Goal: Task Accomplishment & Management: Manage account settings

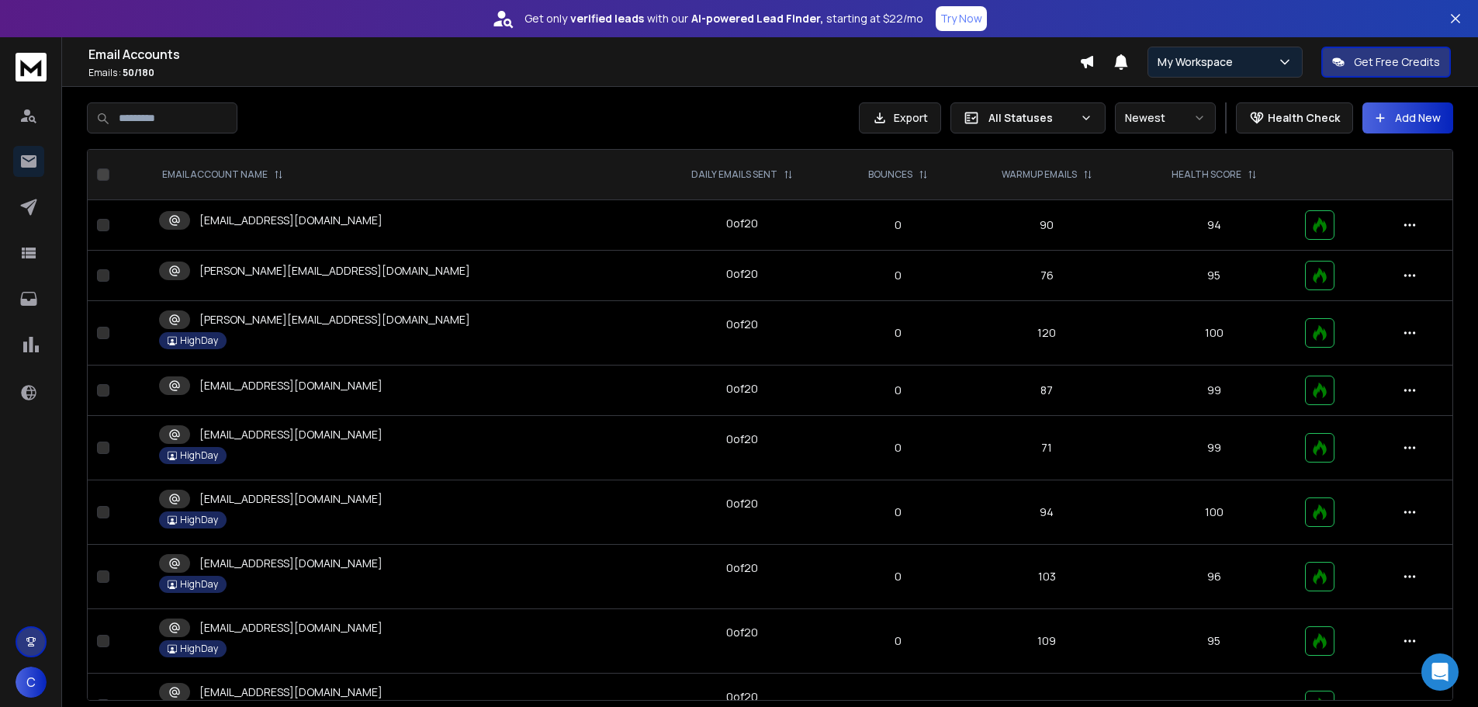
click at [1277, 64] on div "My Workspace" at bounding box center [1224, 62] width 135 height 16
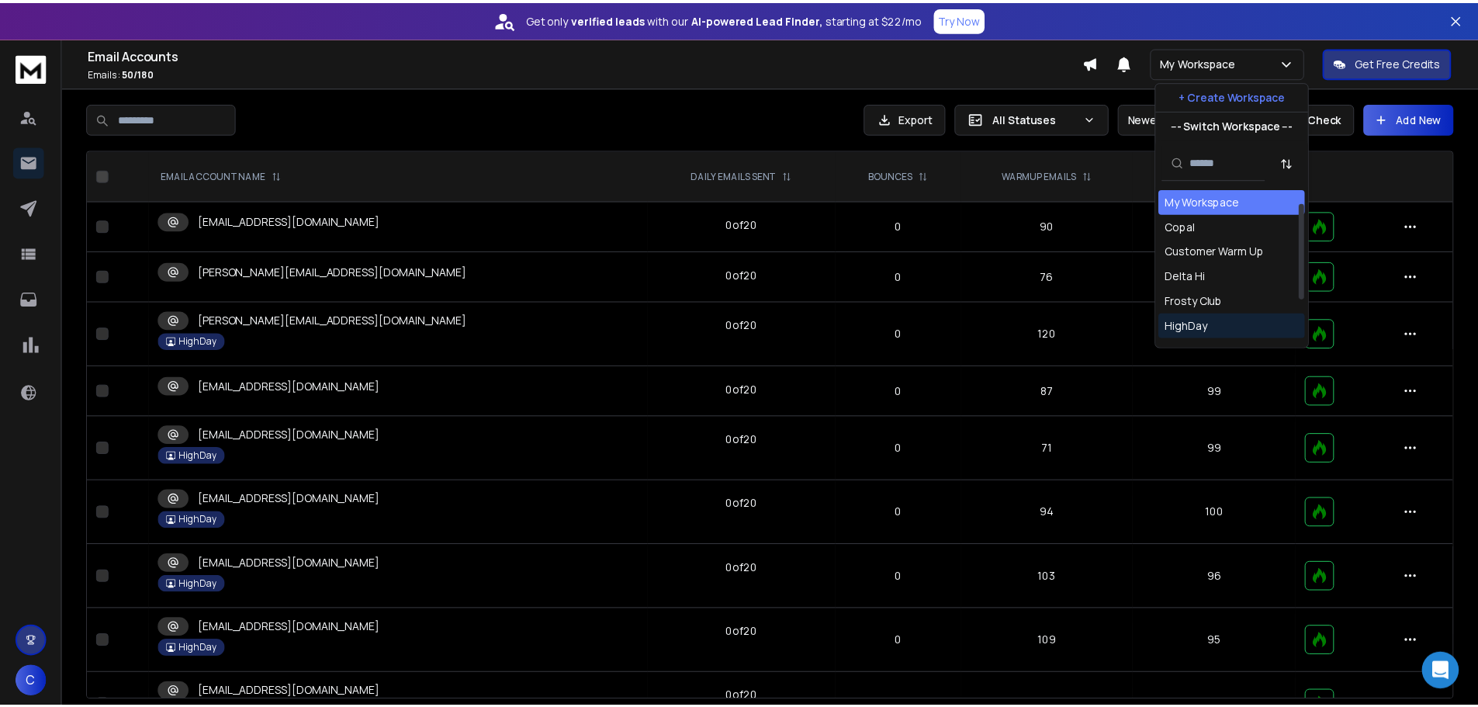
scroll to position [78, 0]
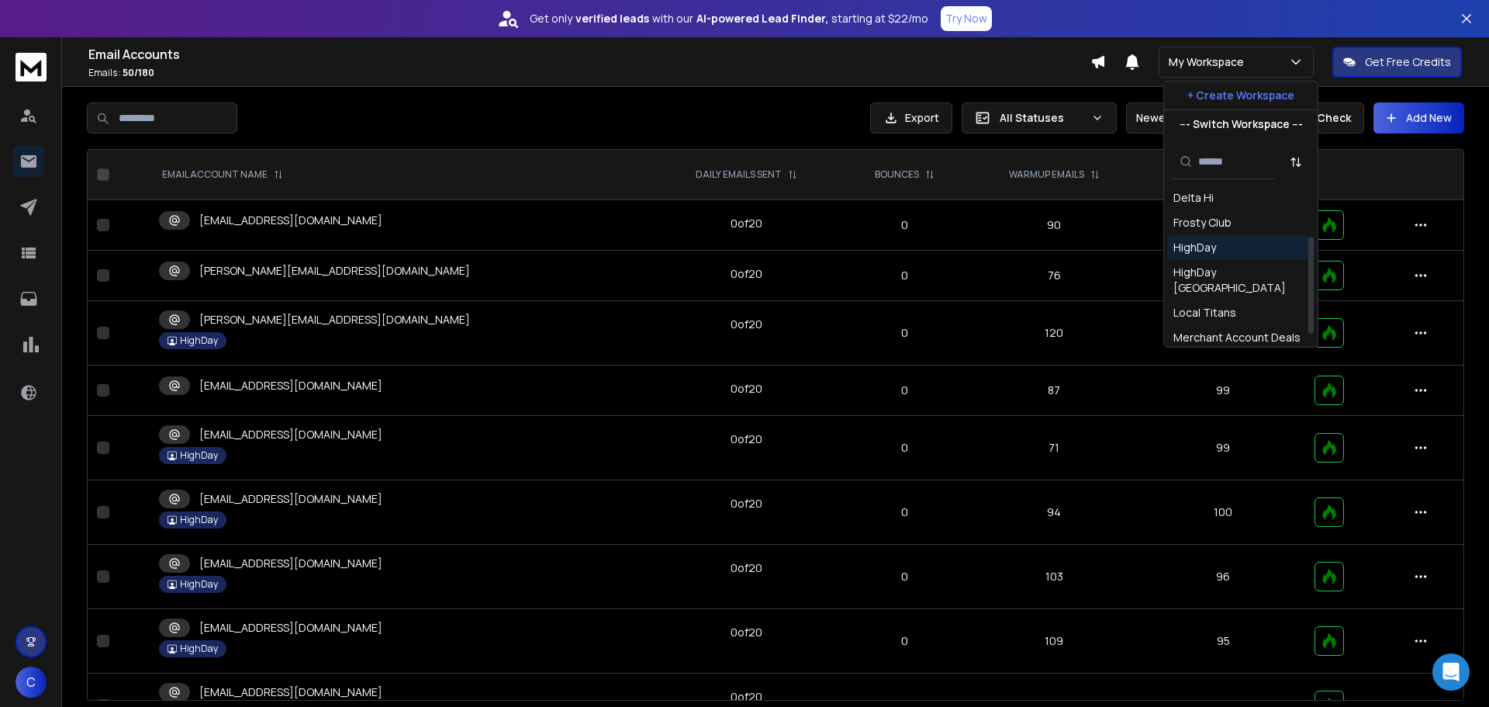
click at [1187, 244] on div "HighDay" at bounding box center [1195, 248] width 43 height 16
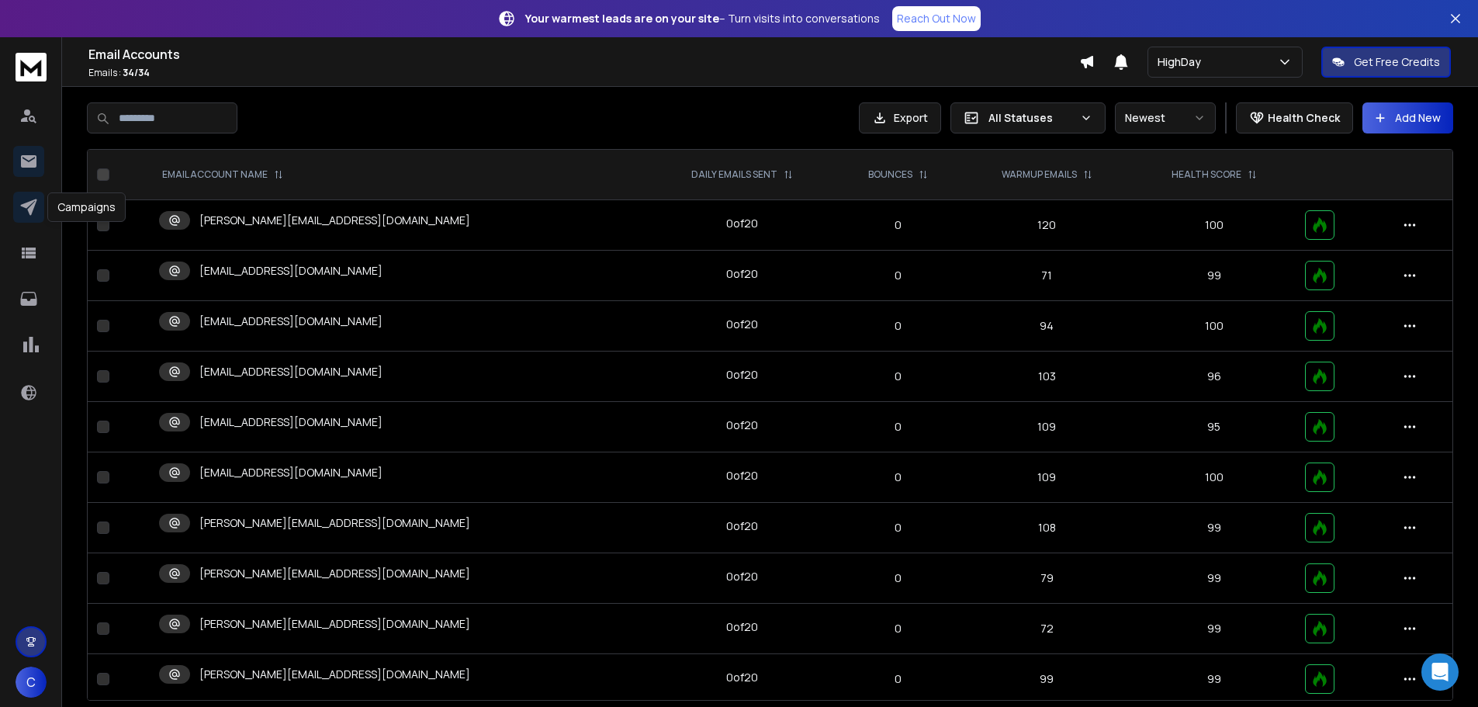
click at [29, 200] on icon at bounding box center [28, 207] width 19 height 19
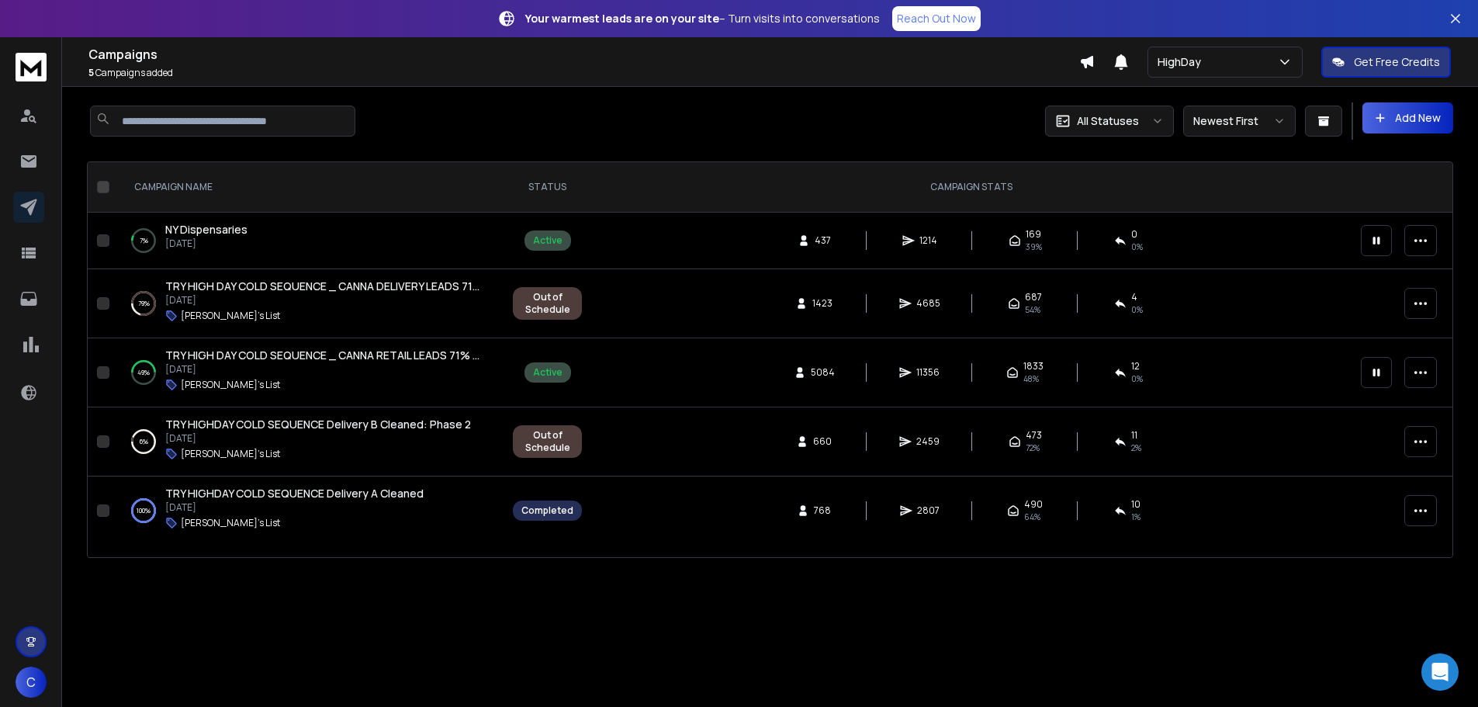
click at [231, 233] on span "NY Dispensaries" at bounding box center [206, 229] width 82 height 15
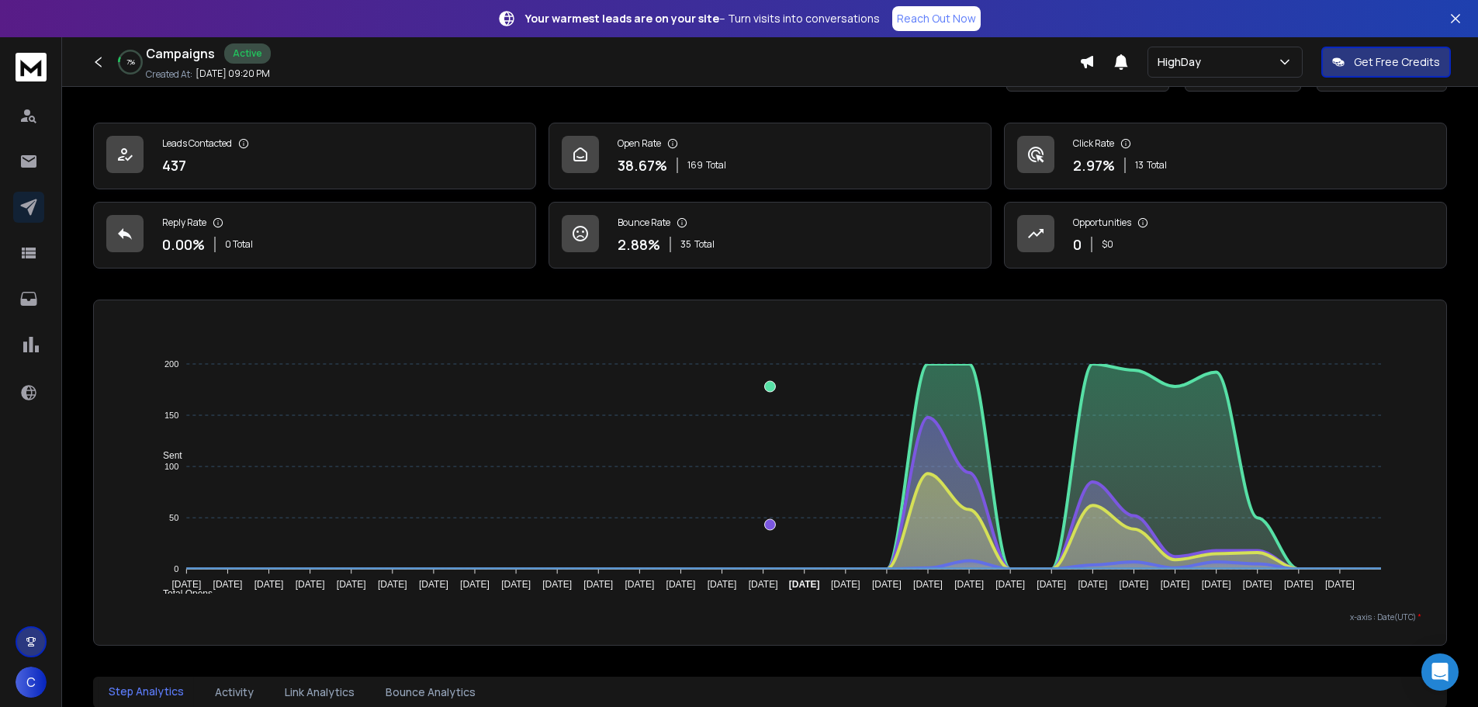
scroll to position [122, 0]
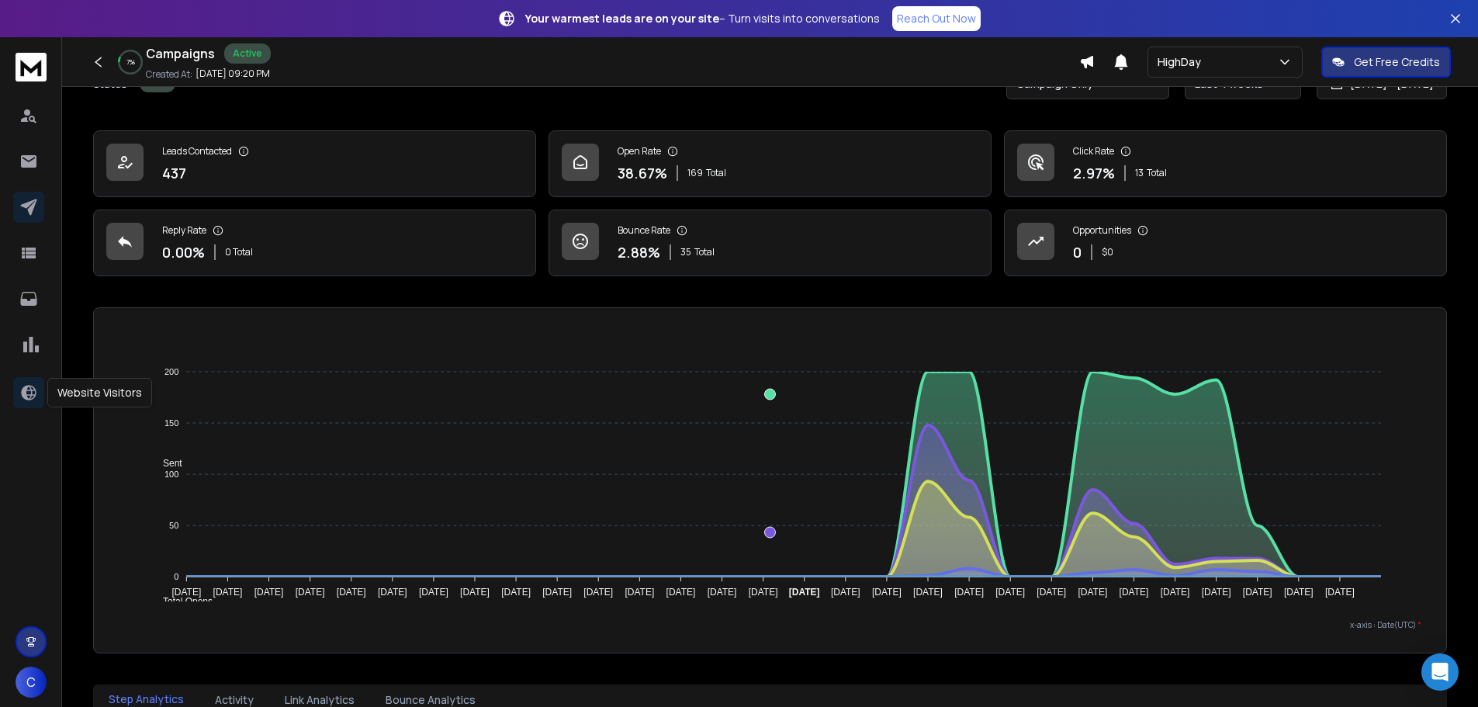
click at [29, 390] on icon at bounding box center [29, 393] width 16 height 16
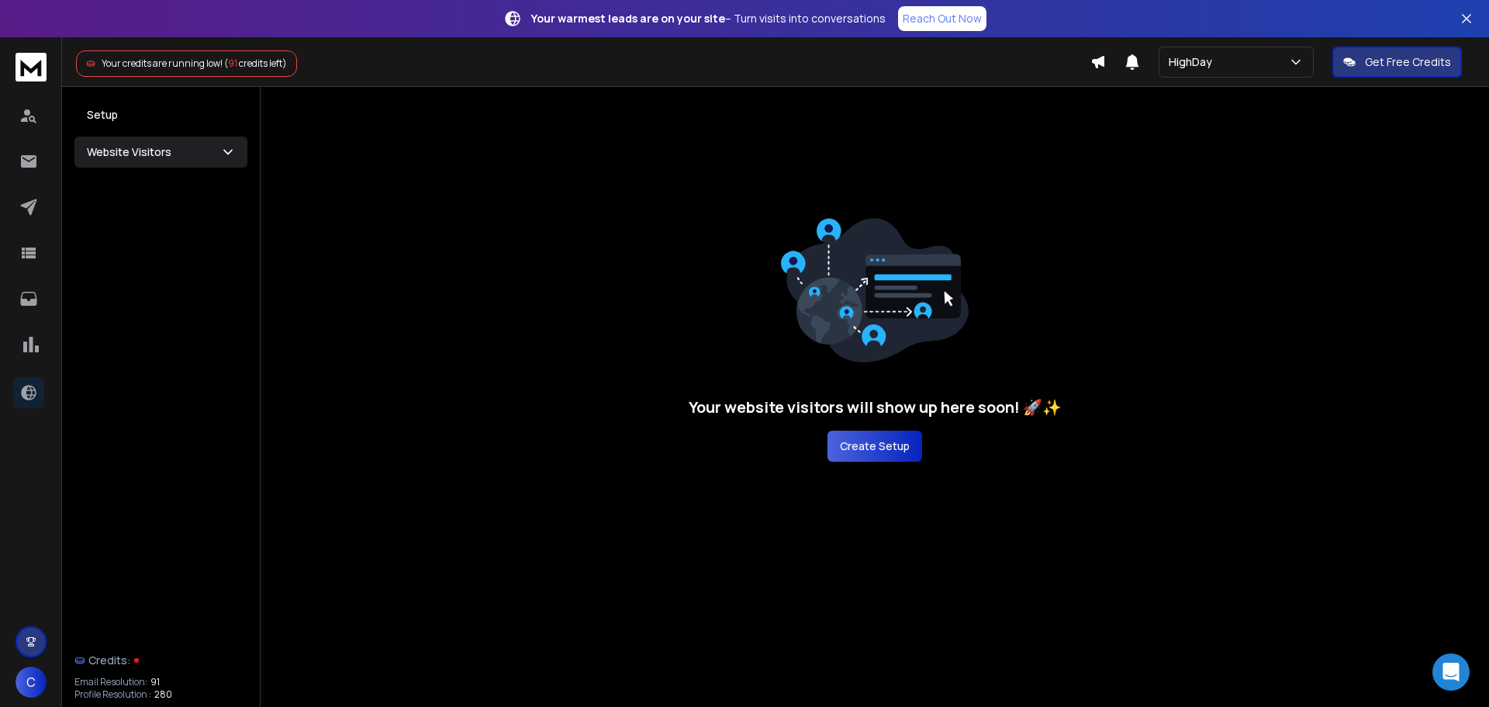
click at [210, 156] on button "Website Visitors" at bounding box center [160, 152] width 173 height 31
click at [227, 157] on icon at bounding box center [228, 152] width 14 height 14
click at [1201, 60] on p "HighDay" at bounding box center [1194, 62] width 50 height 16
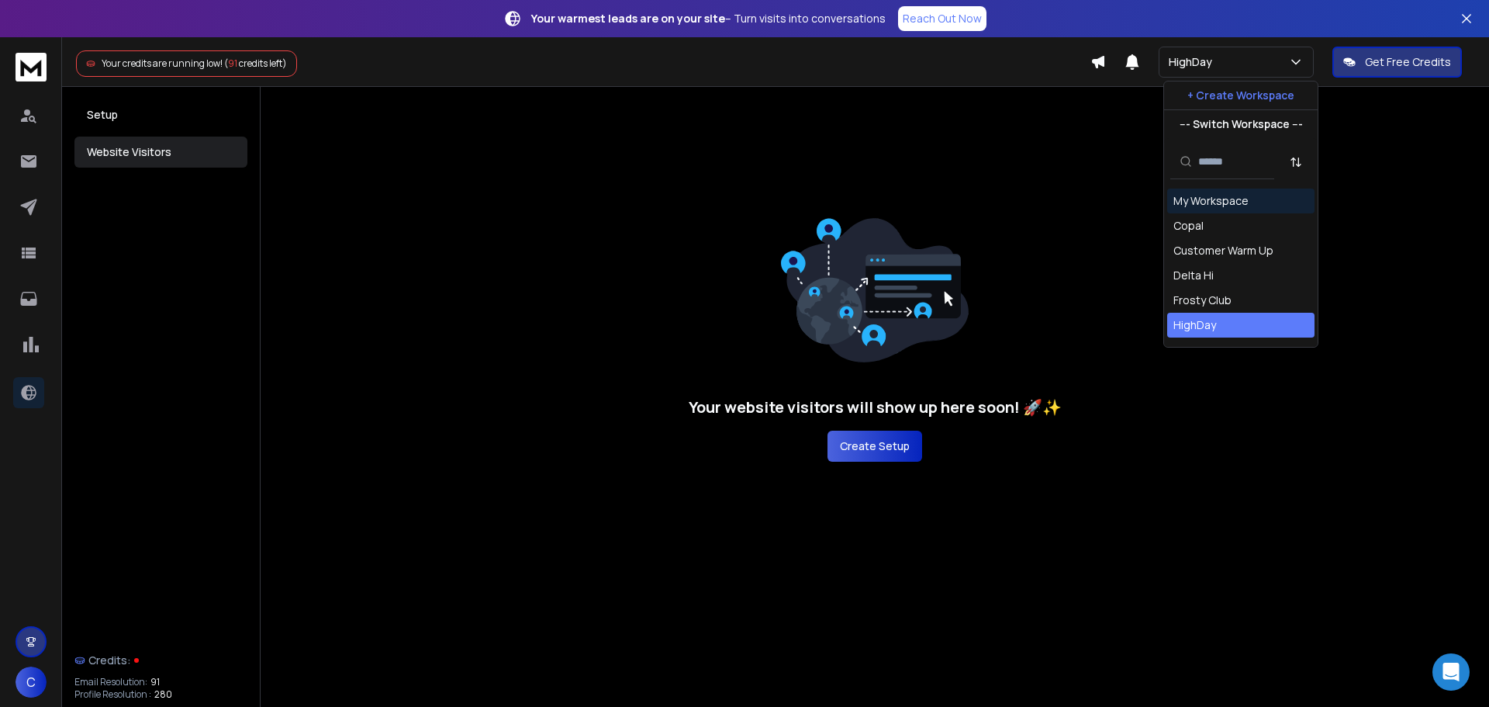
click at [1217, 124] on p "--- Switch Workspace ---" at bounding box center [1241, 124] width 123 height 16
click at [1203, 202] on div "My Workspace" at bounding box center [1211, 201] width 75 height 16
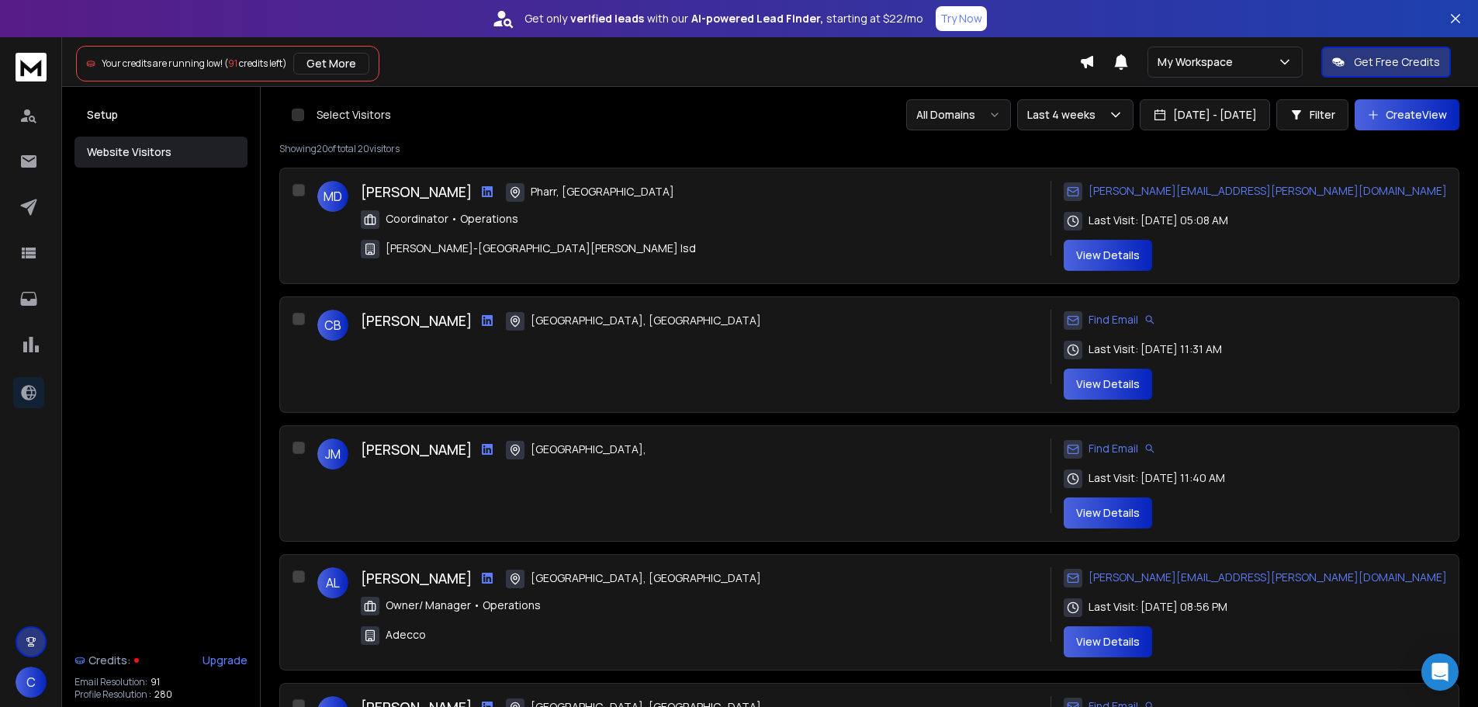
click at [748, 234] on div "Maria Davila Pharr, TX Coordinator • Operations Pharr-San Juan-Alamo Isd" at bounding box center [699, 220] width 677 height 78
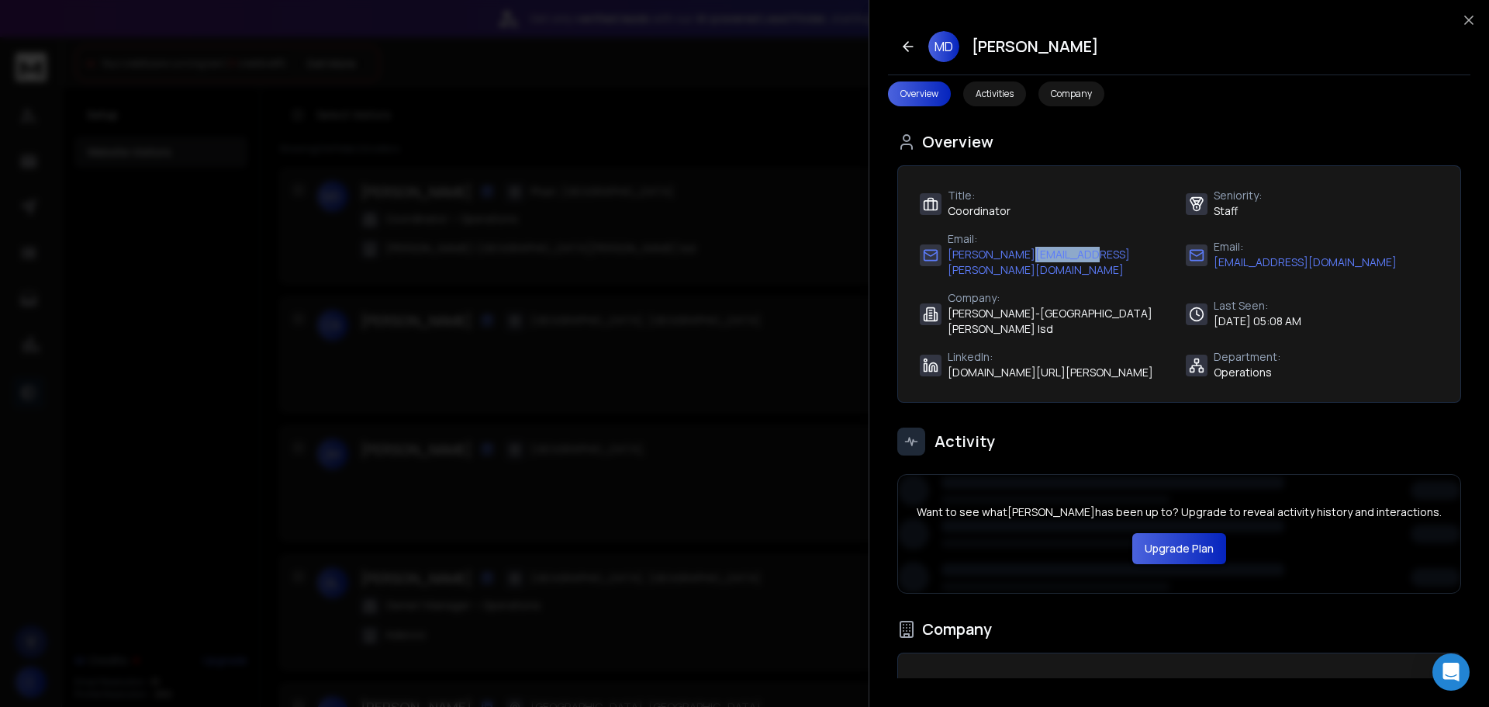
drag, startPoint x: 1077, startPoint y: 255, endPoint x: 1015, endPoint y: 255, distance: 61.3
click at [1015, 255] on div "Email : maria.davila@psjaisd.us" at bounding box center [1047, 254] width 254 height 47
click at [1250, 88] on div "Overview Activities Company" at bounding box center [1179, 93] width 582 height 25
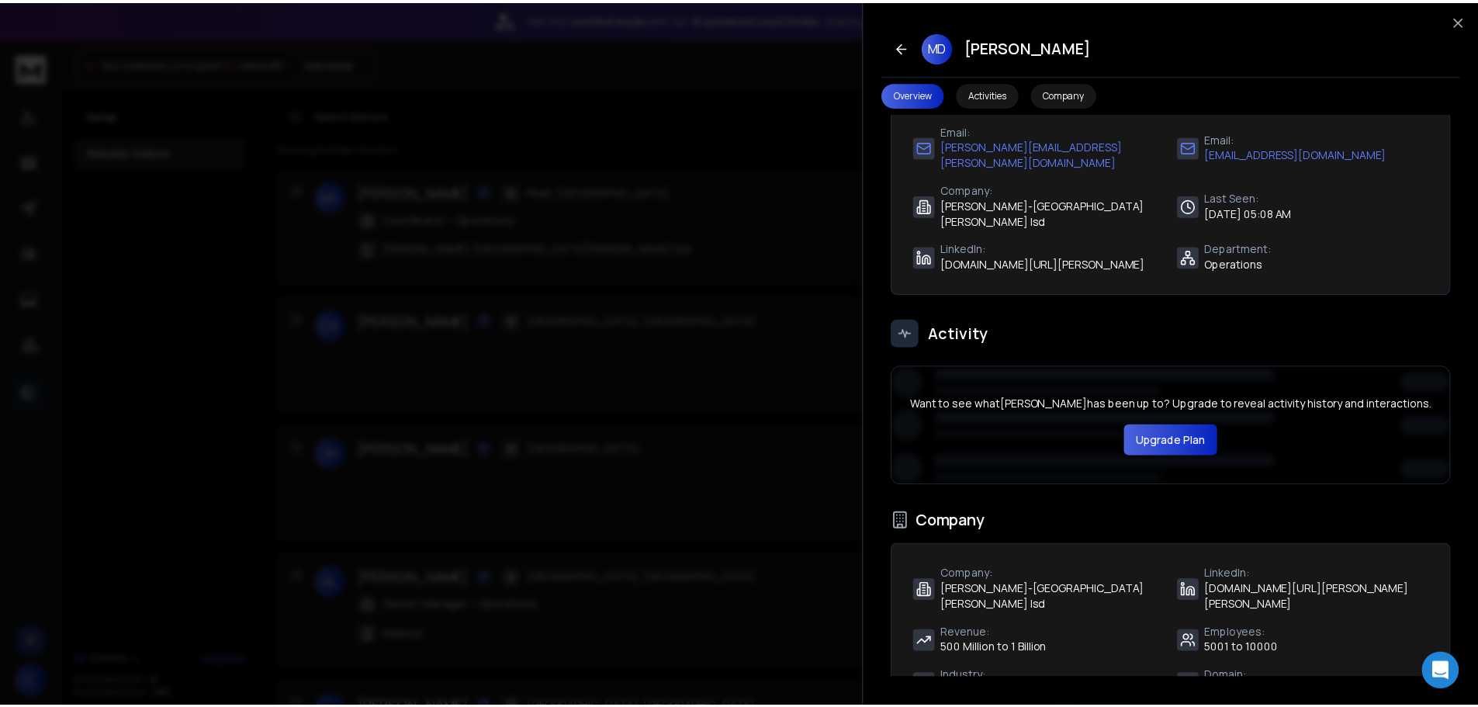
scroll to position [140, 0]
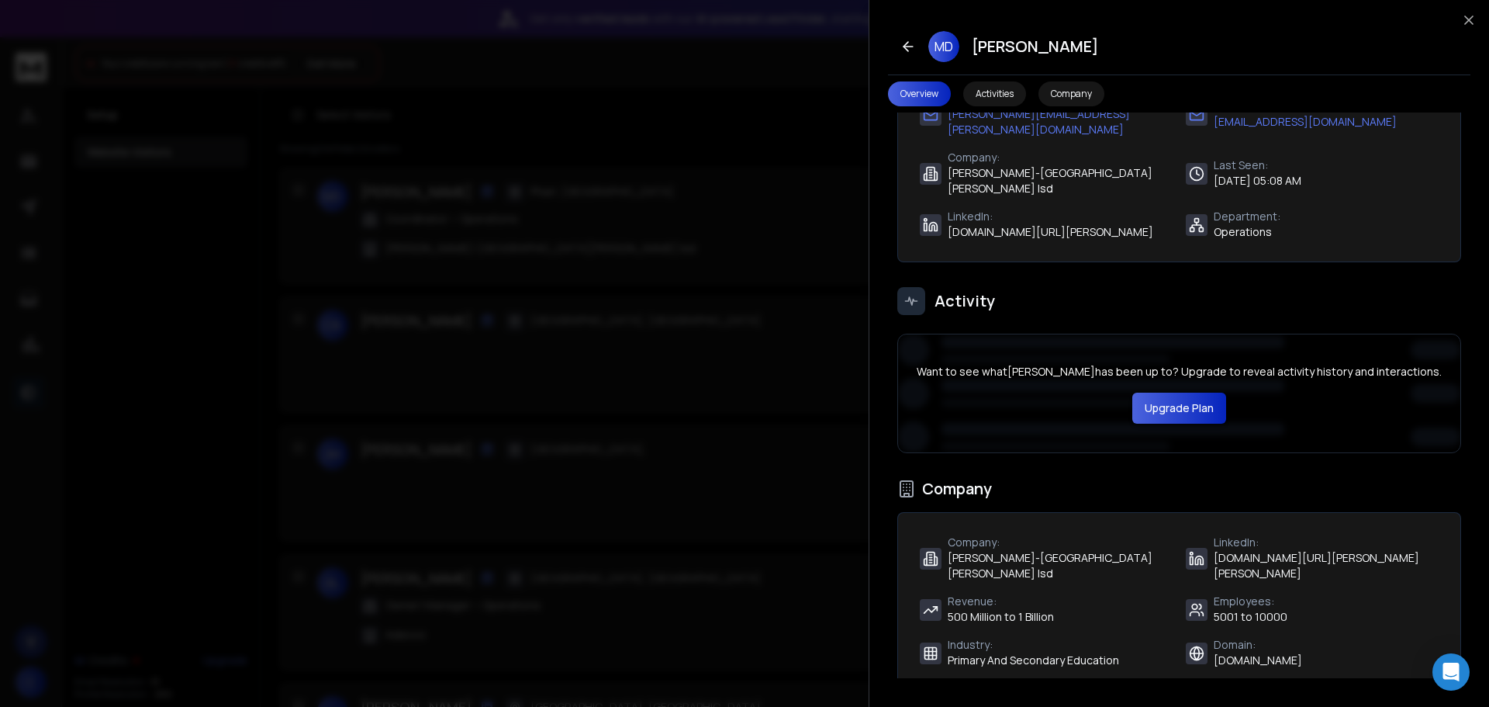
click at [802, 356] on div at bounding box center [744, 353] width 1489 height 707
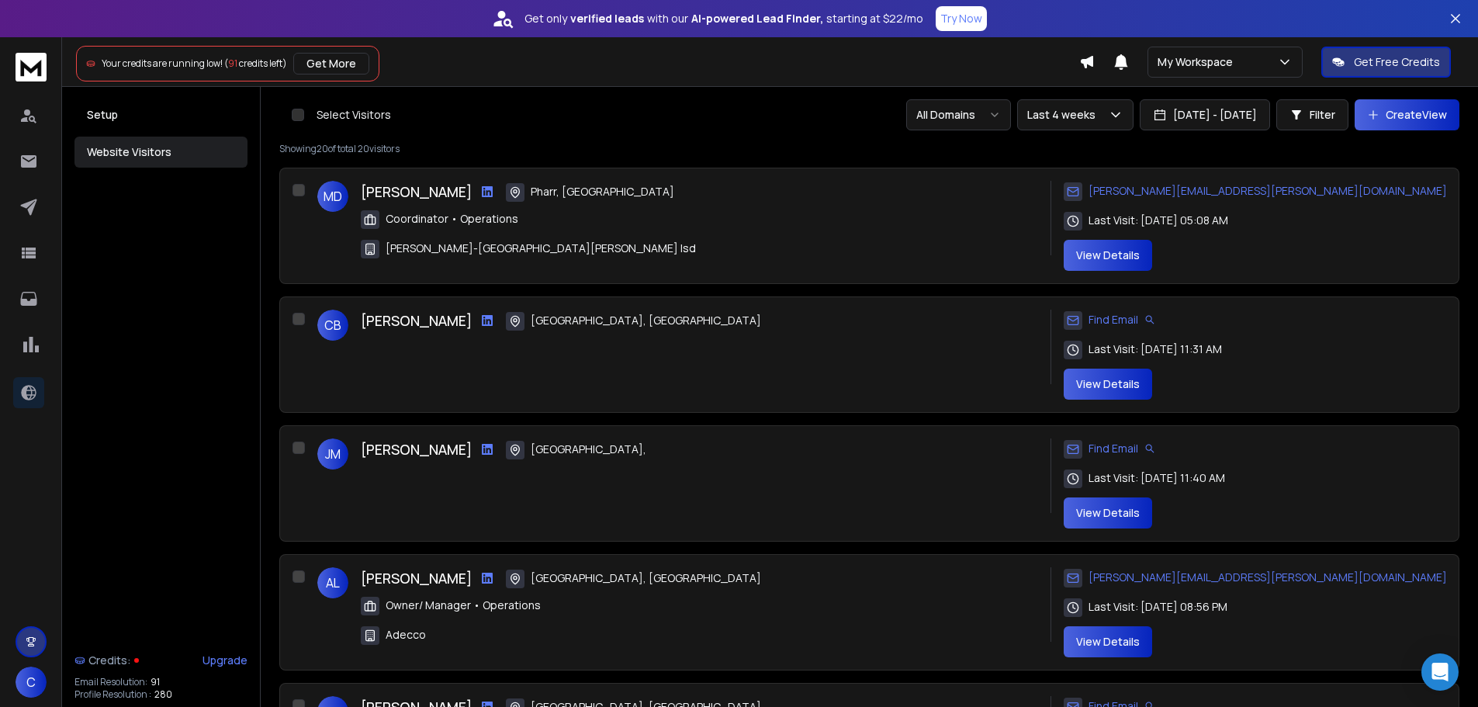
drag, startPoint x: 697, startPoint y: 326, endPoint x: 616, endPoint y: 365, distance: 89.8
click at [616, 365] on div "CB Carolyn Billings Carrollton, GA Find Email Last Visit: Sep 10, 2025, 11:31 A…" at bounding box center [881, 354] width 1129 height 90
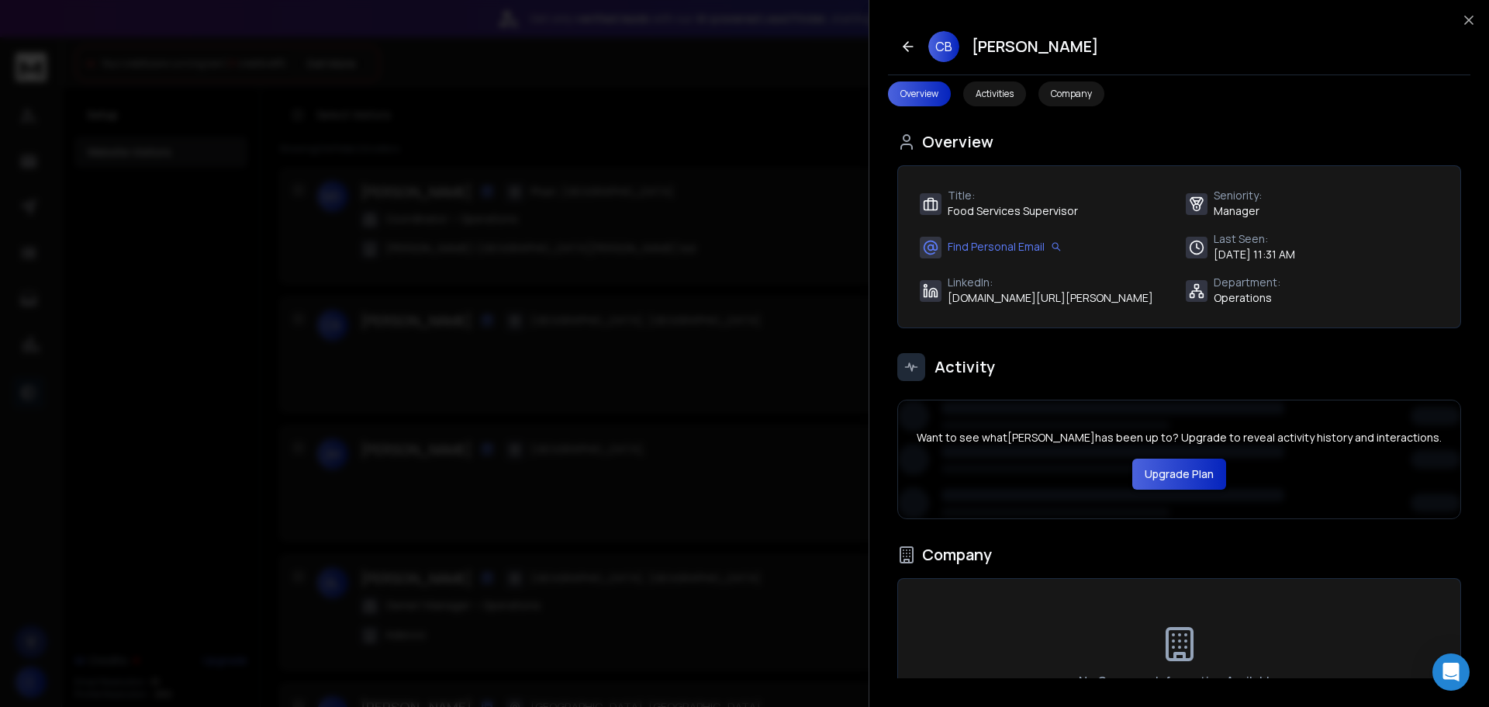
click at [616, 365] on div at bounding box center [744, 353] width 1489 height 707
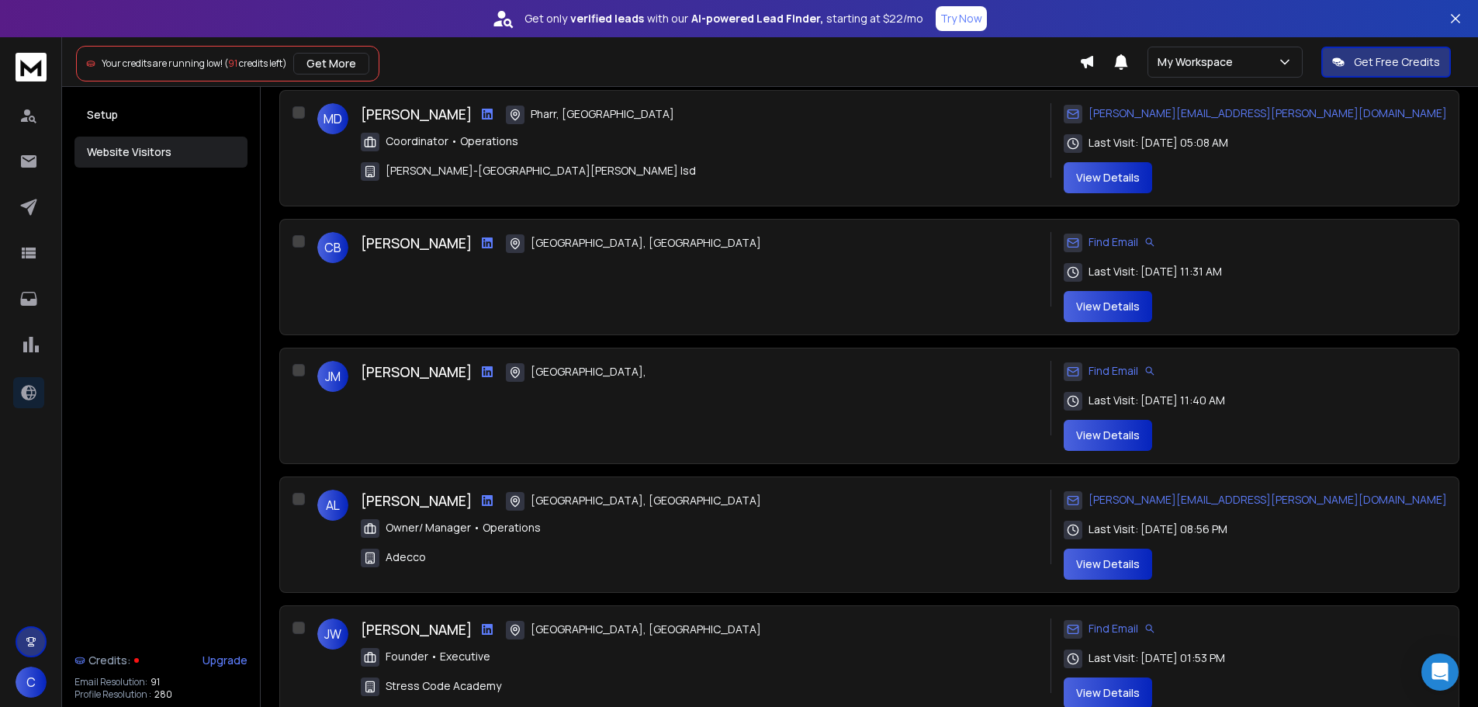
scroll to position [0, 0]
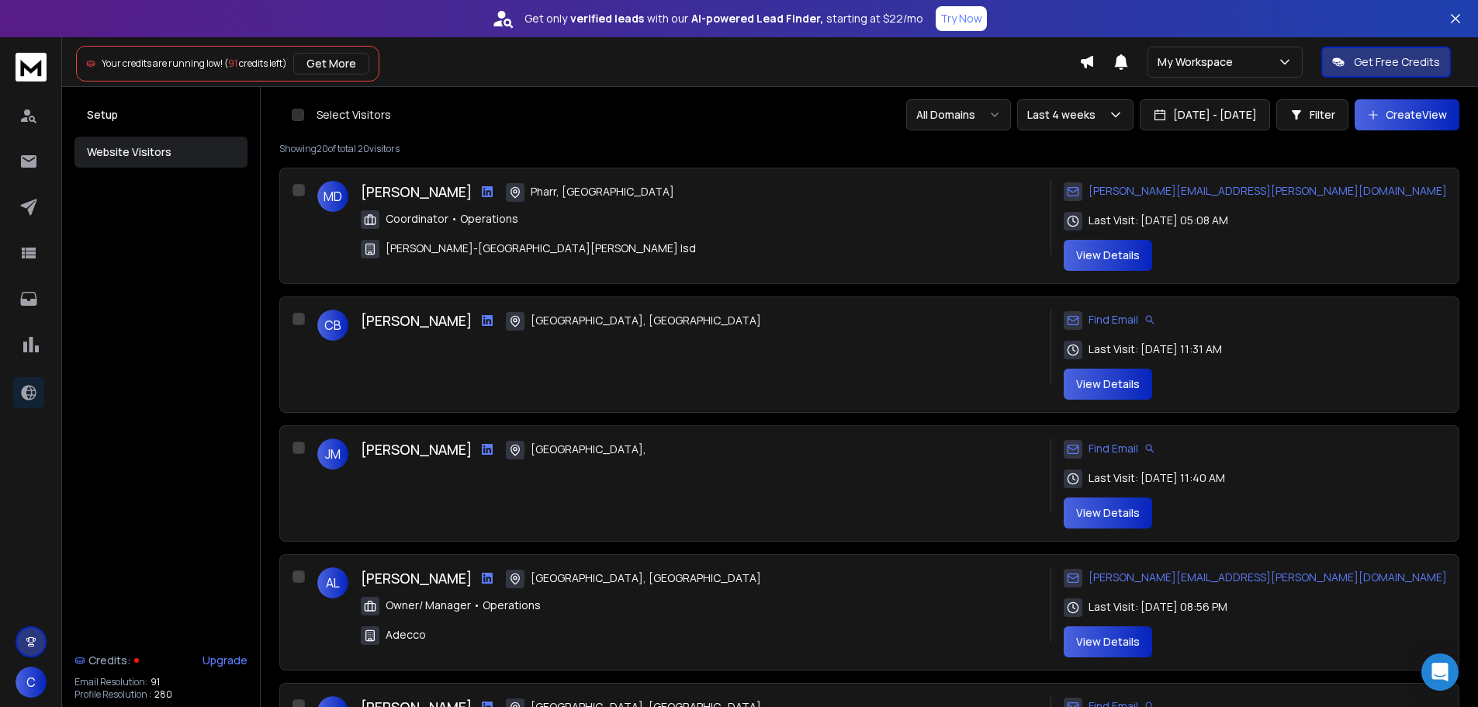
click at [29, 68] on img at bounding box center [31, 67] width 31 height 29
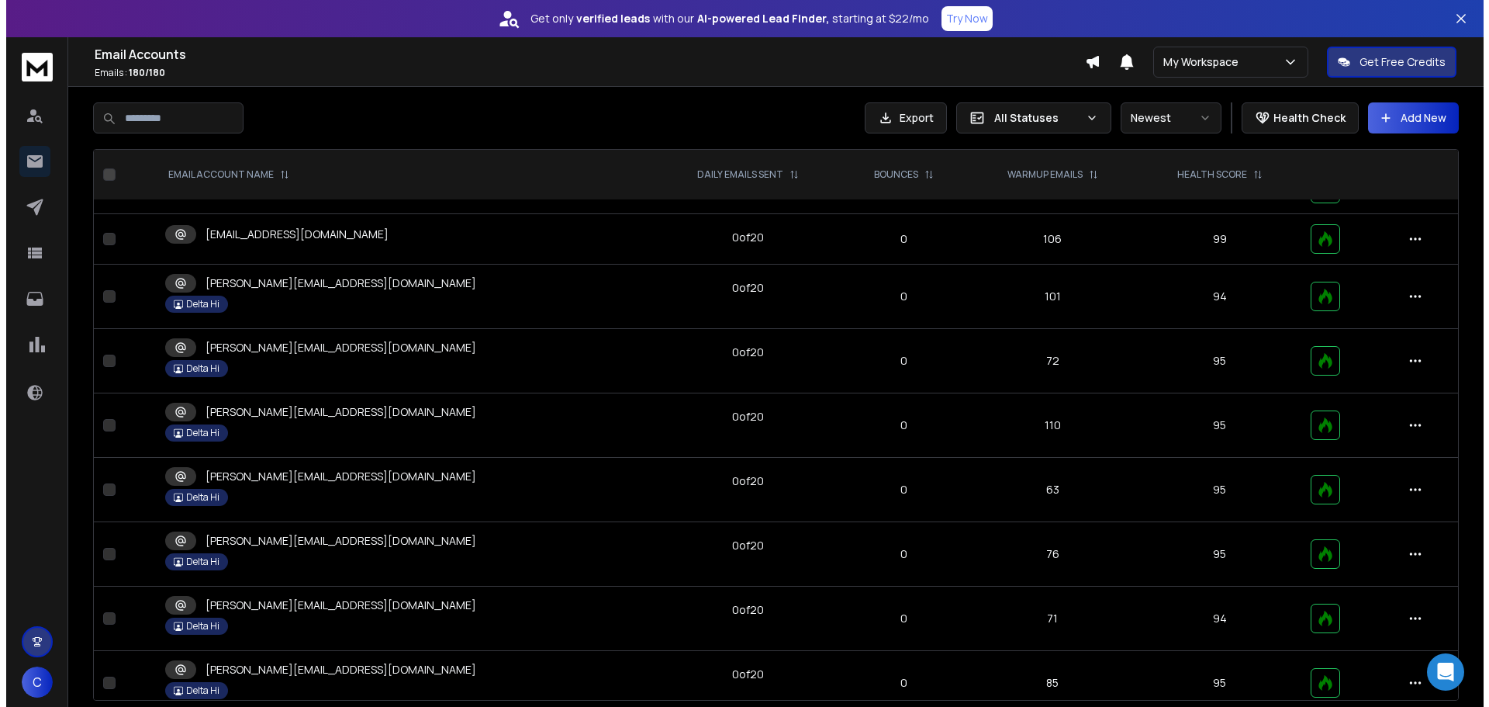
scroll to position [9162, 0]
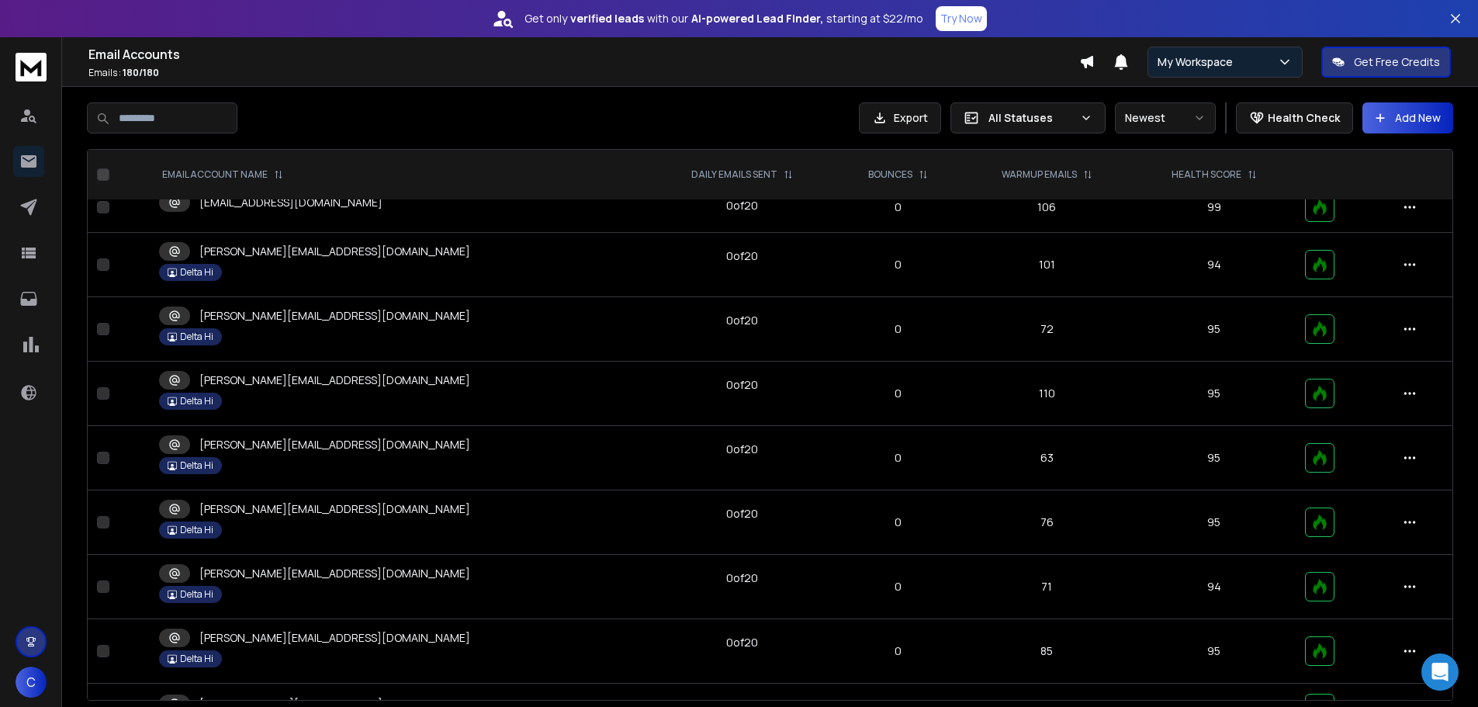
click at [1284, 60] on icon "button" at bounding box center [1285, 62] width 16 height 16
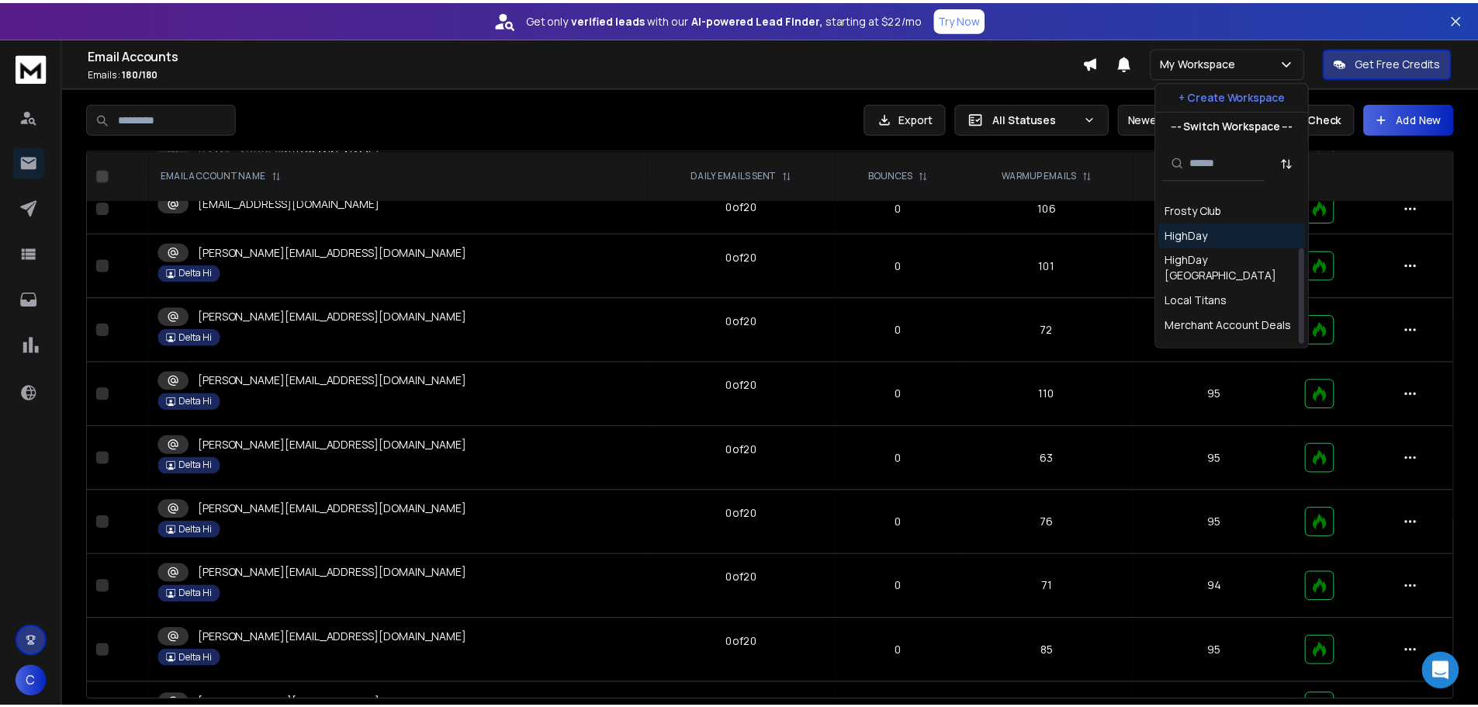
scroll to position [93, 0]
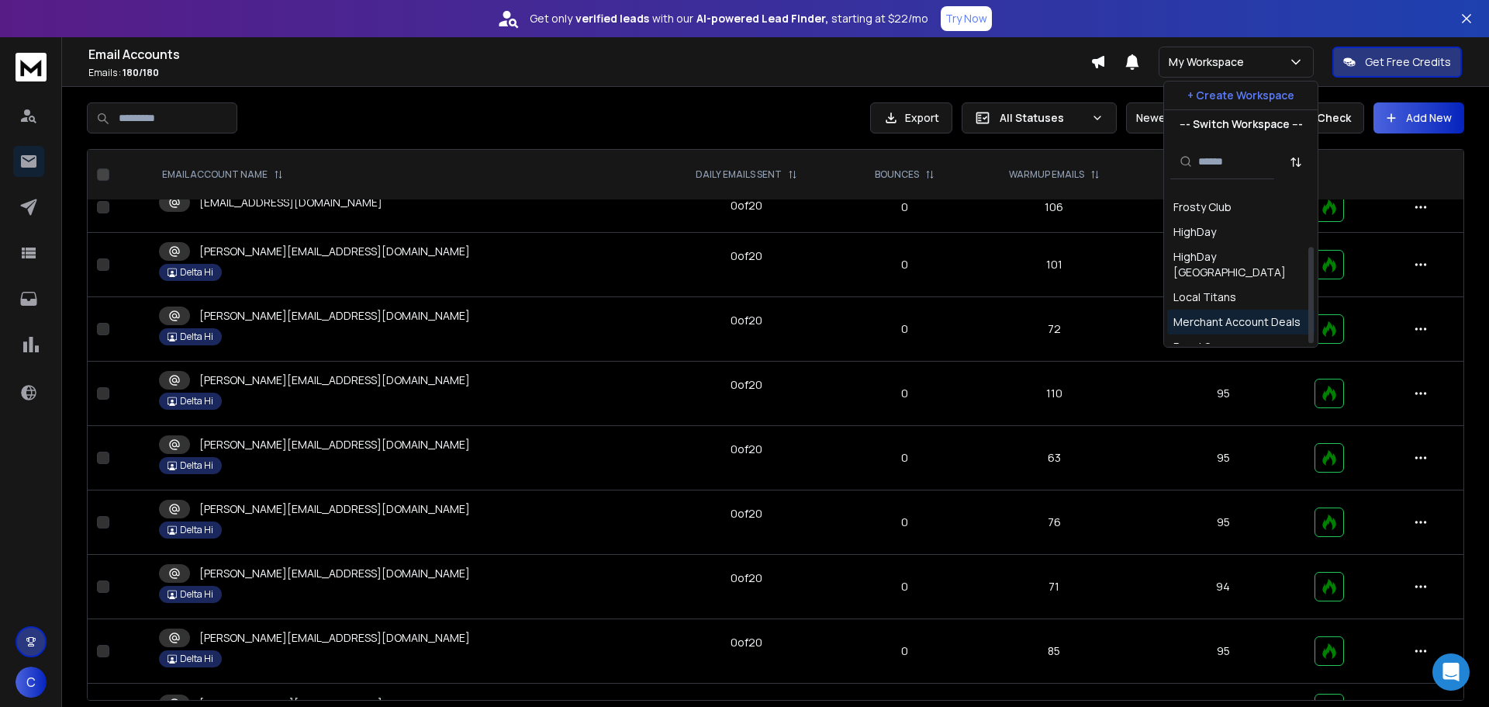
click at [1262, 314] on div "Merchant Account Deals" at bounding box center [1237, 322] width 127 height 16
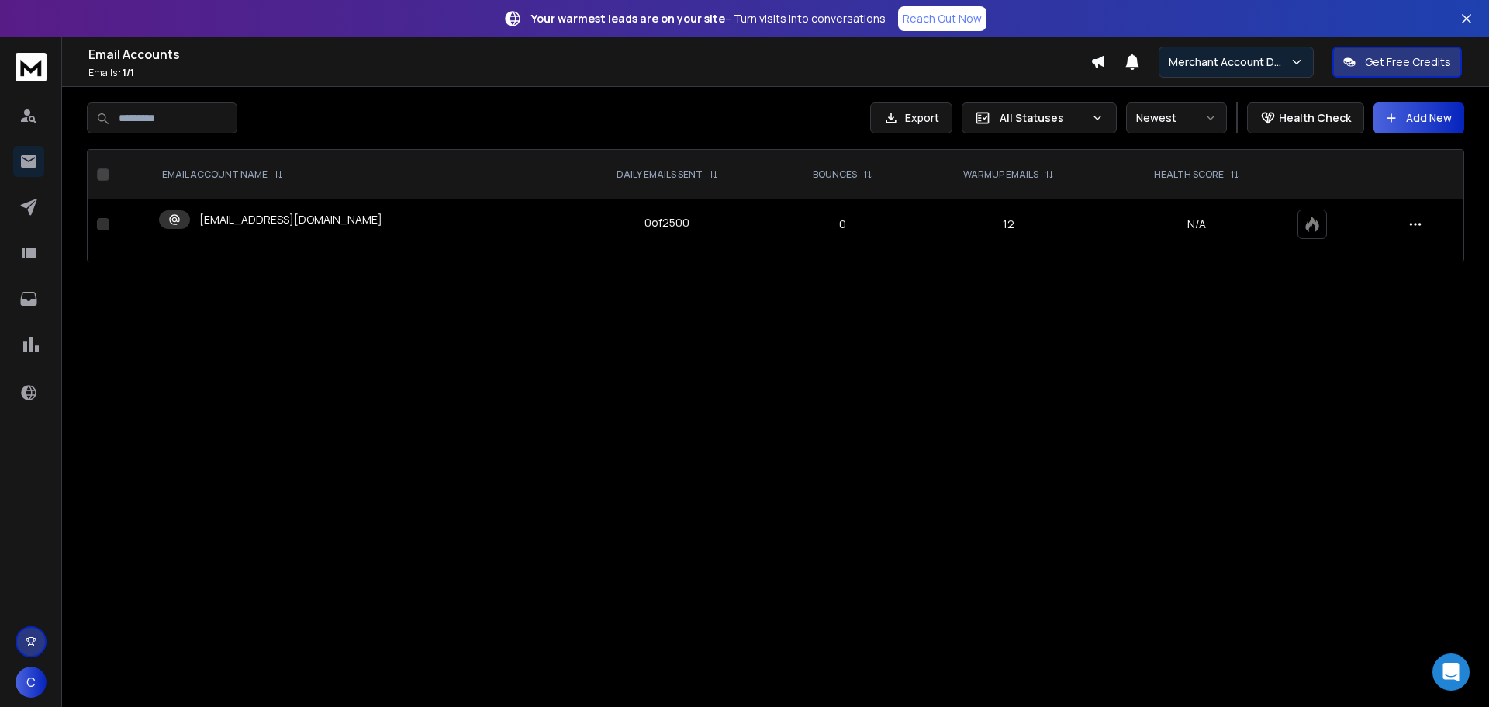
click at [1299, 72] on button "Merchant Account Deals" at bounding box center [1236, 62] width 155 height 31
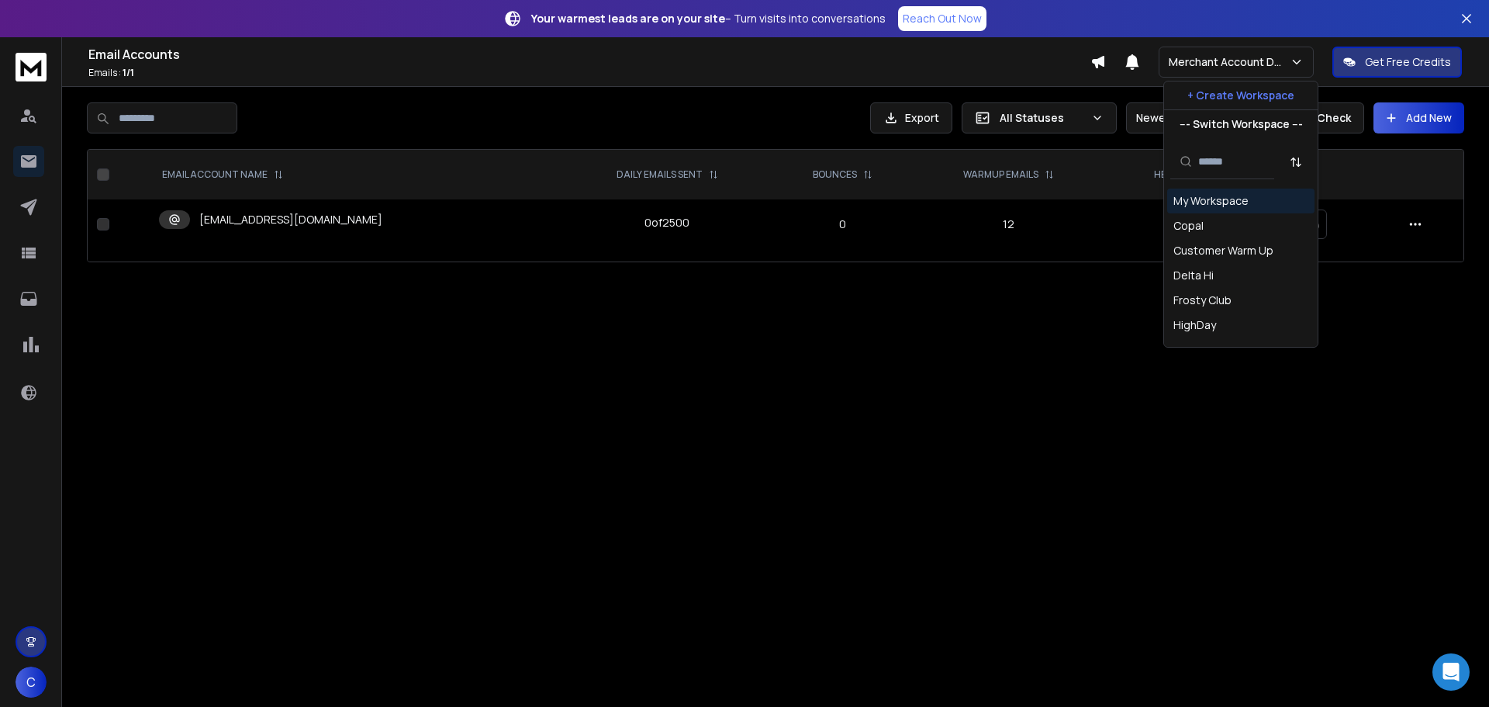
click at [1243, 92] on p "+ Create Workspace" at bounding box center [1240, 96] width 107 height 16
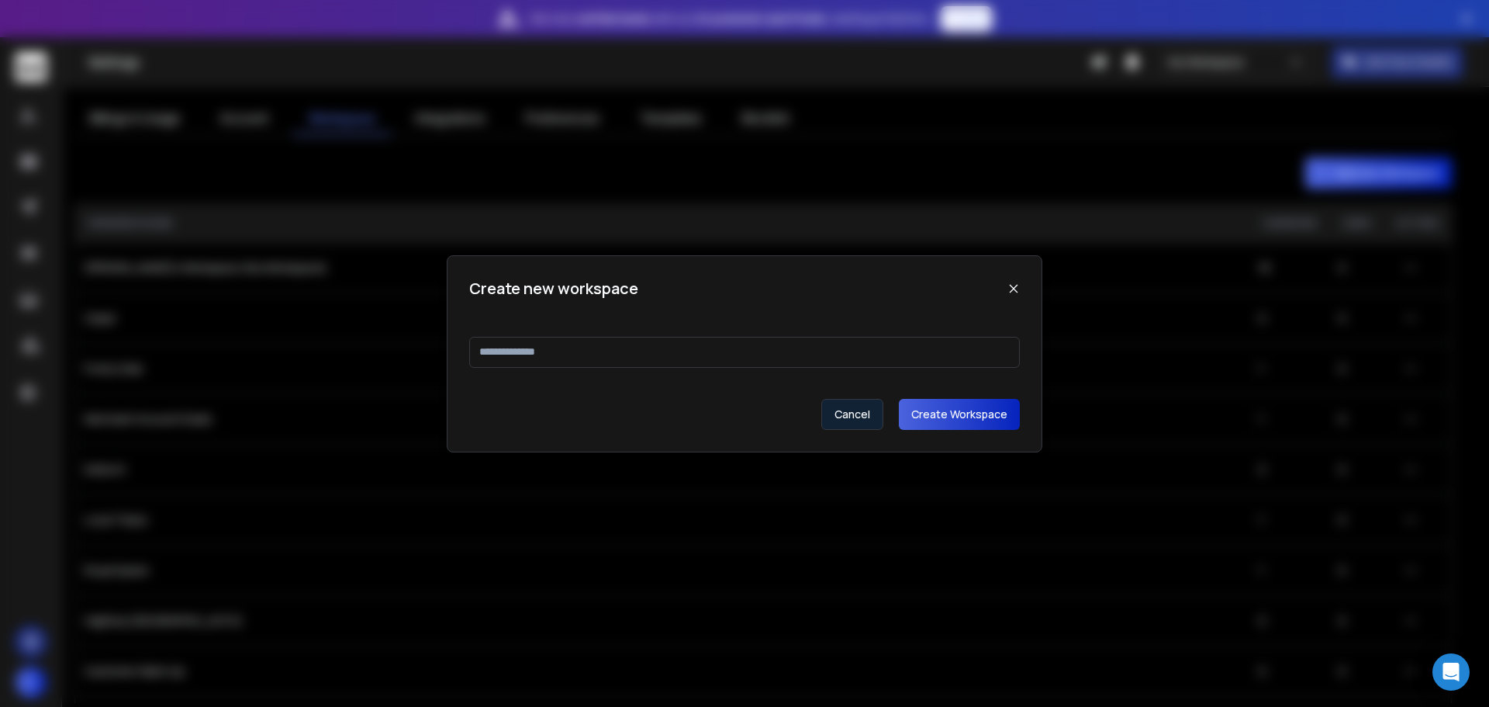
click at [846, 419] on button "Cancel" at bounding box center [852, 414] width 62 height 31
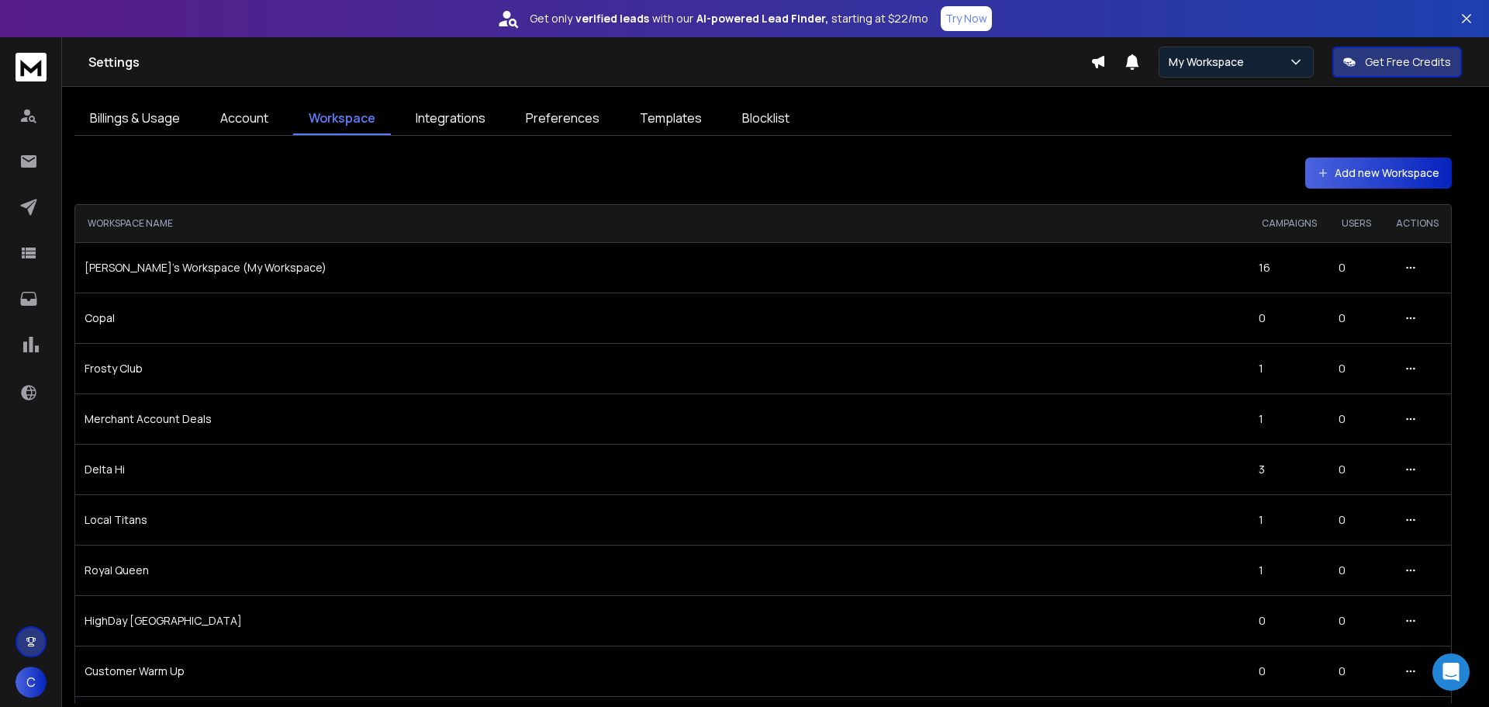
click at [1298, 58] on icon "button" at bounding box center [1296, 62] width 16 height 16
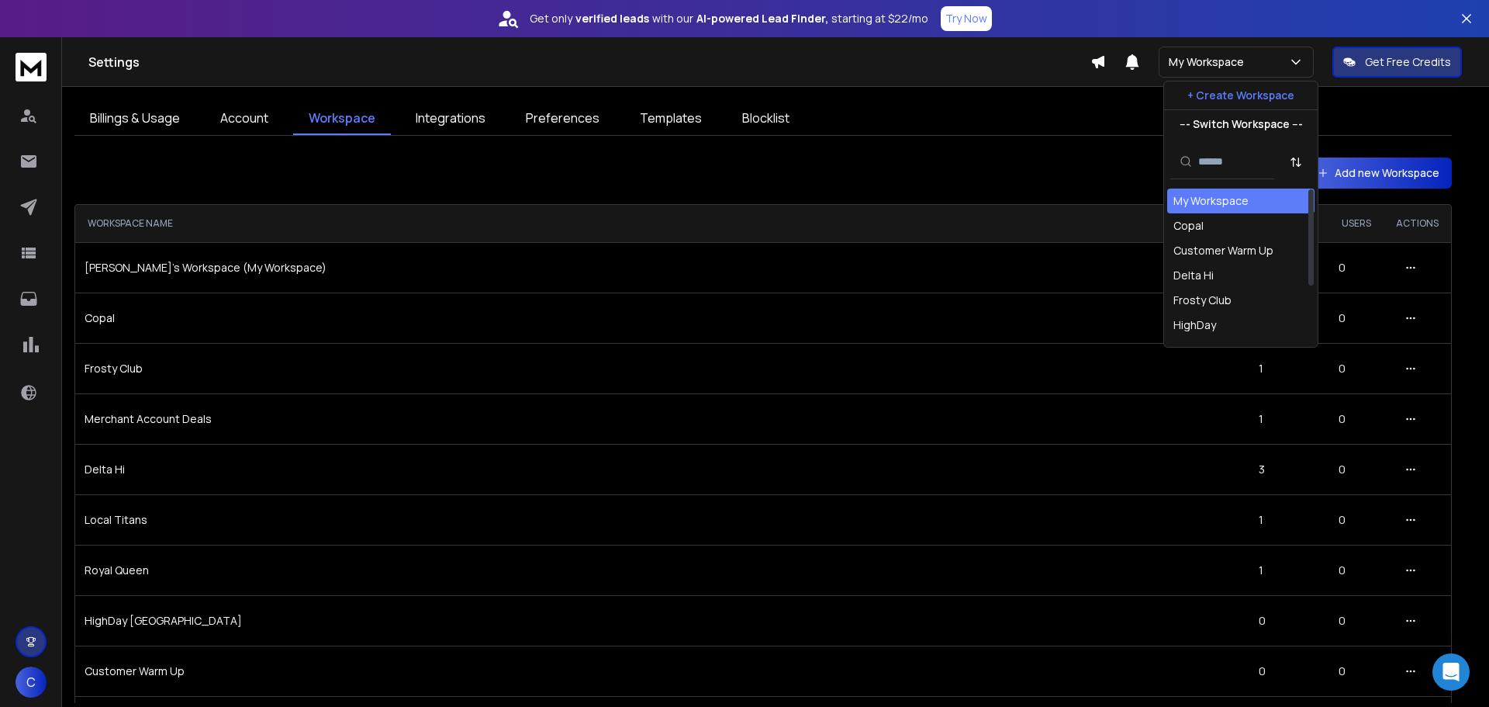
click at [1209, 202] on div "My Workspace" at bounding box center [1211, 201] width 75 height 16
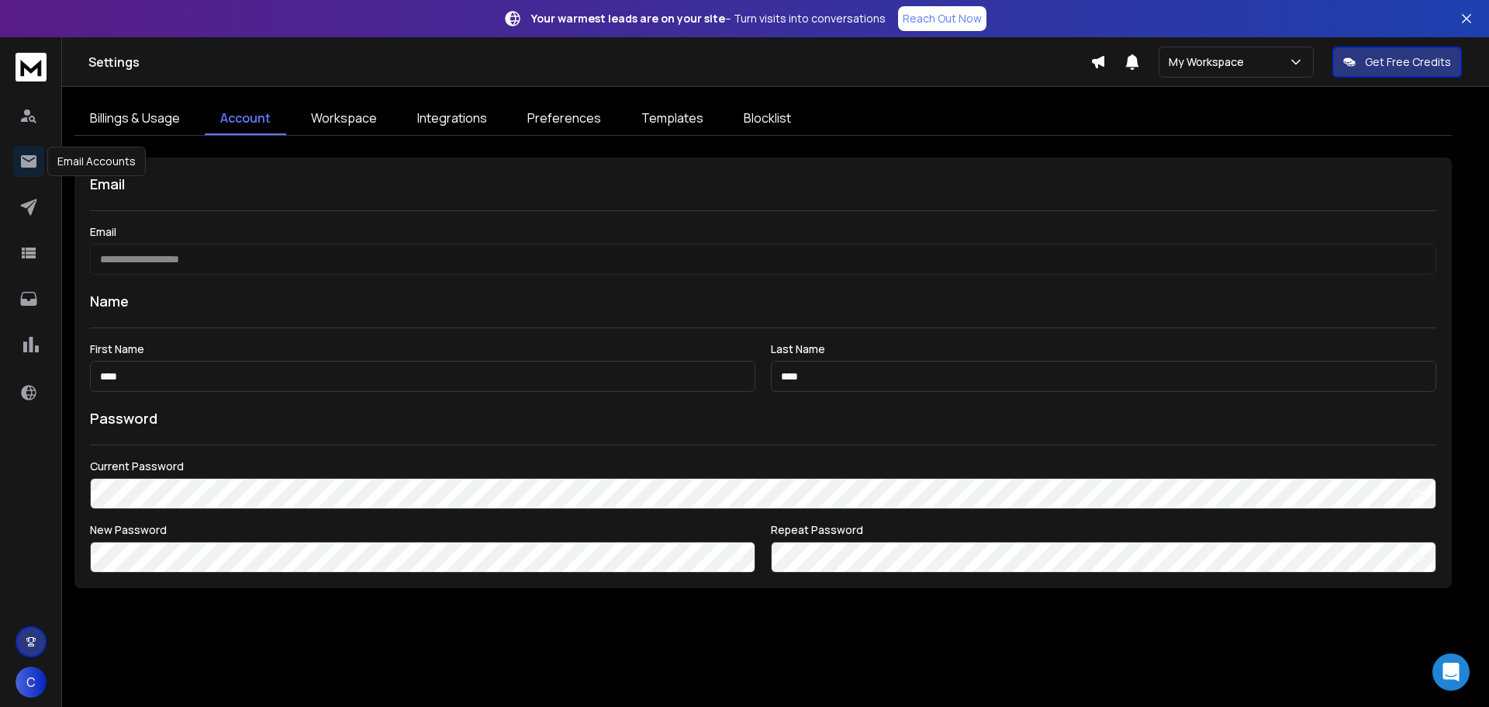
click at [26, 157] on icon at bounding box center [29, 161] width 16 height 12
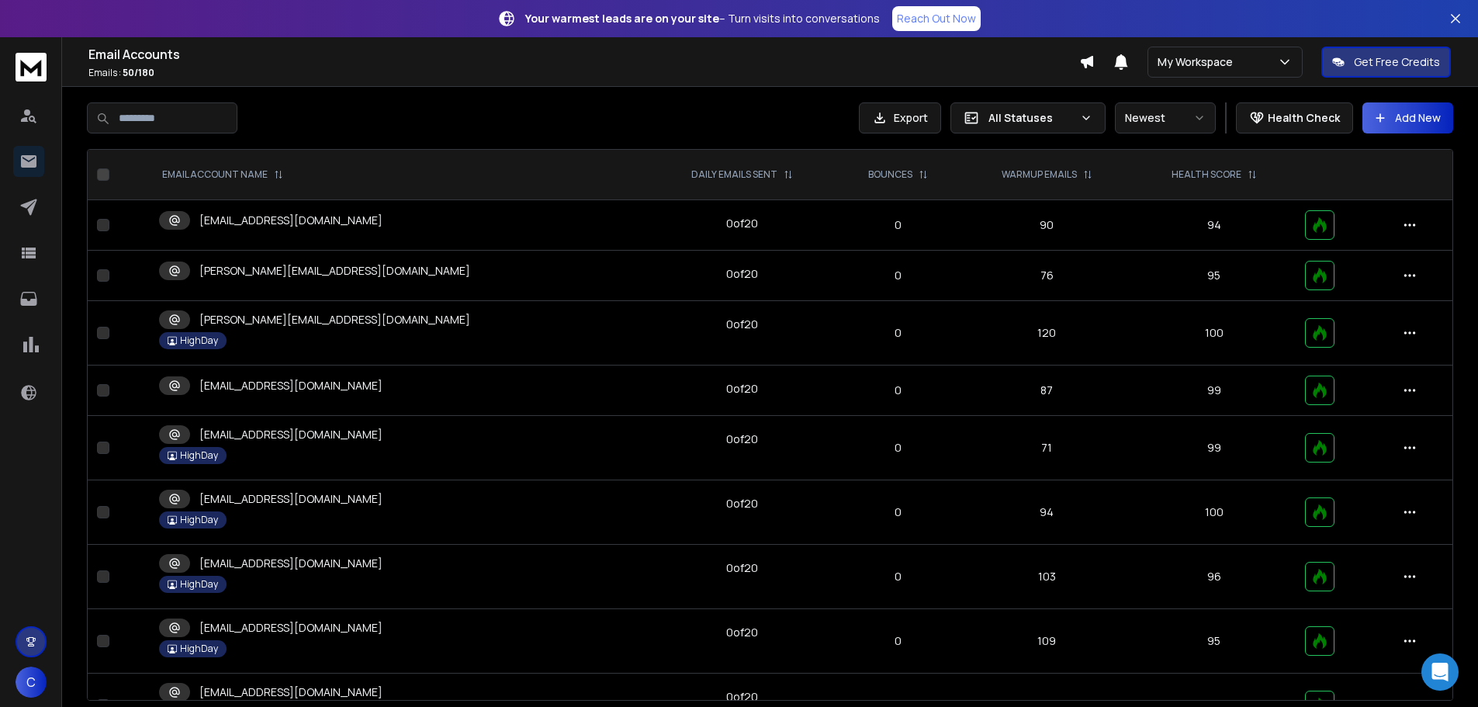
click at [199, 118] on input at bounding box center [162, 117] width 150 height 31
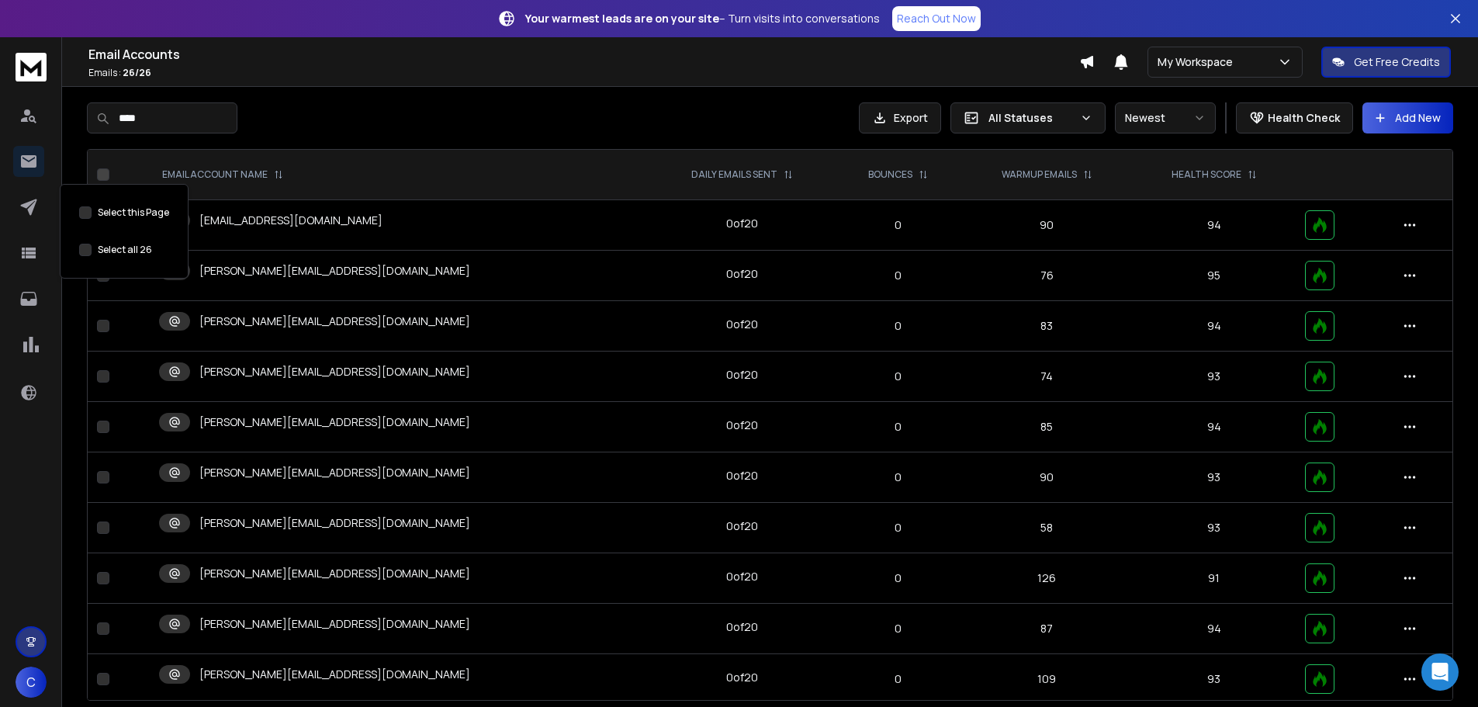
type input "****"
click at [83, 246] on button "Select this Page" at bounding box center [85, 250] width 12 height 12
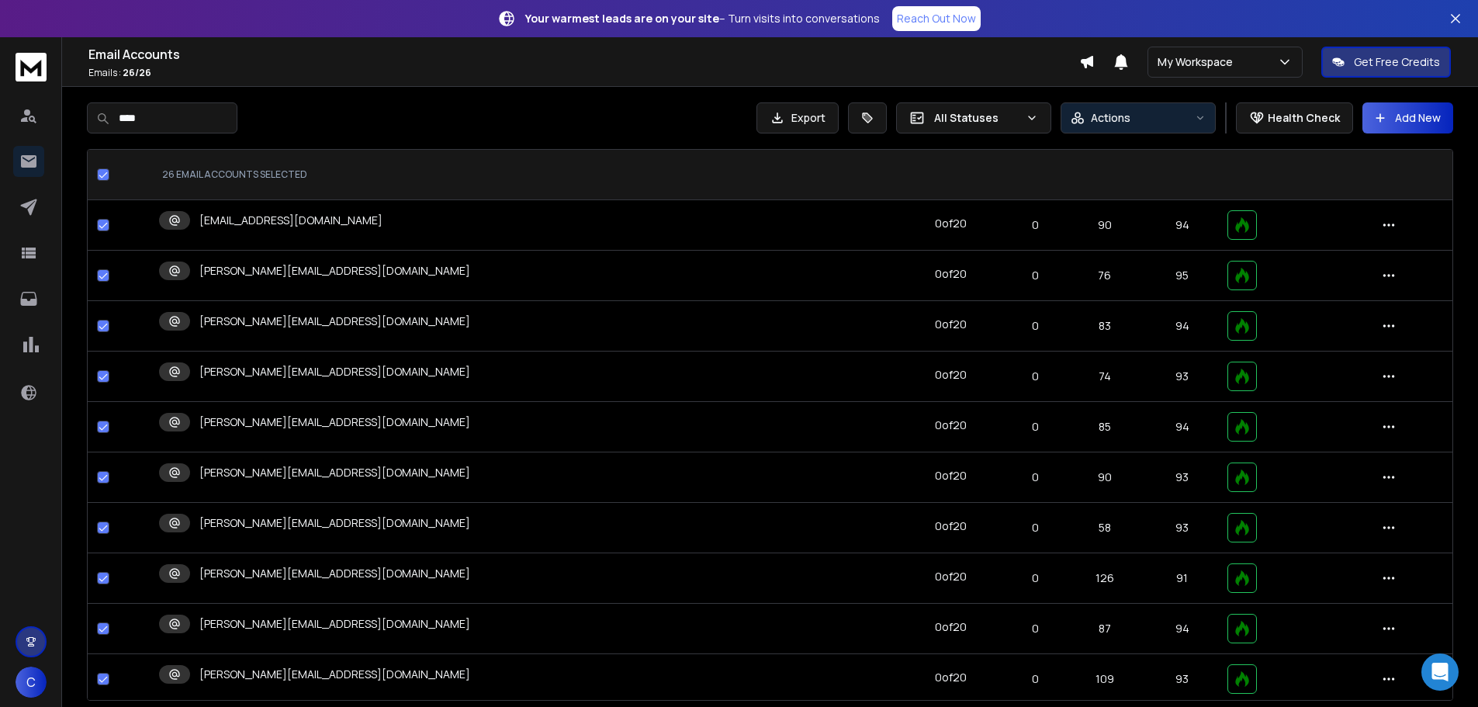
click at [1177, 117] on div "Actions" at bounding box center [1129, 118] width 118 height 16
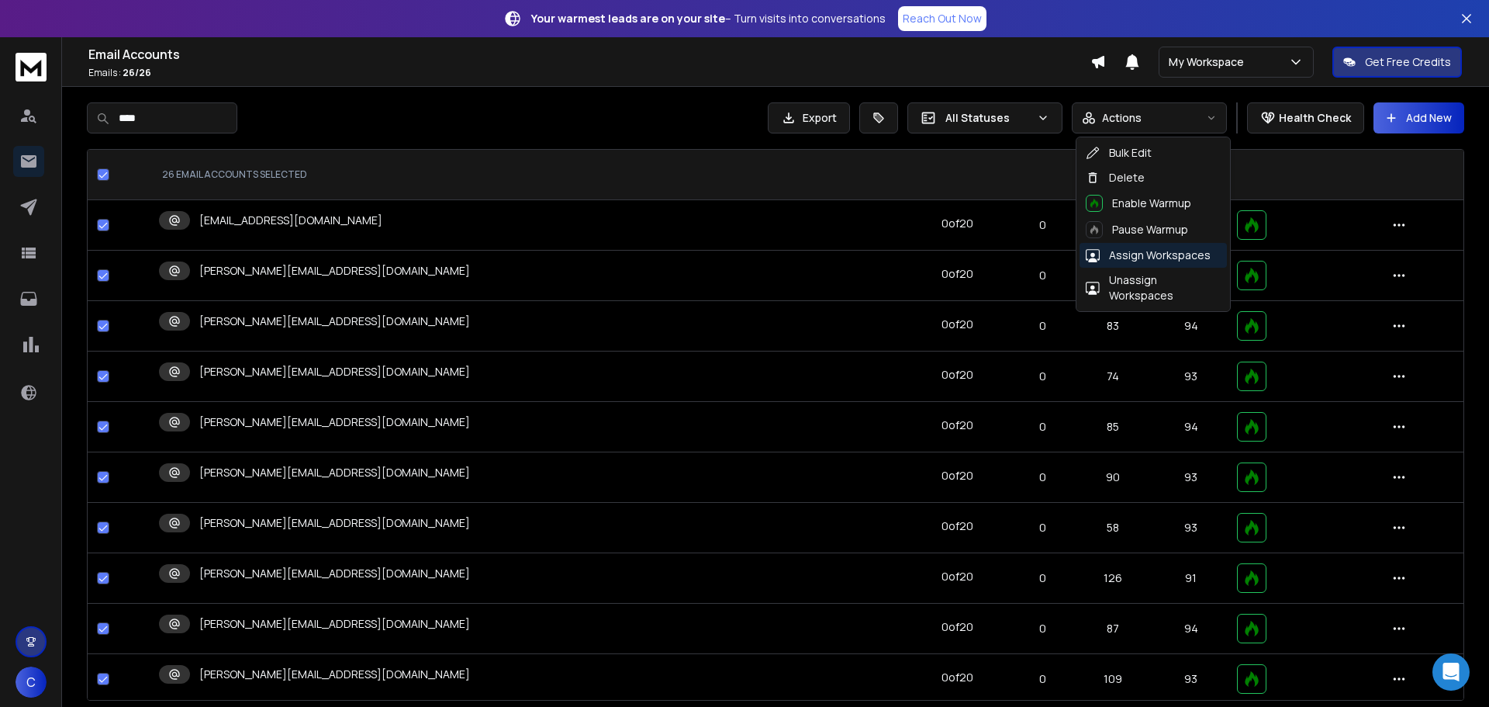
click at [1167, 252] on div "Assign Workspaces" at bounding box center [1148, 255] width 125 height 16
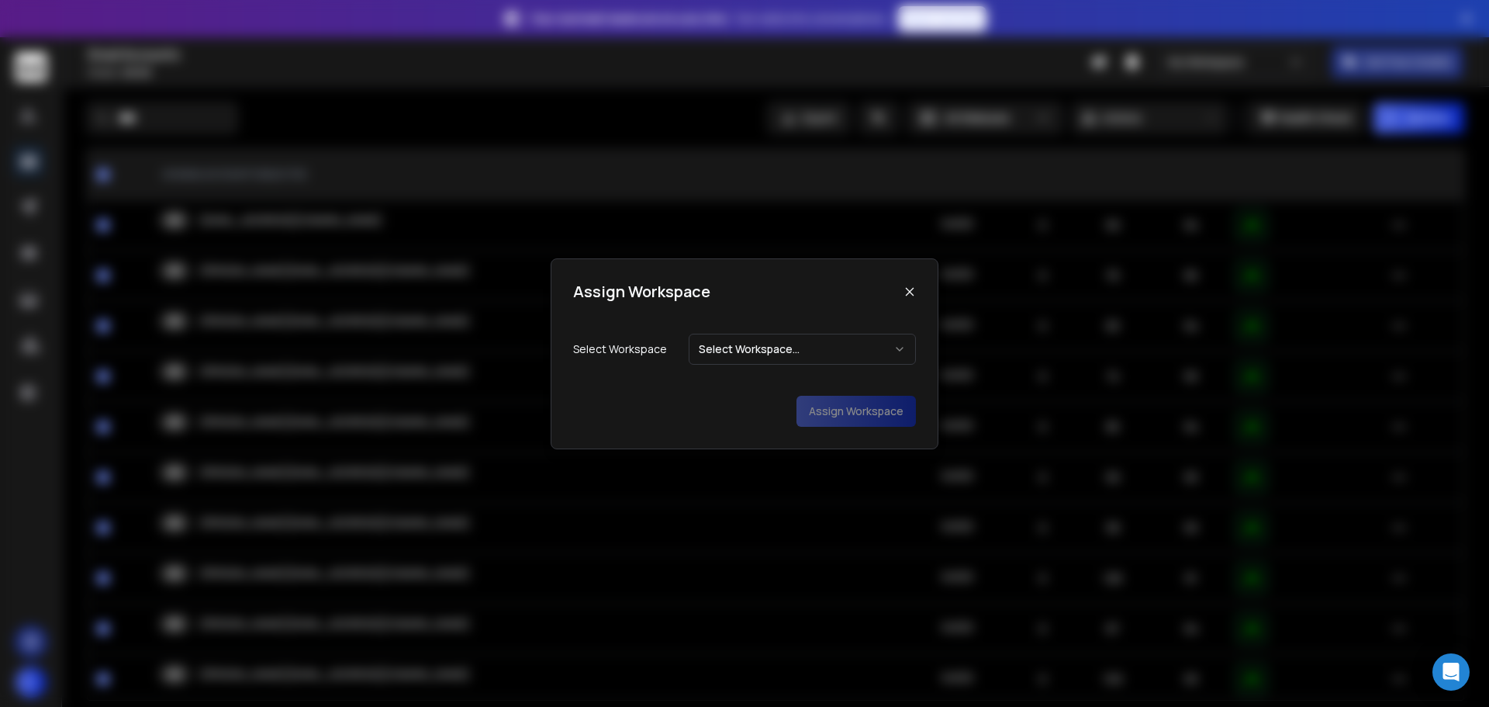
click at [884, 352] on button "Select Workspace..." at bounding box center [802, 349] width 227 height 31
click at [844, 414] on button "Assign Workspace" at bounding box center [856, 411] width 119 height 31
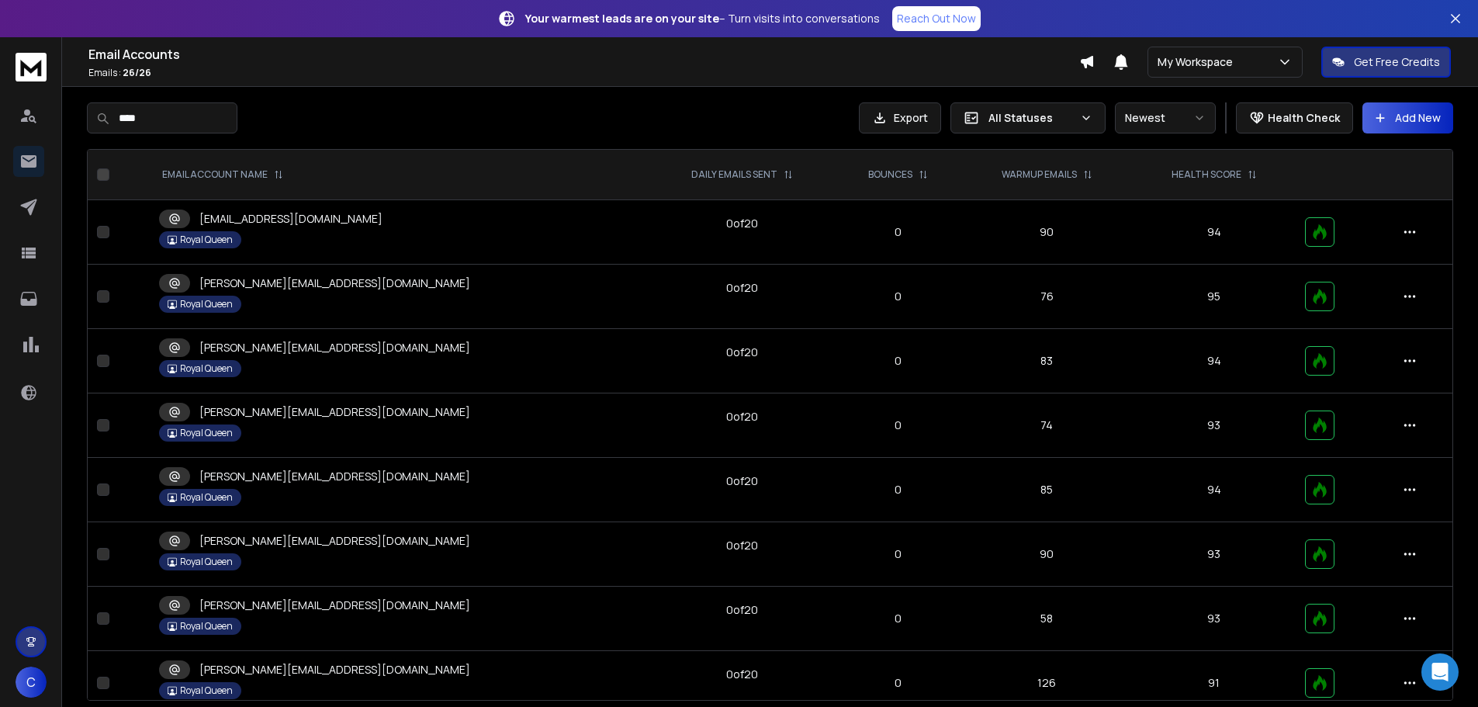
drag, startPoint x: 161, startPoint y: 120, endPoint x: 73, endPoint y: 120, distance: 88.4
click at [73, 120] on div "**** Export All Statuses Newest Health Check Add New **** EMAIL ACCOUNT NAME DA…" at bounding box center [769, 401] width 1415 height 629
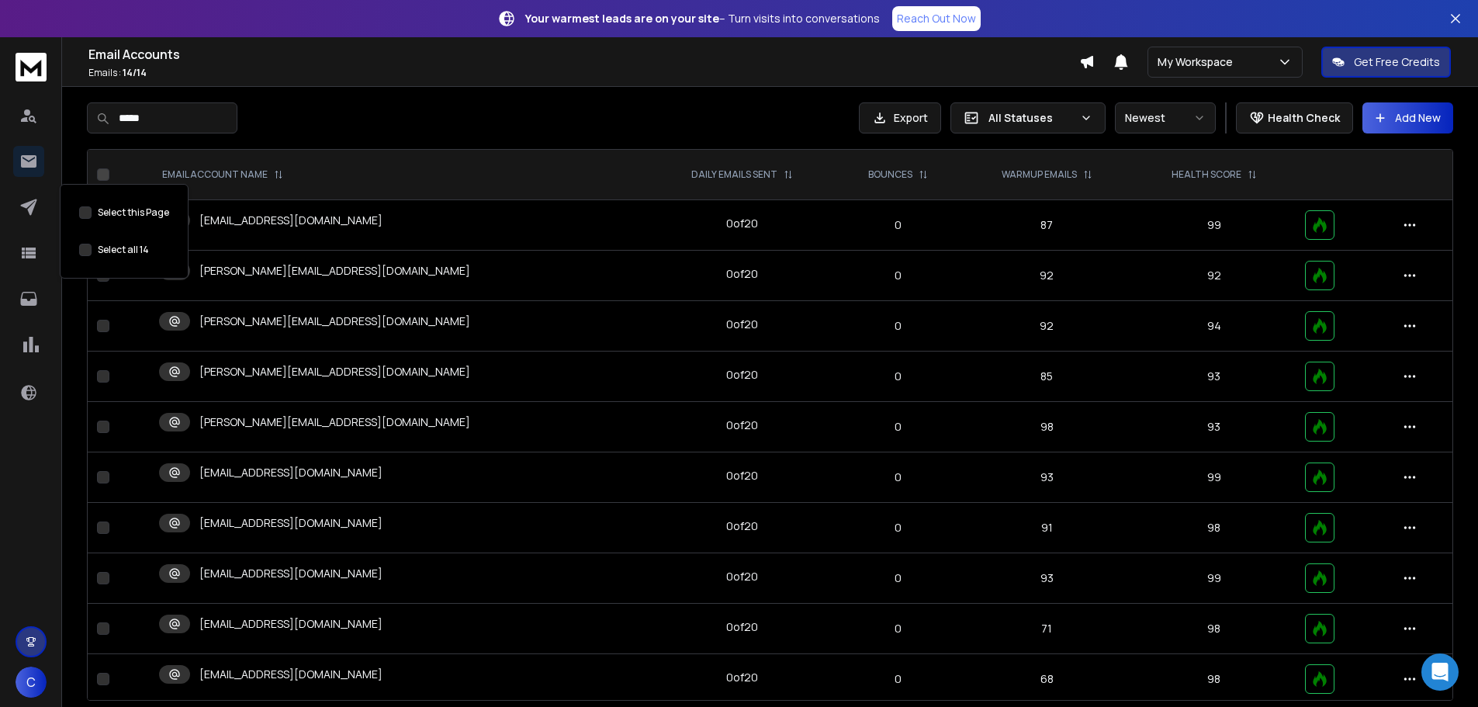
type input "*****"
click at [102, 172] on button "Select this Page" at bounding box center [103, 174] width 12 height 12
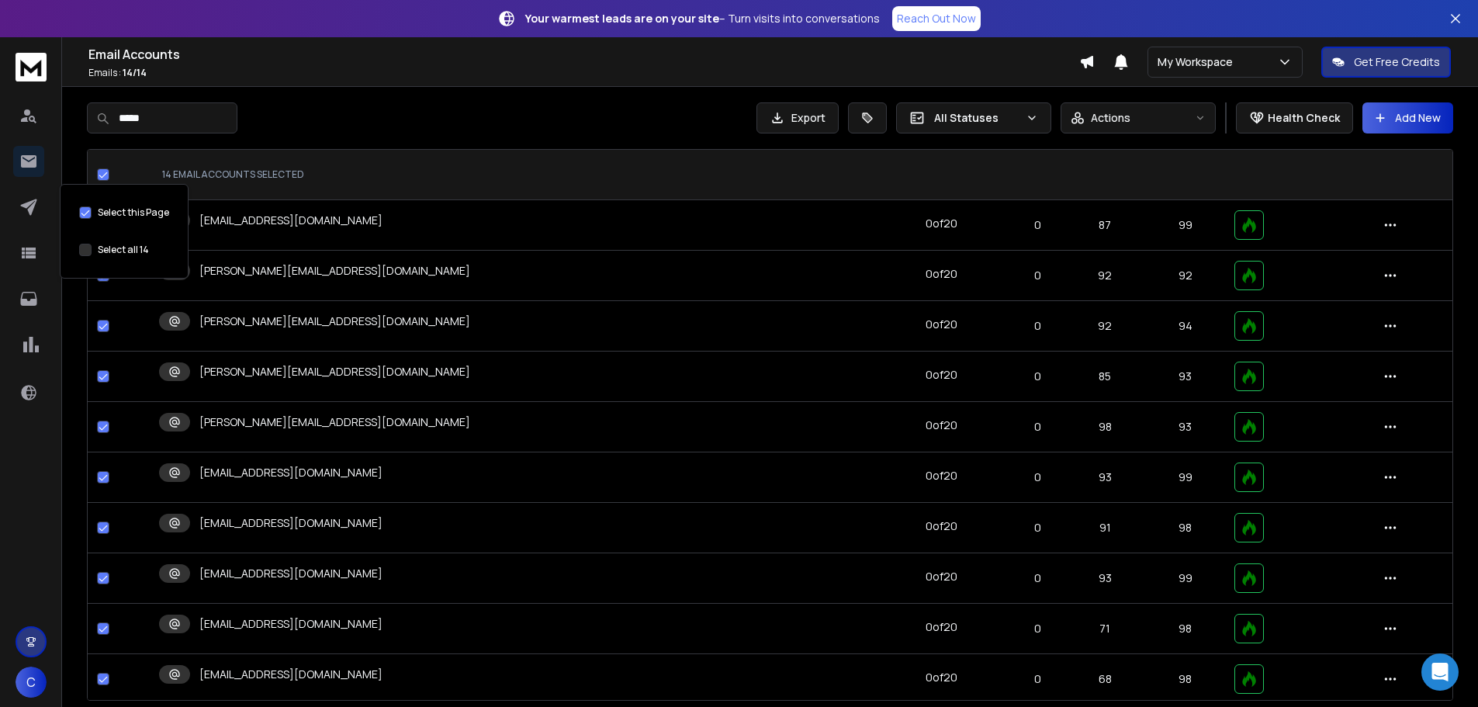
click at [85, 249] on button "Select this Page" at bounding box center [85, 250] width 12 height 12
click at [1191, 128] on button "Actions" at bounding box center [1137, 117] width 155 height 31
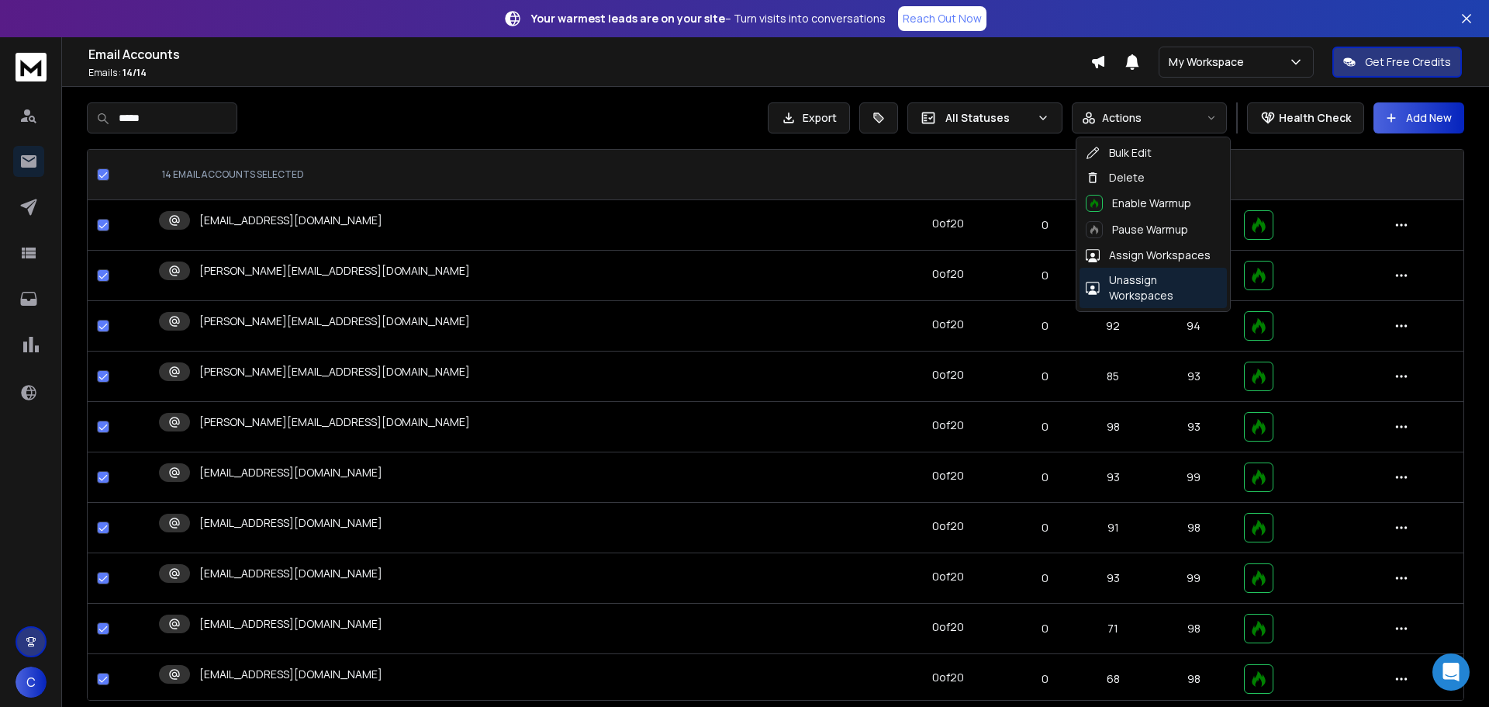
click at [1147, 275] on div "Unassign Workspaces" at bounding box center [1153, 287] width 135 height 31
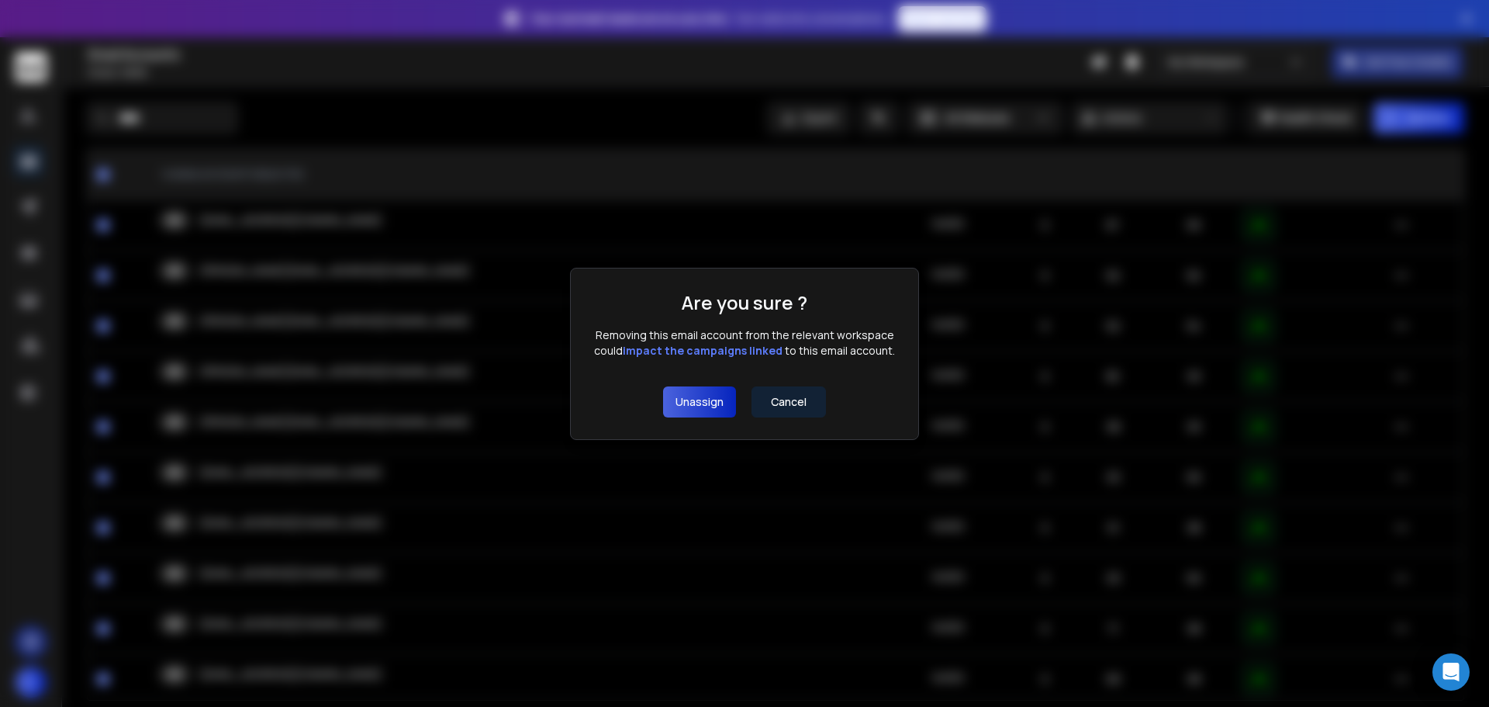
click at [803, 401] on button "Cancel" at bounding box center [789, 401] width 74 height 31
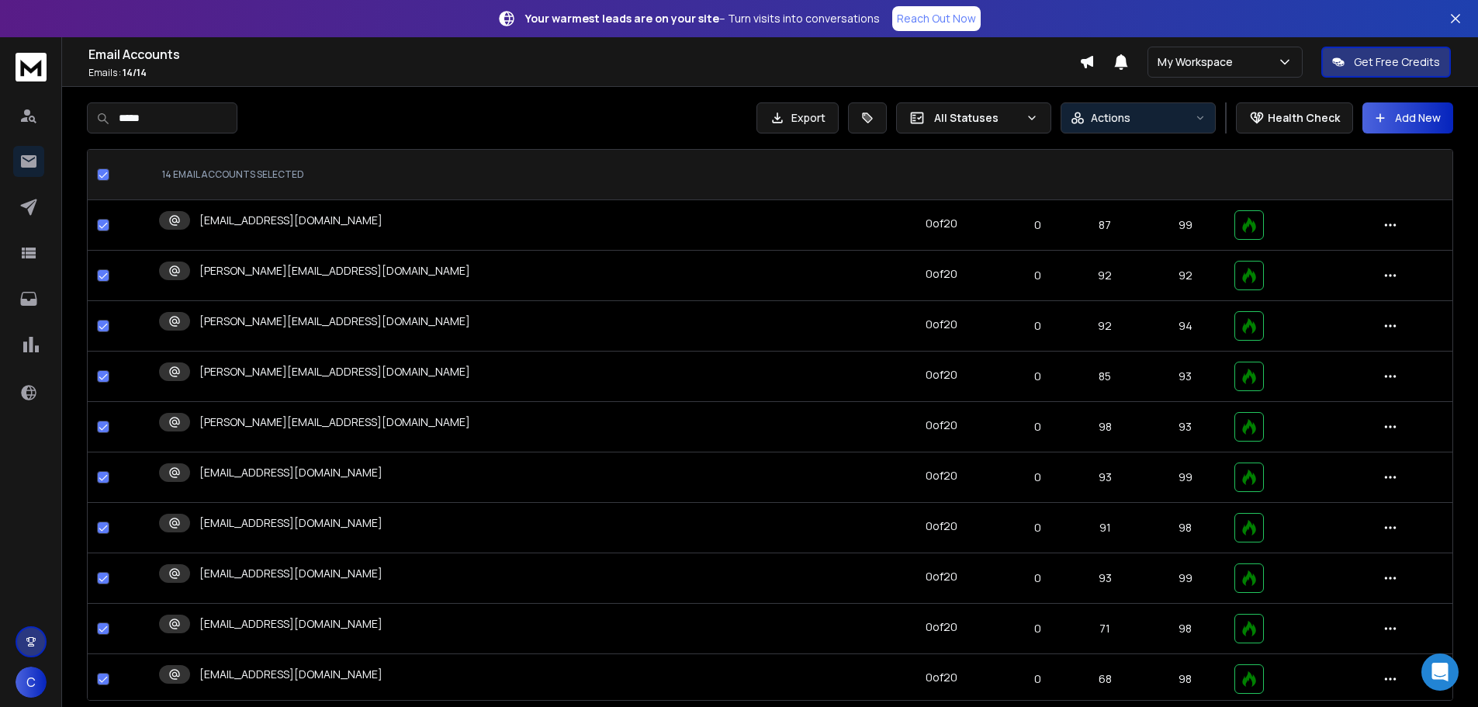
click at [1187, 123] on div "Actions" at bounding box center [1129, 118] width 118 height 16
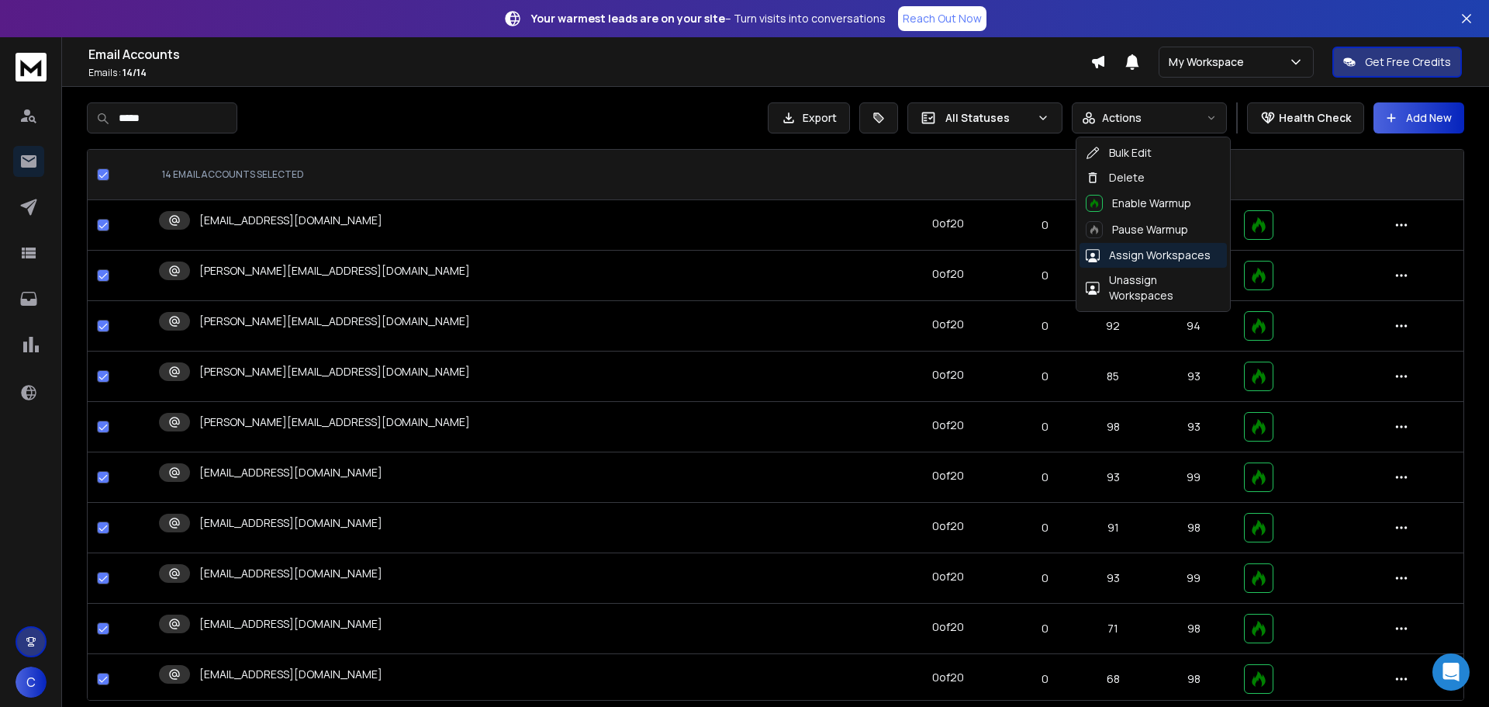
click at [1133, 254] on div "Assign Workspaces" at bounding box center [1148, 255] width 125 height 16
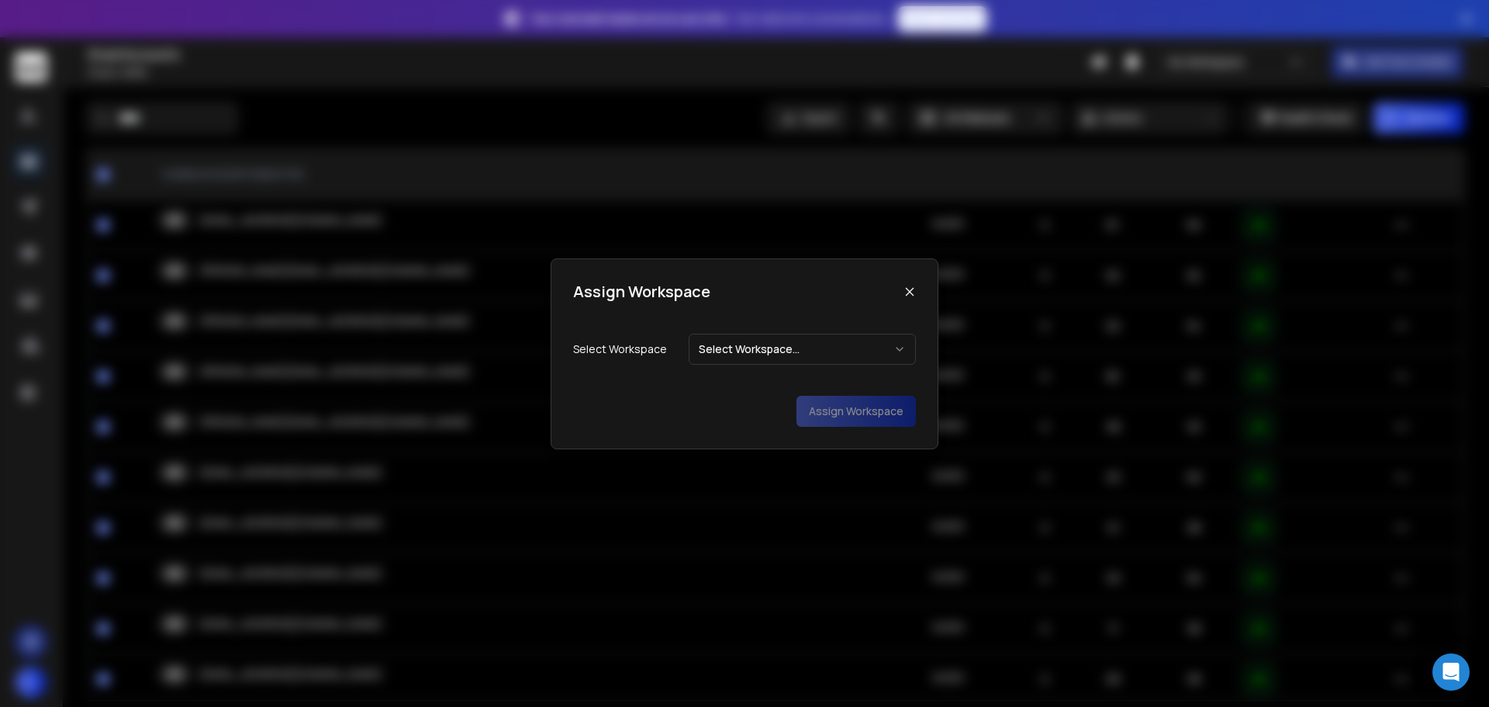
click at [887, 351] on button "Select Workspace..." at bounding box center [802, 349] width 227 height 31
click at [873, 413] on button "Assign Workspace" at bounding box center [856, 411] width 119 height 31
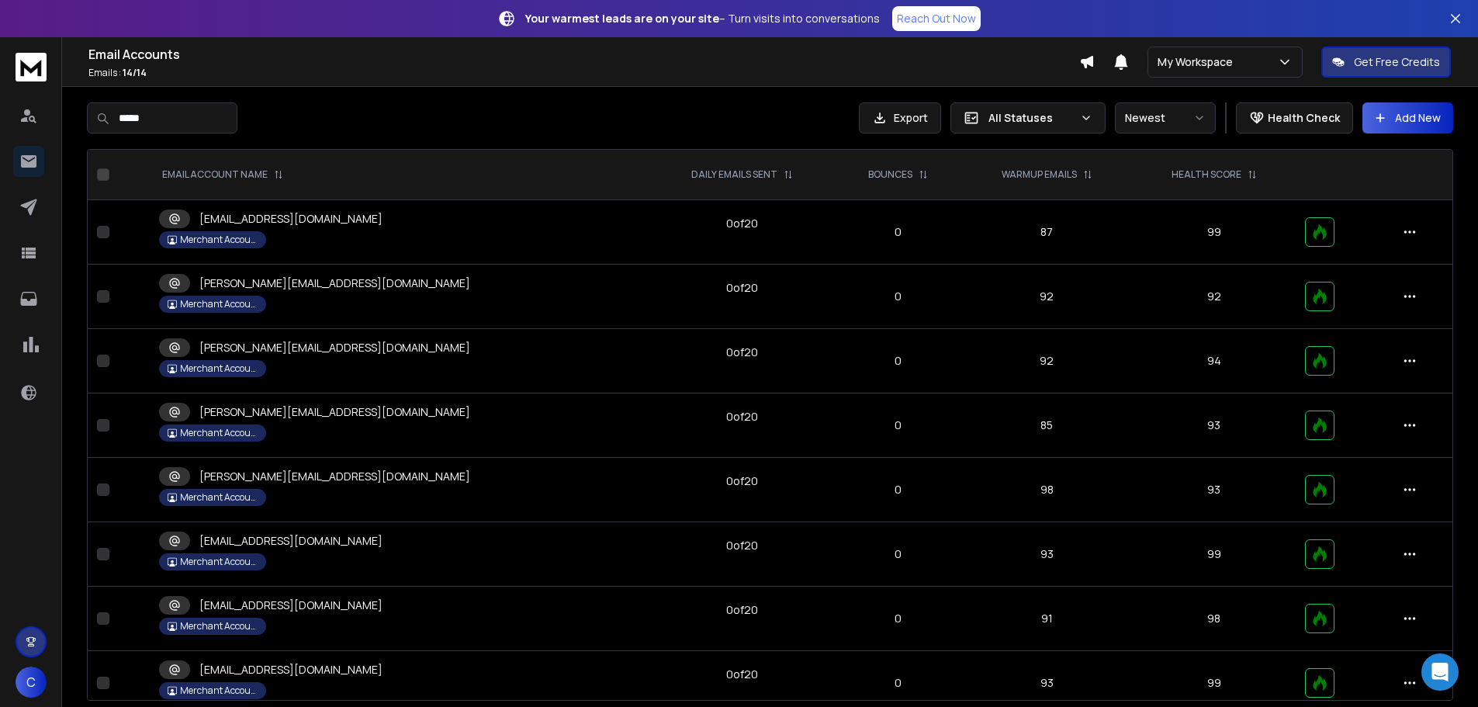
drag, startPoint x: 168, startPoint y: 119, endPoint x: 102, endPoint y: 120, distance: 65.2
click at [102, 120] on div "*****" at bounding box center [162, 117] width 150 height 31
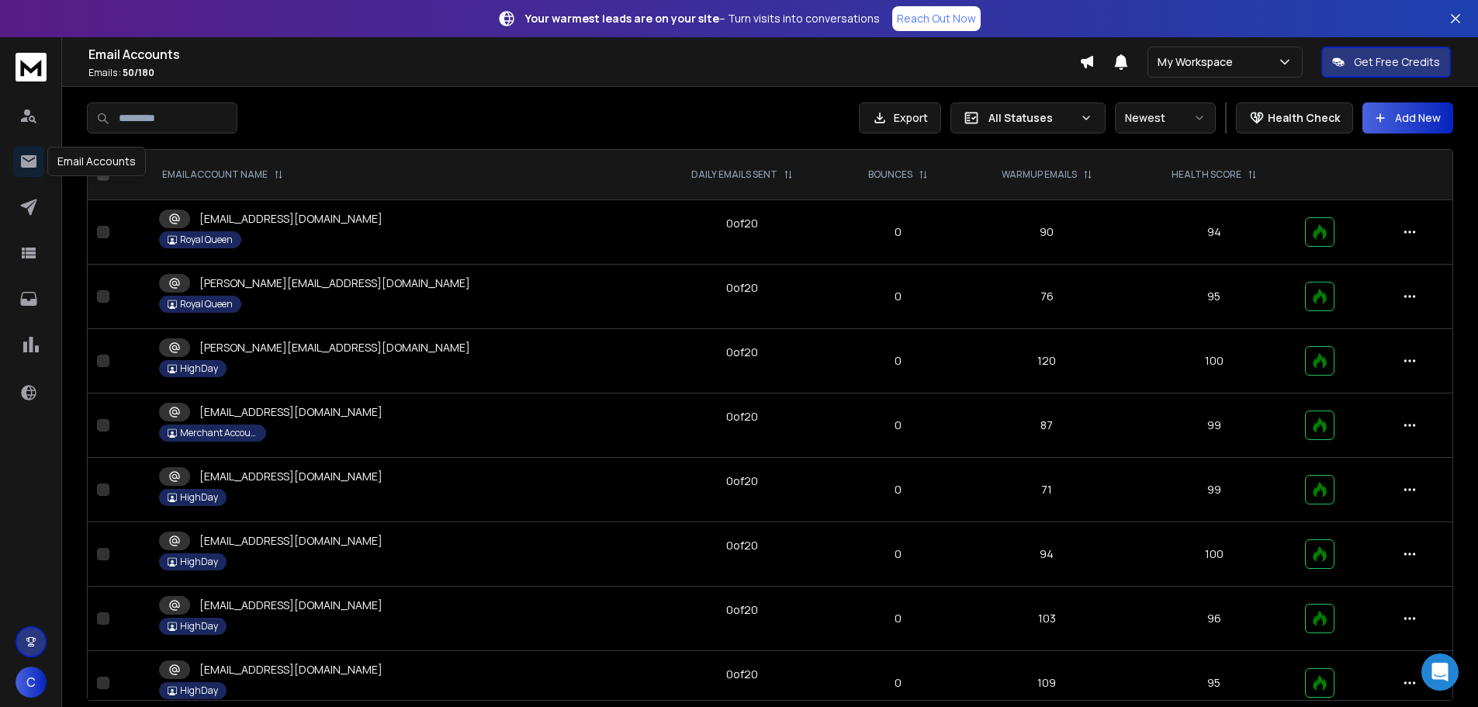
click at [33, 157] on icon at bounding box center [29, 161] width 16 height 12
click at [178, 122] on input at bounding box center [162, 117] width 150 height 31
click at [196, 168] on div "EMAIL ACCOUNT NAME" at bounding box center [222, 174] width 121 height 12
click at [253, 173] on div "EMAIL ACCOUNT NAME" at bounding box center [222, 174] width 121 height 12
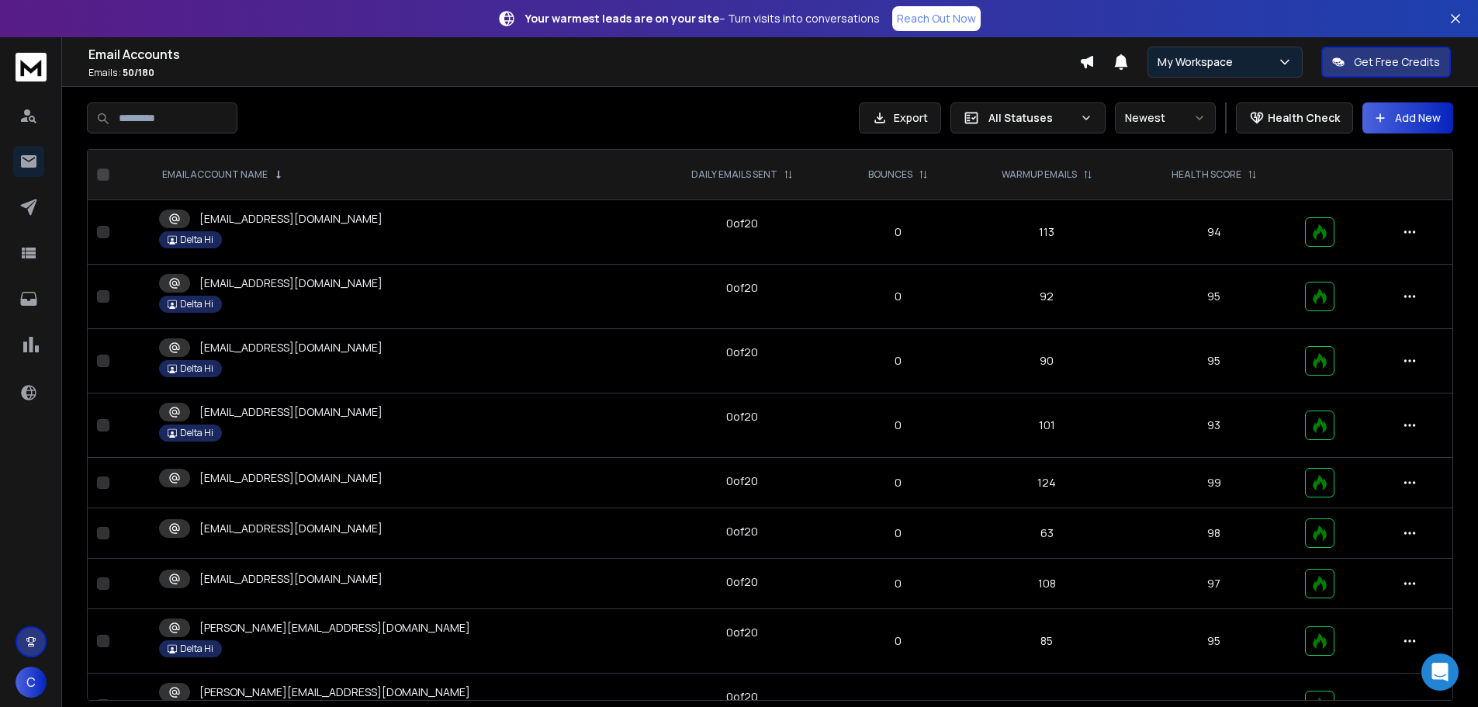
click at [1259, 63] on div "My Workspace" at bounding box center [1224, 62] width 135 height 16
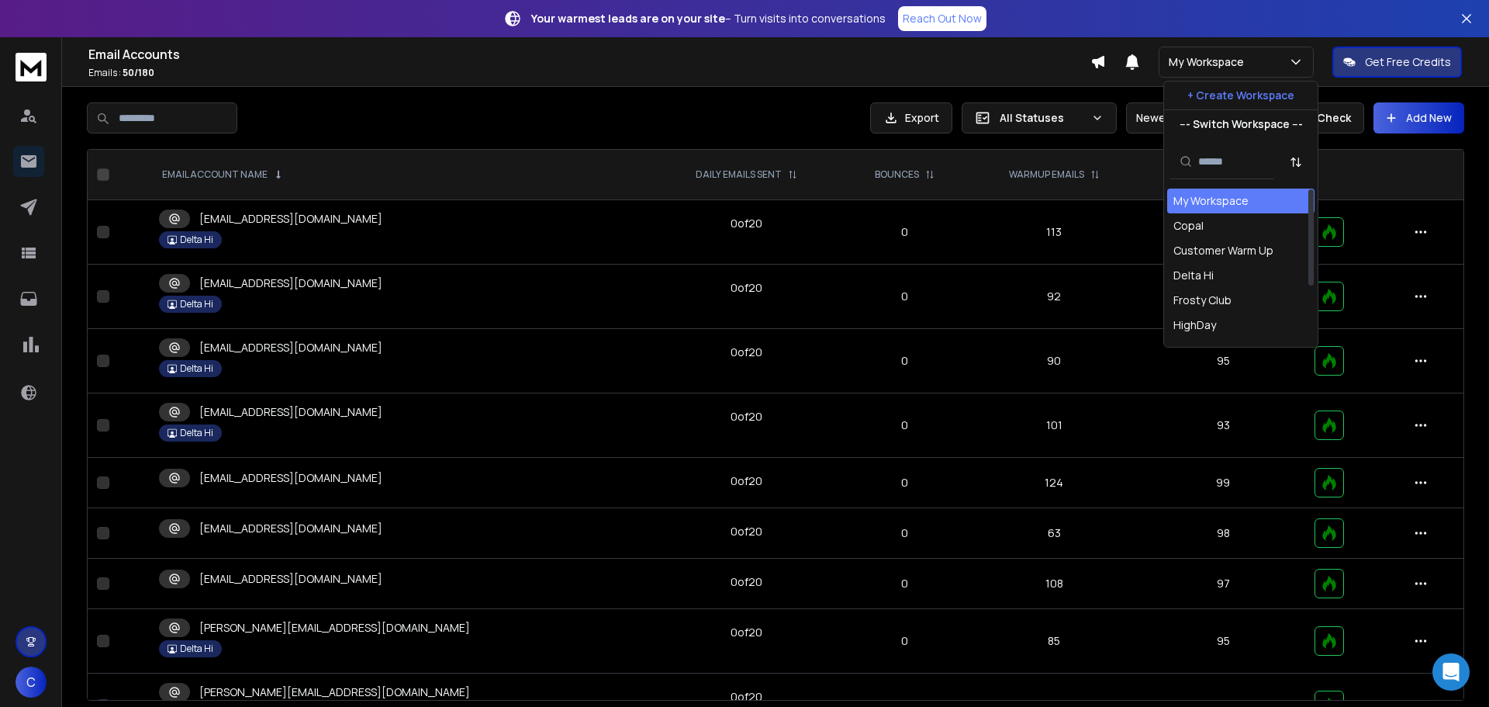
click at [1243, 99] on p "+ Create Workspace" at bounding box center [1240, 96] width 107 height 16
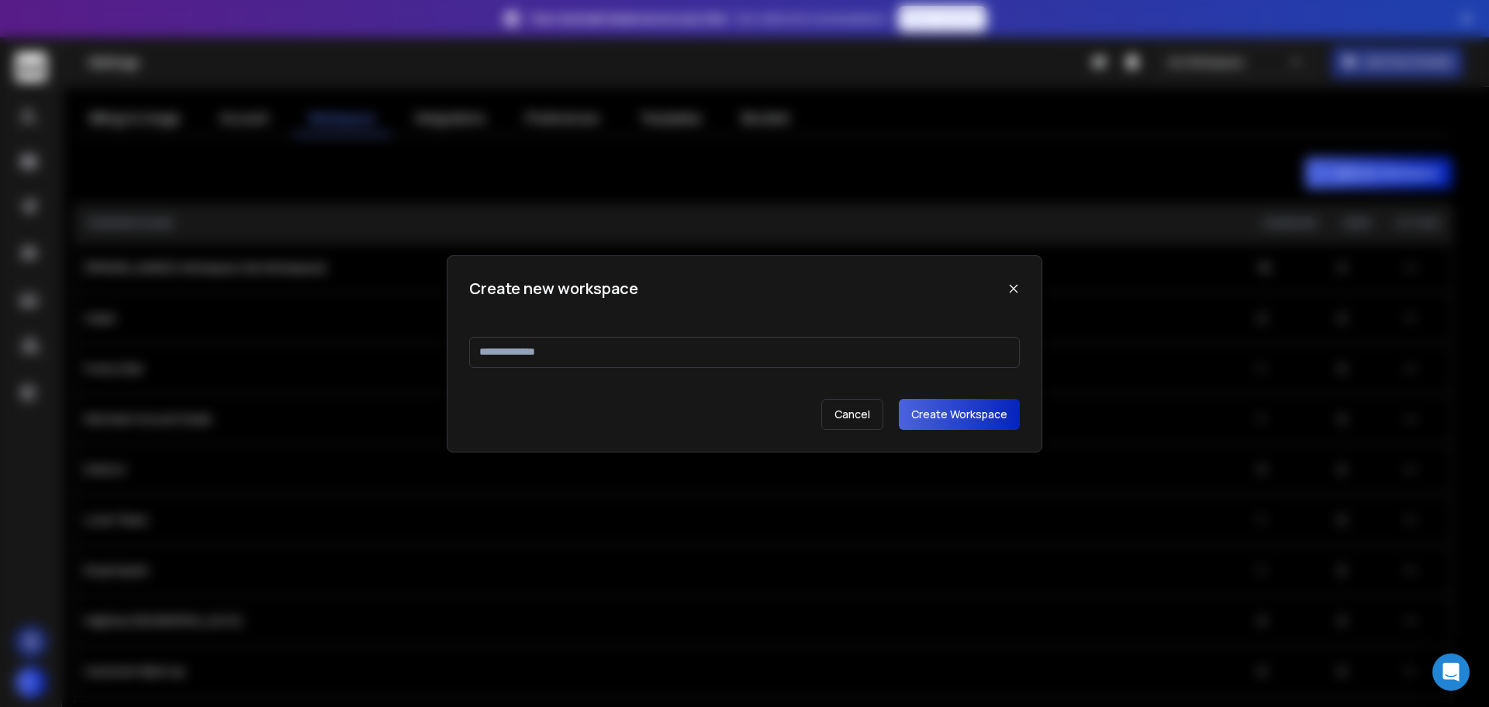
drag, startPoint x: 549, startPoint y: 354, endPoint x: 540, endPoint y: 353, distance: 9.3
click at [544, 354] on input at bounding box center [744, 352] width 551 height 31
click at [517, 348] on input "**********" at bounding box center [744, 352] width 551 height 31
type input "**********"
click at [938, 420] on button "Create Workspace" at bounding box center [959, 414] width 121 height 31
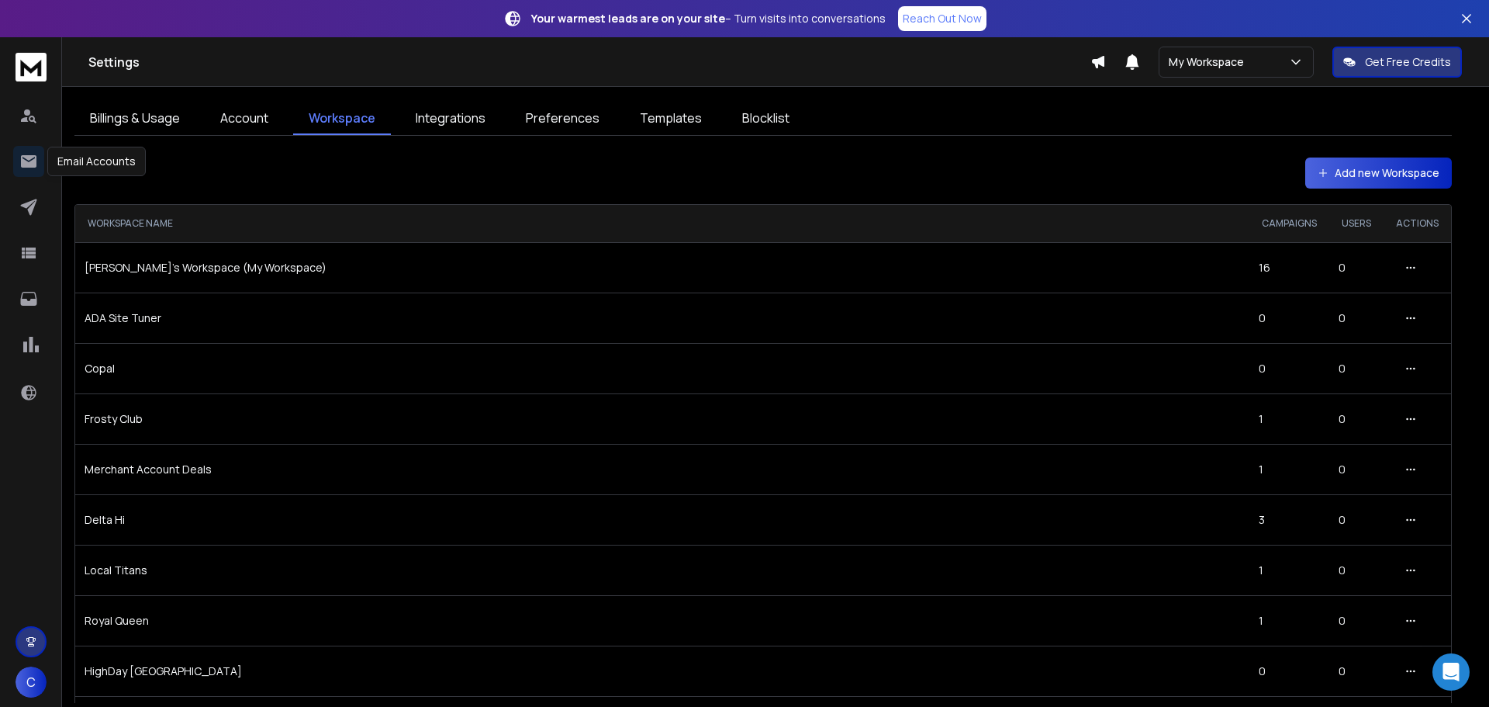
click at [34, 158] on icon at bounding box center [28, 161] width 19 height 19
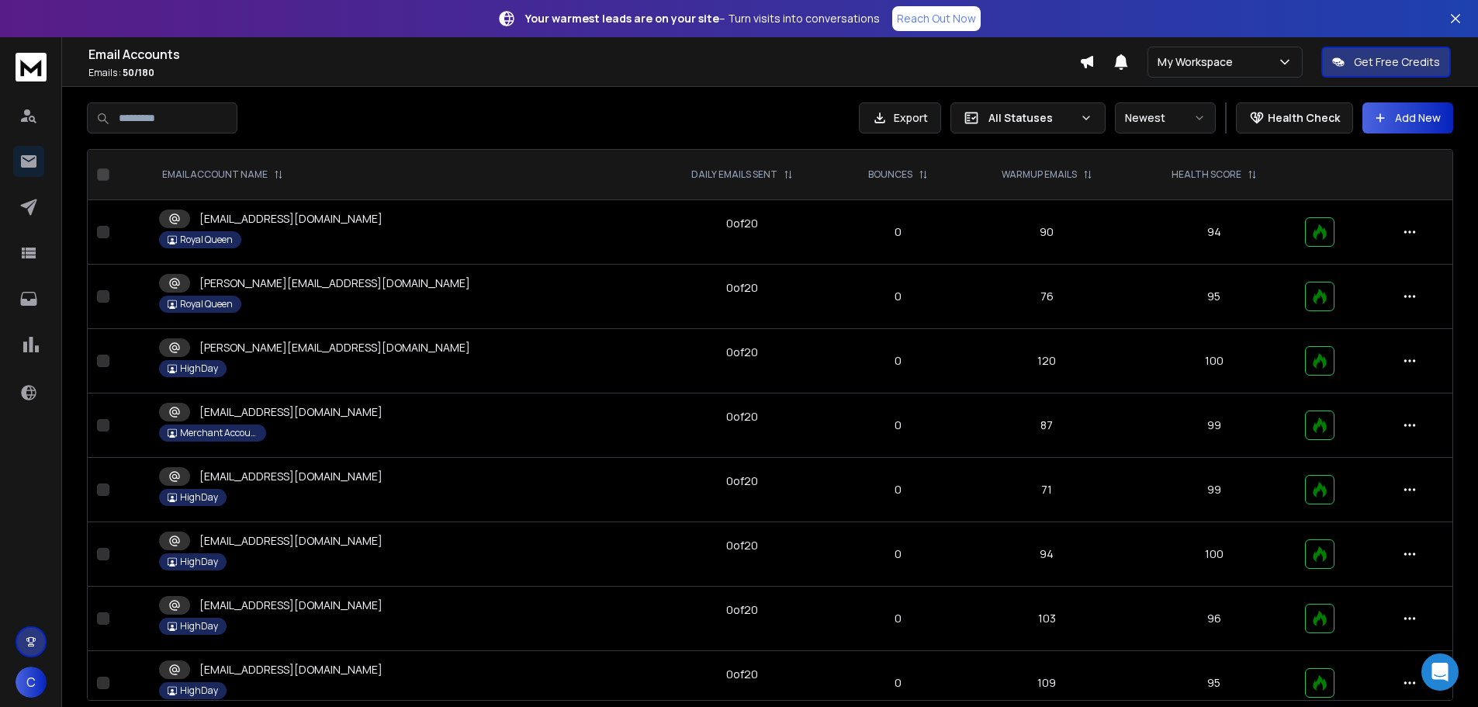
click at [147, 113] on input at bounding box center [162, 117] width 150 height 31
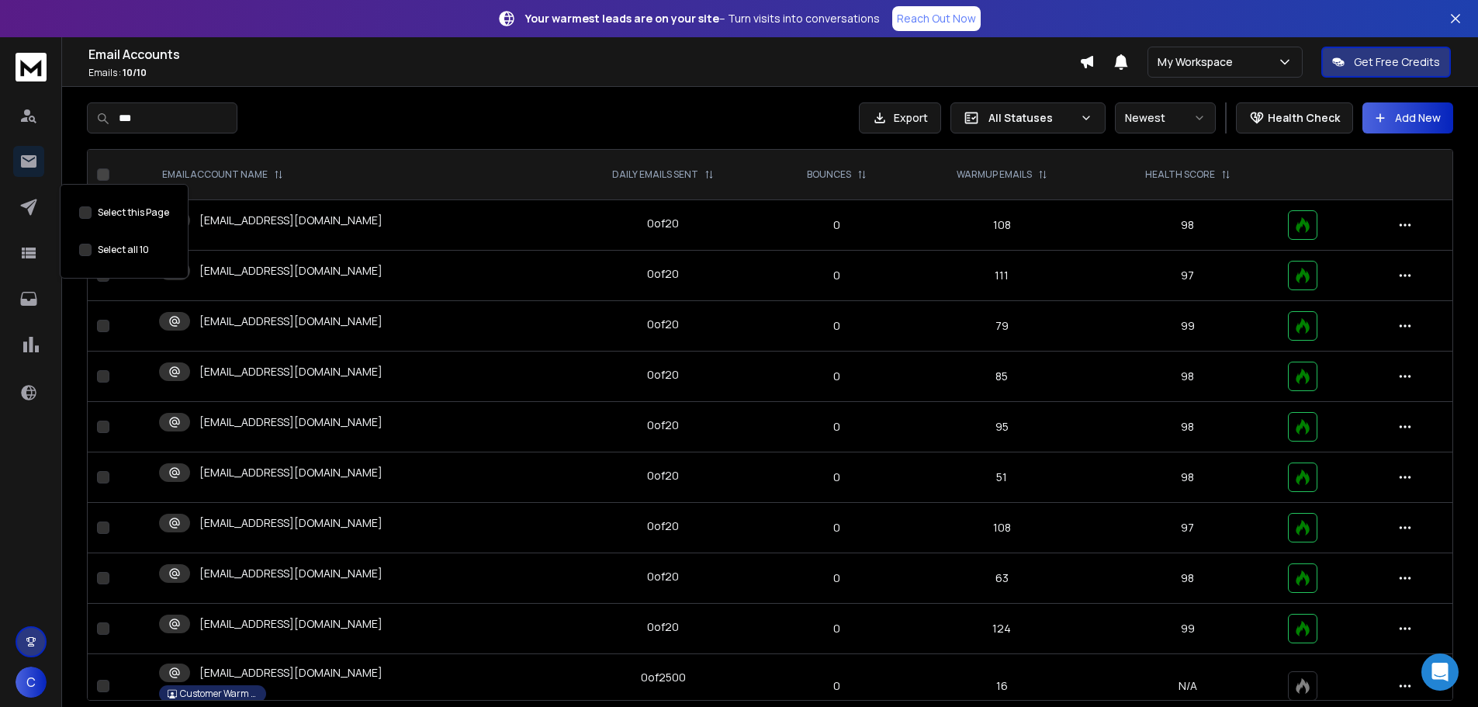
type input "***"
click at [103, 174] on button "Select this Page" at bounding box center [103, 174] width 12 height 12
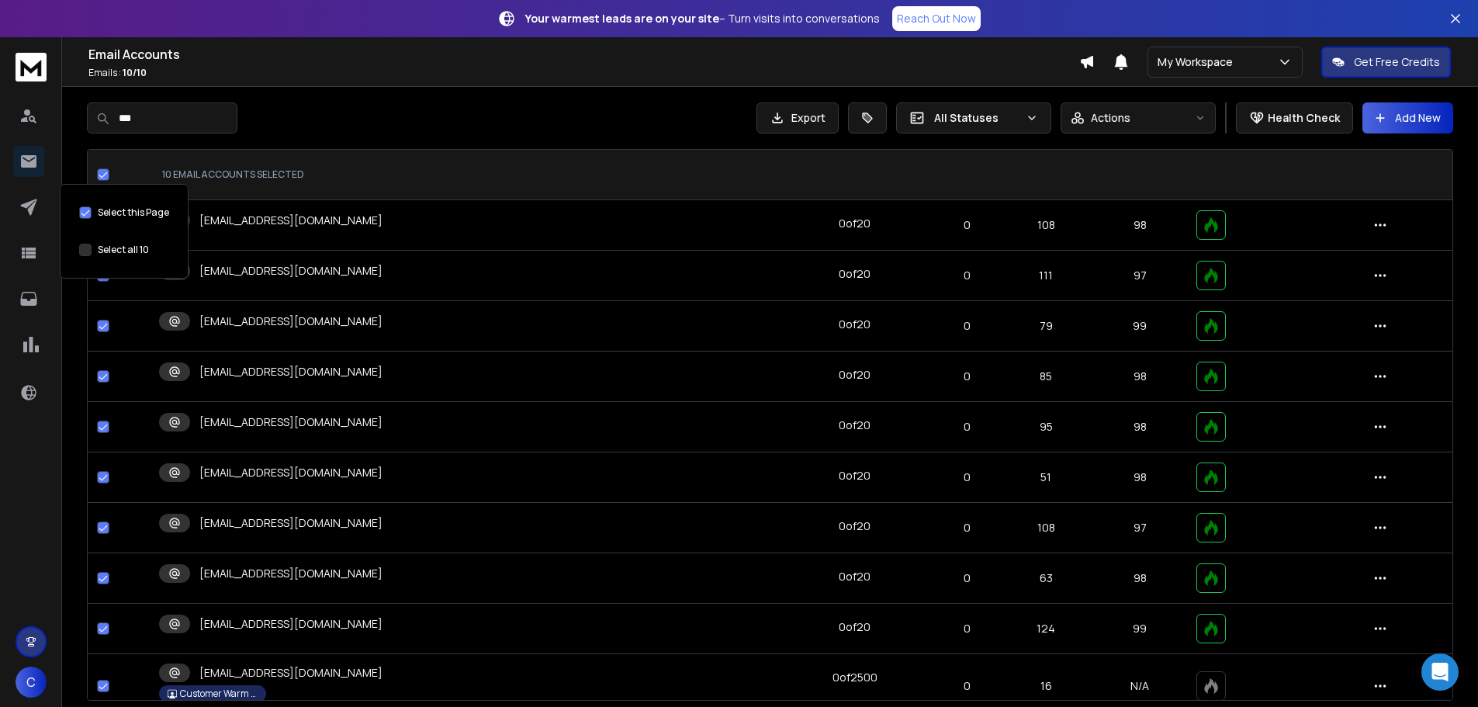
click at [88, 249] on button "Select this Page" at bounding box center [85, 250] width 12 height 12
click at [1188, 119] on div "Actions" at bounding box center [1129, 118] width 118 height 16
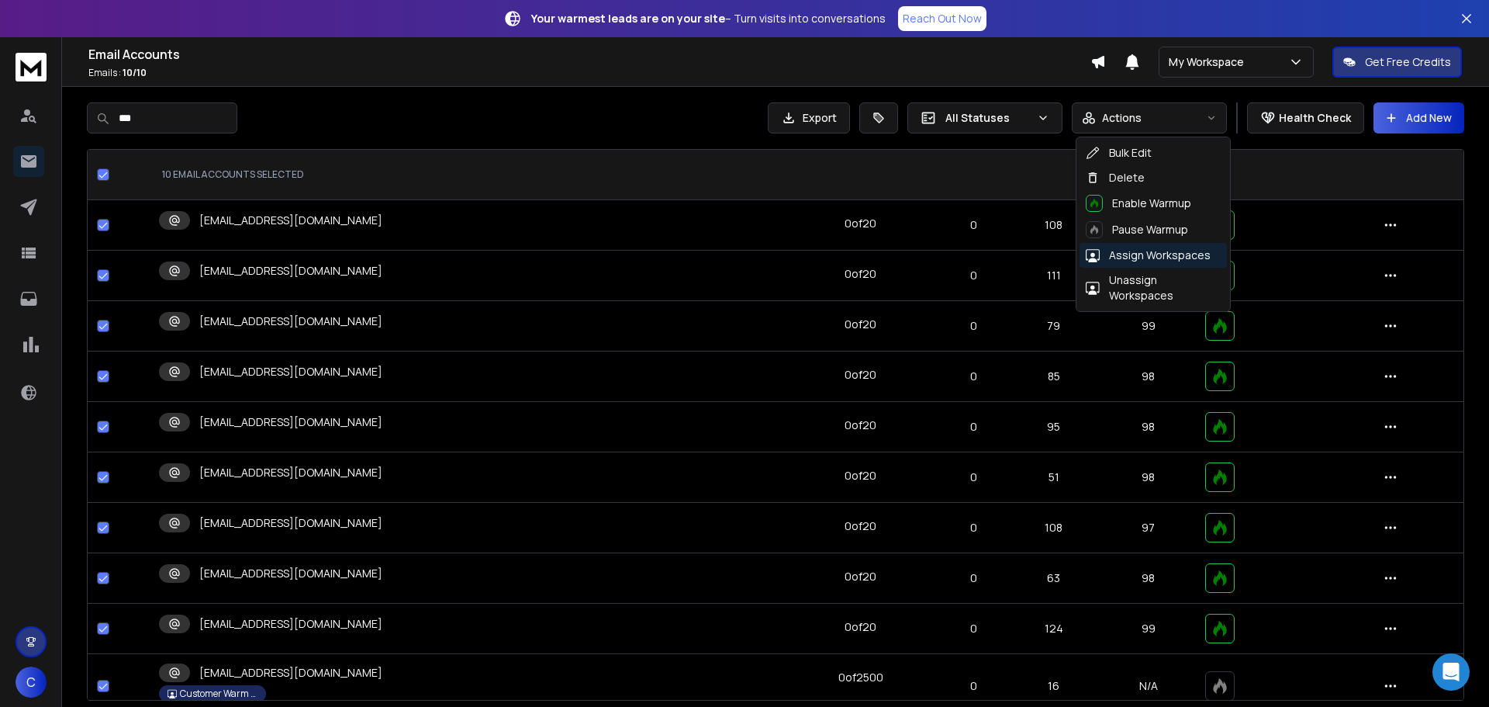
click at [1155, 254] on div "Assign Workspaces" at bounding box center [1148, 255] width 125 height 16
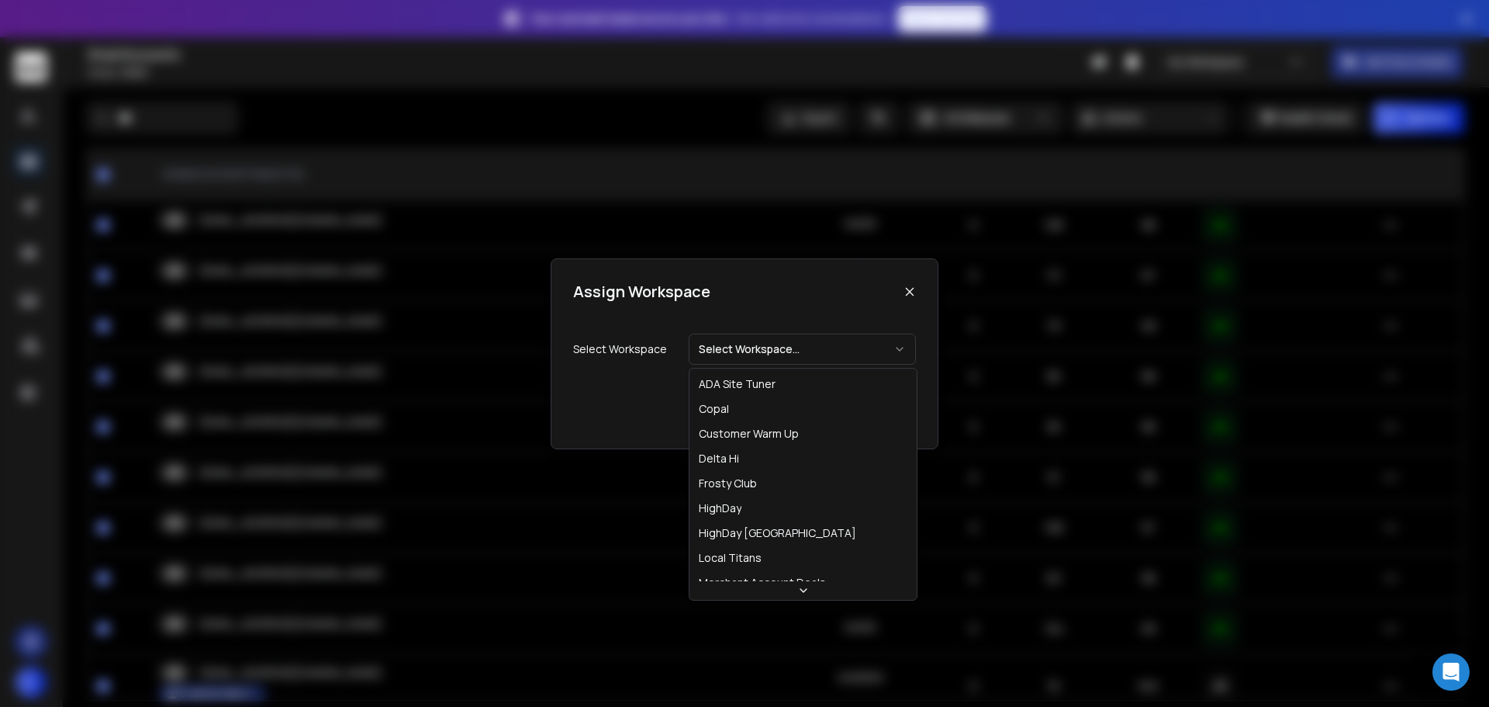
click at [852, 358] on button "Select Workspace..." at bounding box center [802, 349] width 227 height 31
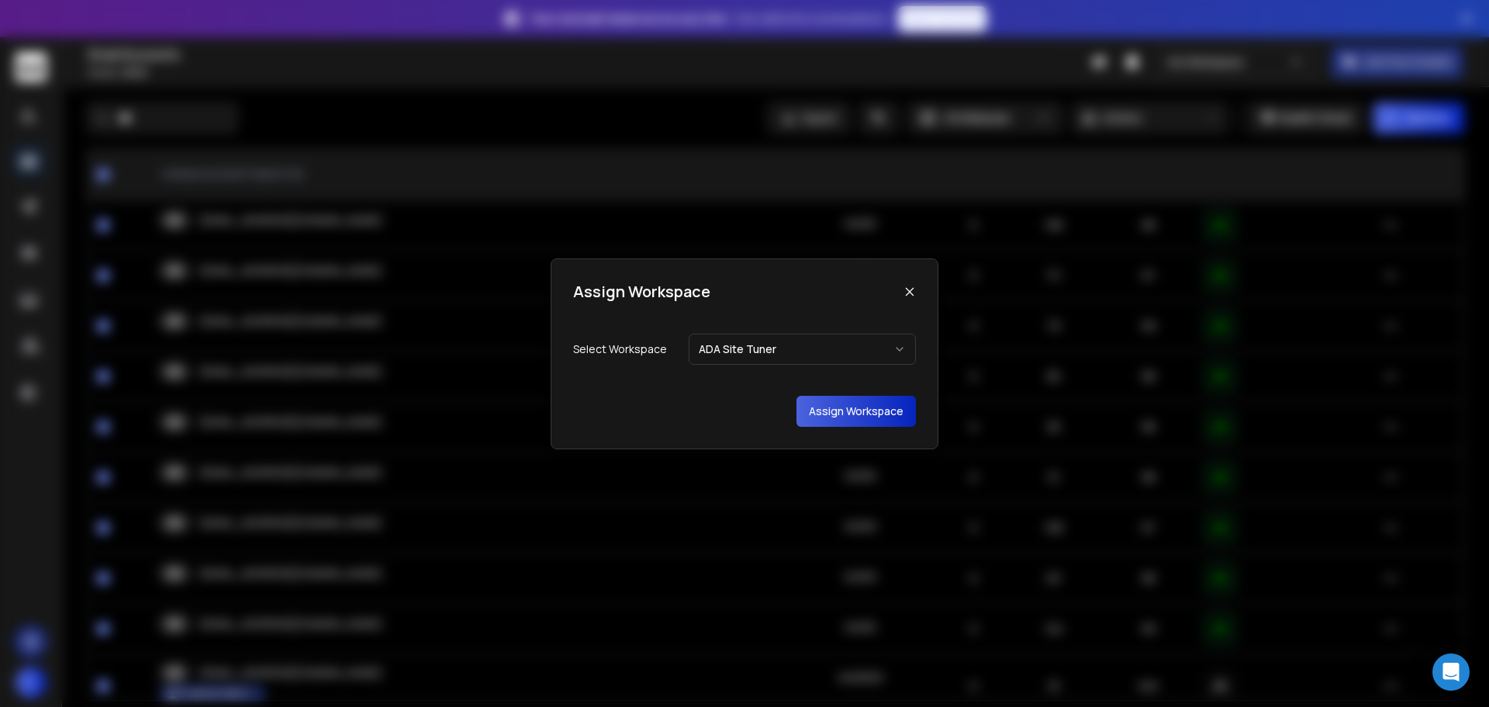
click at [820, 407] on button "Assign Workspace" at bounding box center [856, 411] width 119 height 31
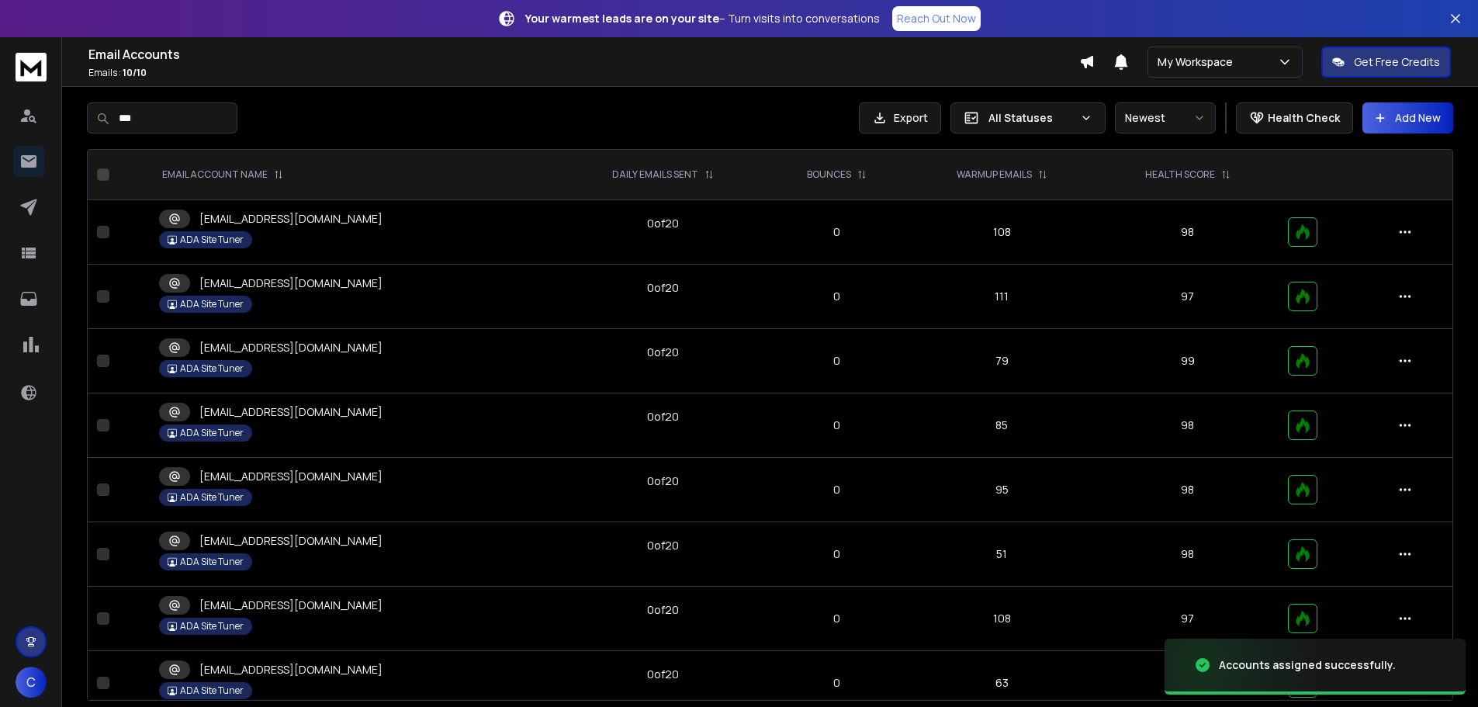
drag, startPoint x: 153, startPoint y: 119, endPoint x: 77, endPoint y: 117, distance: 76.0
click at [77, 117] on div "*** Export All Statuses Newest Health Check Add New *** EMAIL ACCOUNT NAME DAIL…" at bounding box center [769, 401] width 1415 height 629
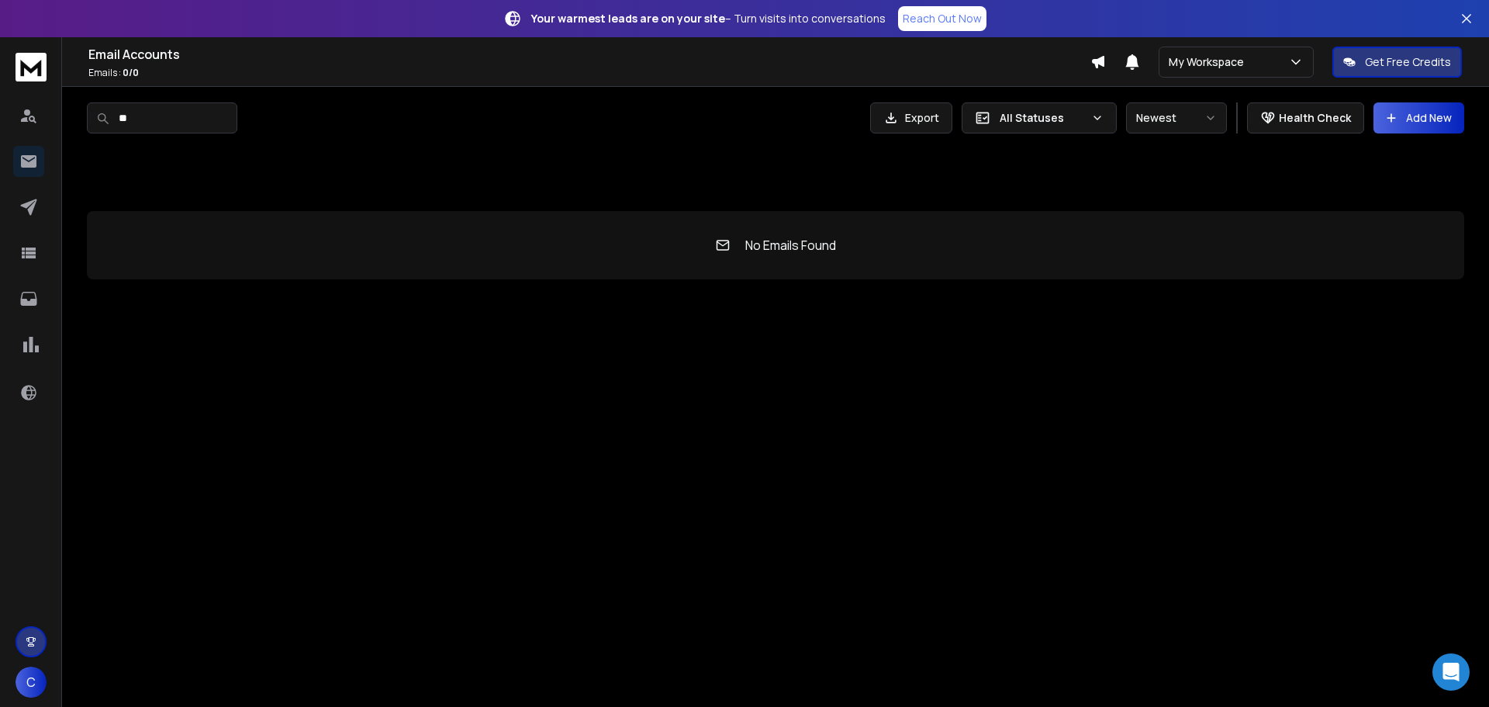
type input "*"
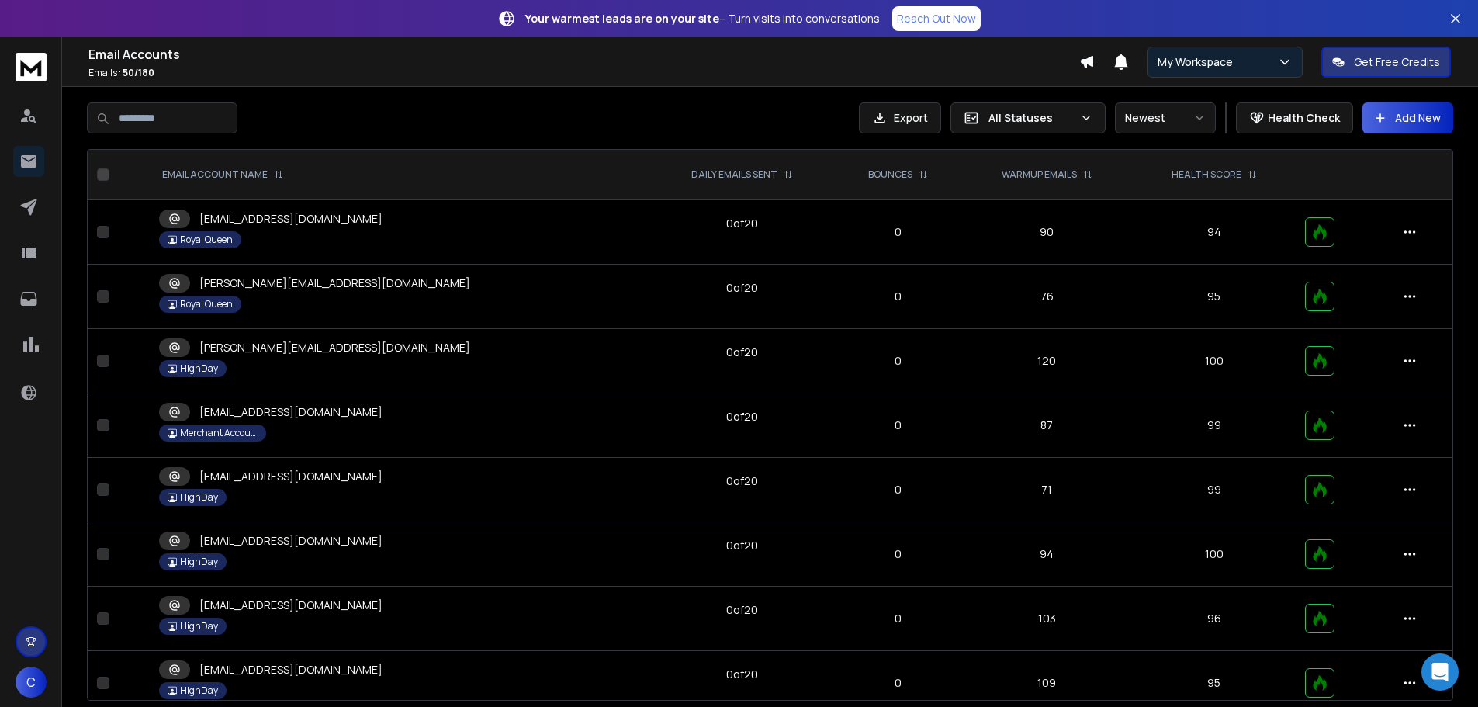
click at [1208, 64] on p "My Workspace" at bounding box center [1197, 62] width 81 height 16
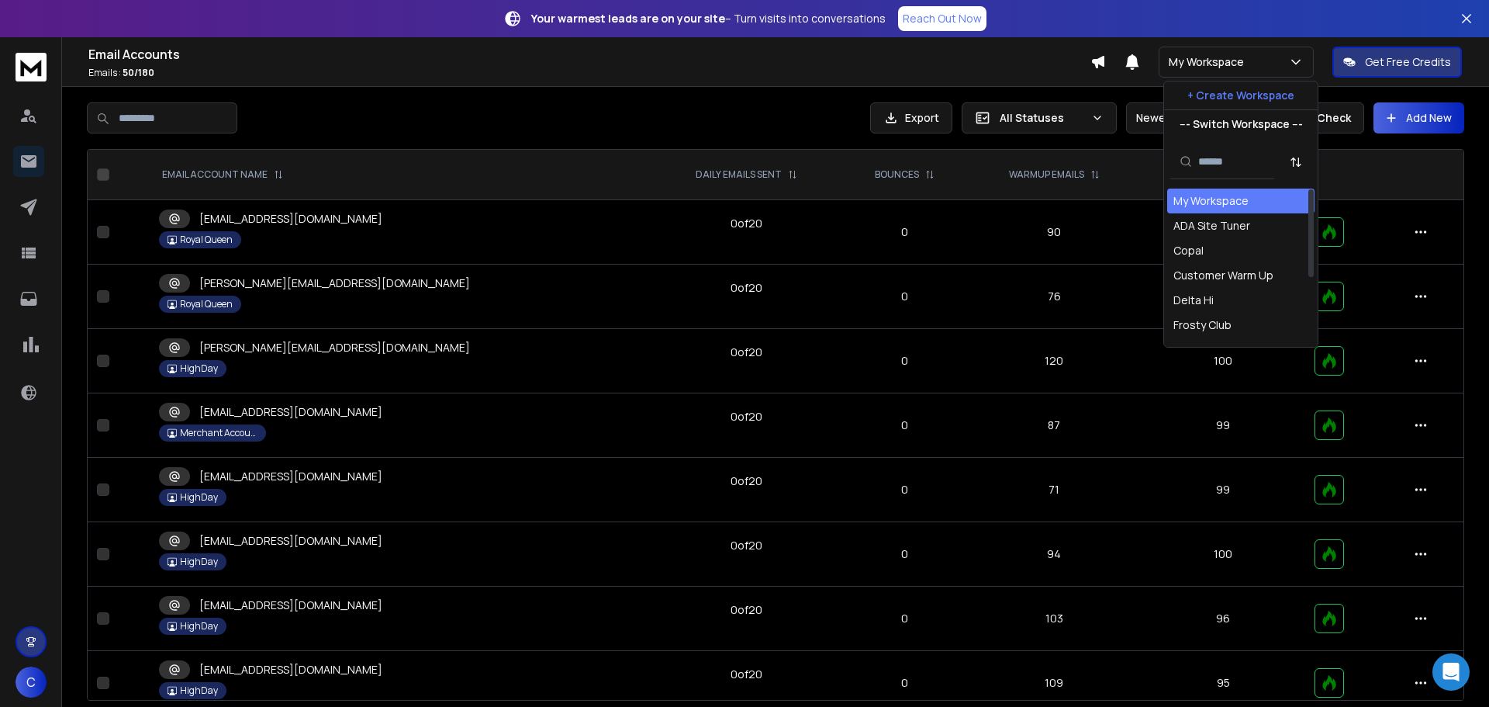
click at [1209, 200] on div "My Workspace" at bounding box center [1211, 201] width 75 height 16
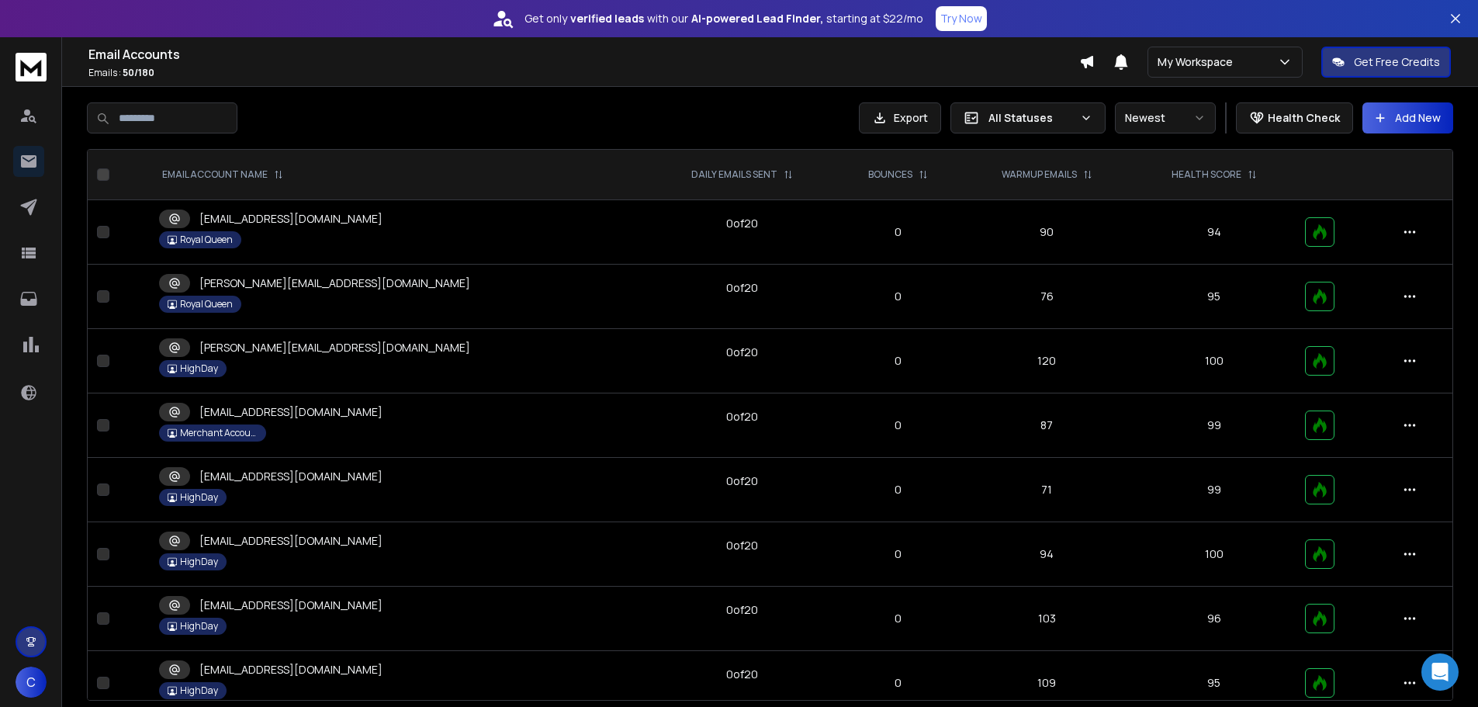
click at [161, 120] on input at bounding box center [162, 117] width 150 height 31
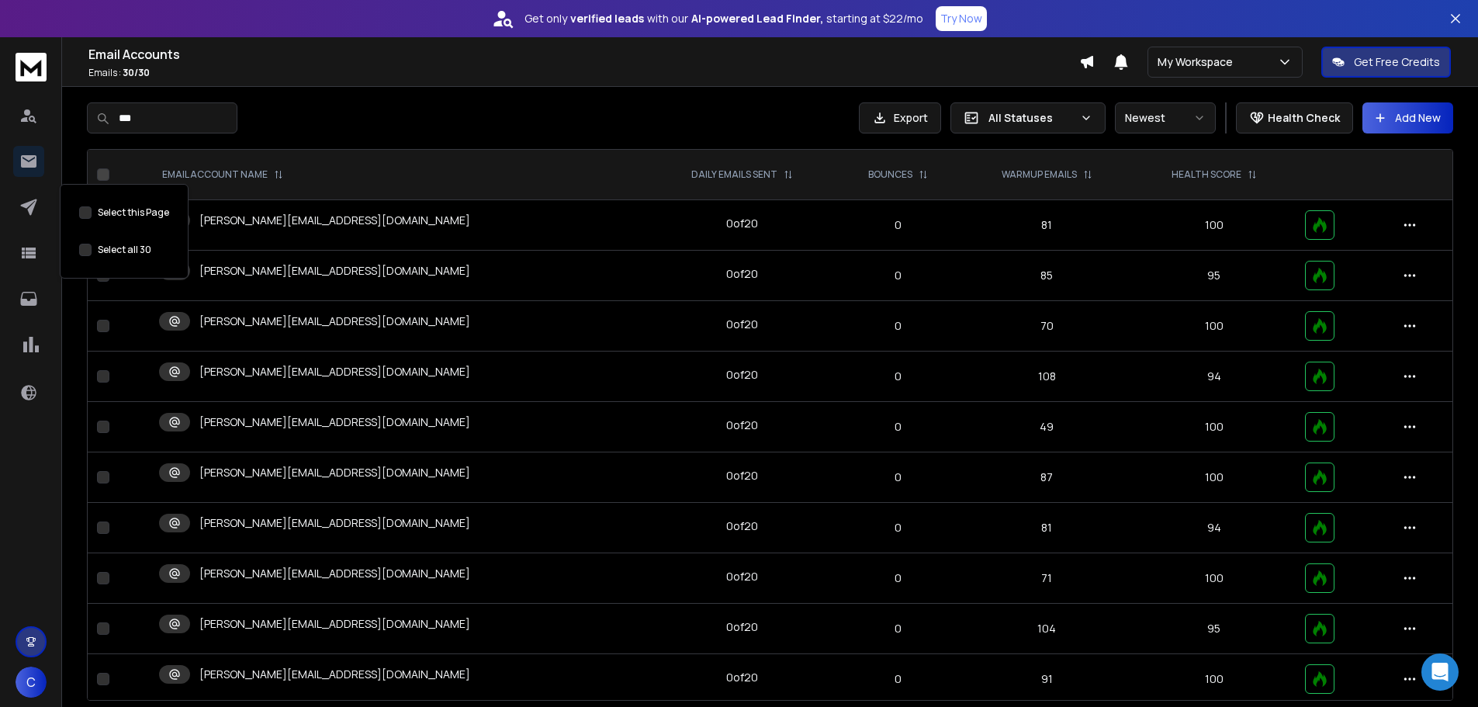
type input "***"
click at [98, 174] on button "Select this Page" at bounding box center [103, 174] width 12 height 12
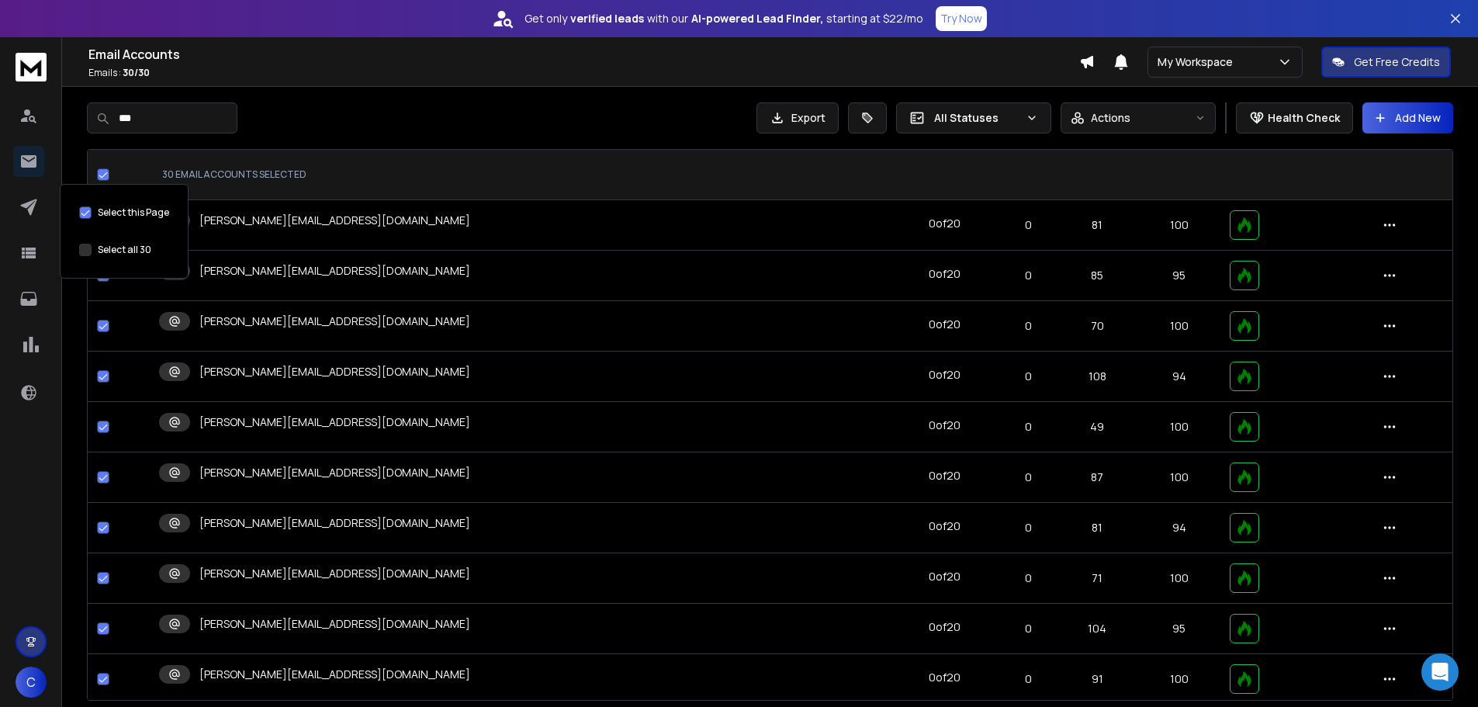
click at [84, 246] on button "Select this Page" at bounding box center [85, 250] width 12 height 12
click at [1174, 106] on button "Actions" at bounding box center [1137, 117] width 155 height 31
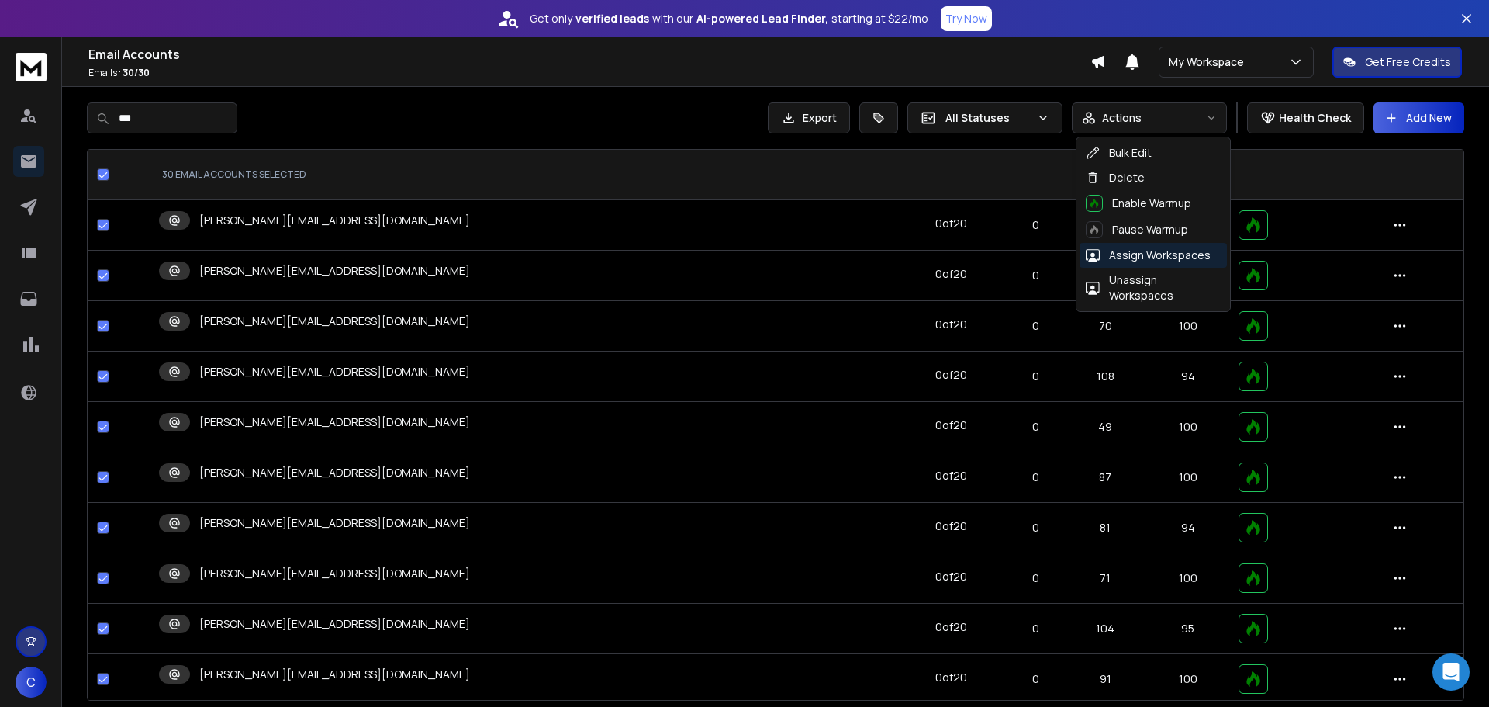
click at [1142, 256] on div "Assign Workspaces" at bounding box center [1148, 255] width 125 height 16
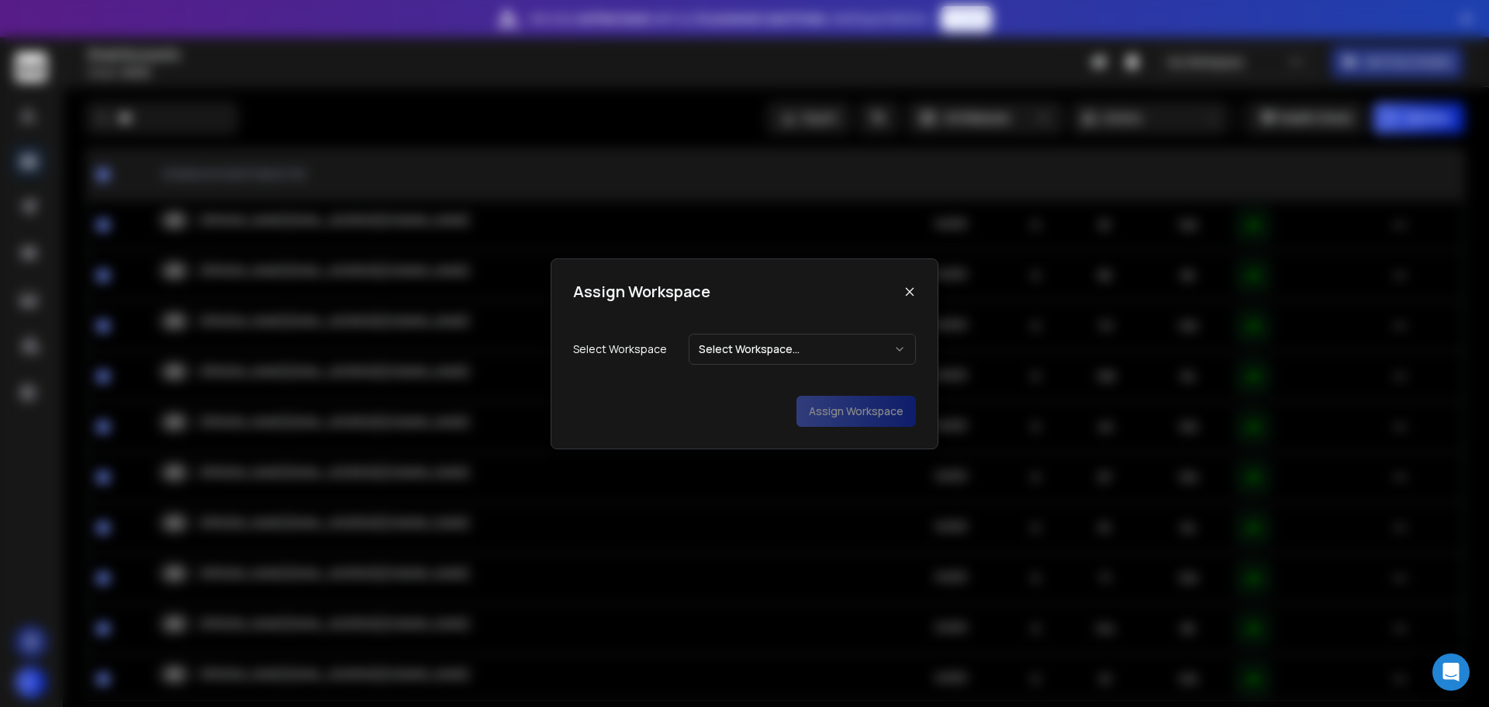
click at [822, 344] on button "Select Workspace..." at bounding box center [802, 349] width 227 height 31
click at [848, 410] on button "Assign Workspace" at bounding box center [856, 411] width 119 height 31
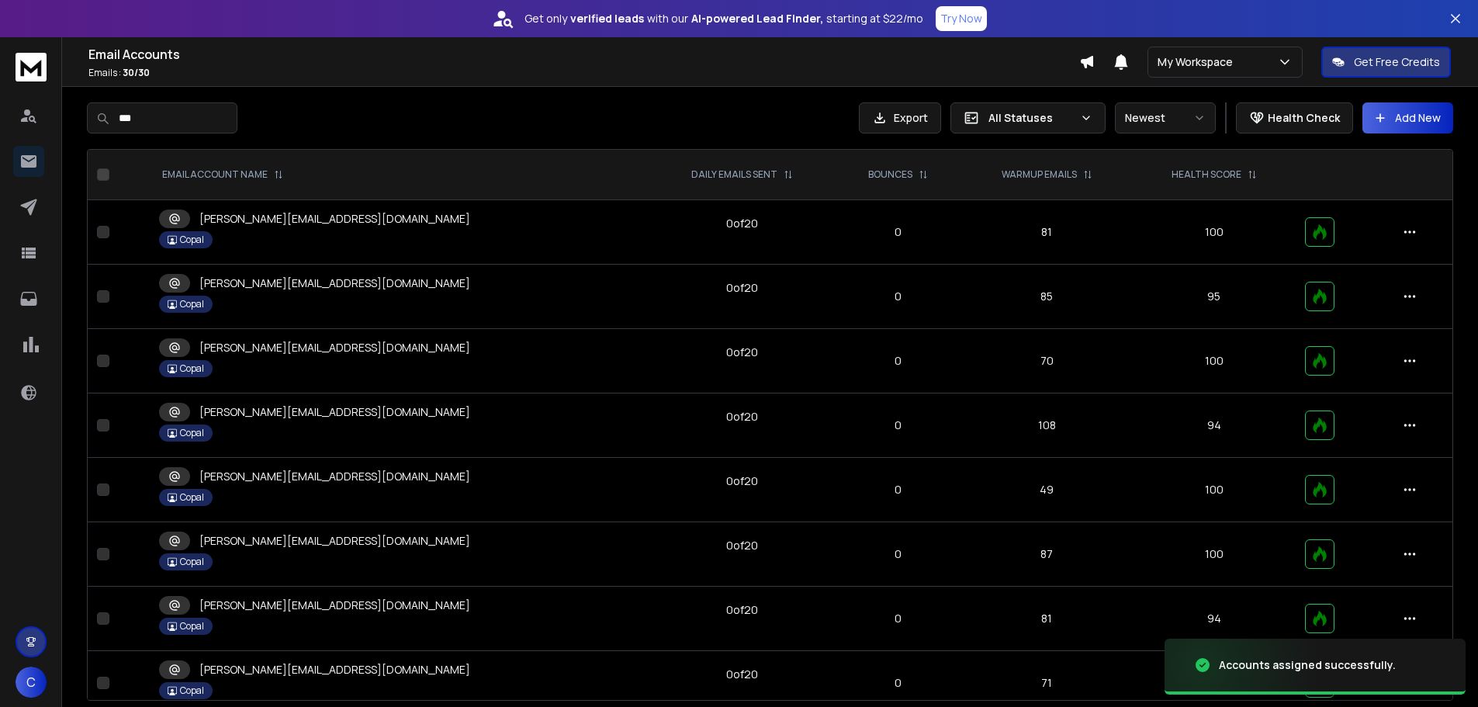
drag, startPoint x: 135, startPoint y: 119, endPoint x: 83, endPoint y: 119, distance: 52.0
click at [83, 119] on div "*** Export All Statuses Newest Health Check Add New *** EMAIL ACCOUNT NAME DAIL…" at bounding box center [769, 401] width 1415 height 629
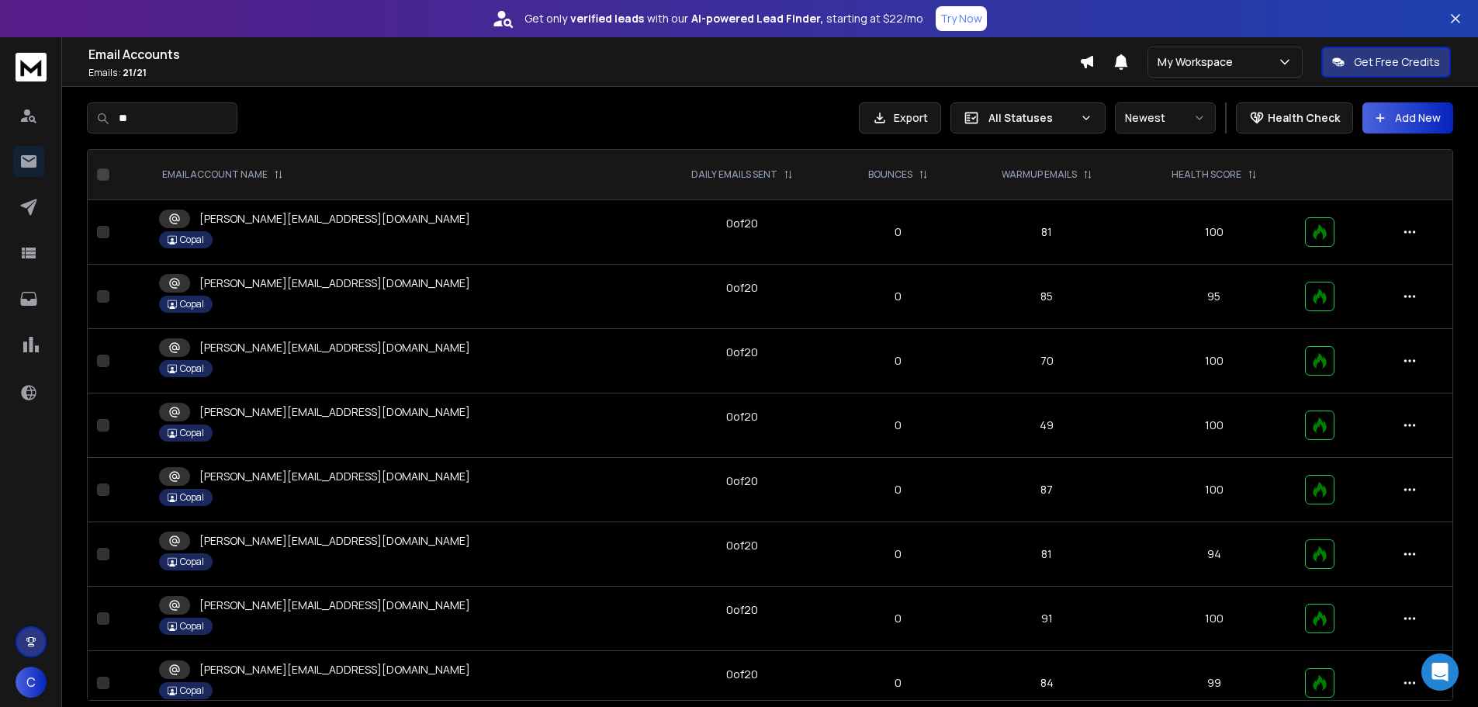
type input "*"
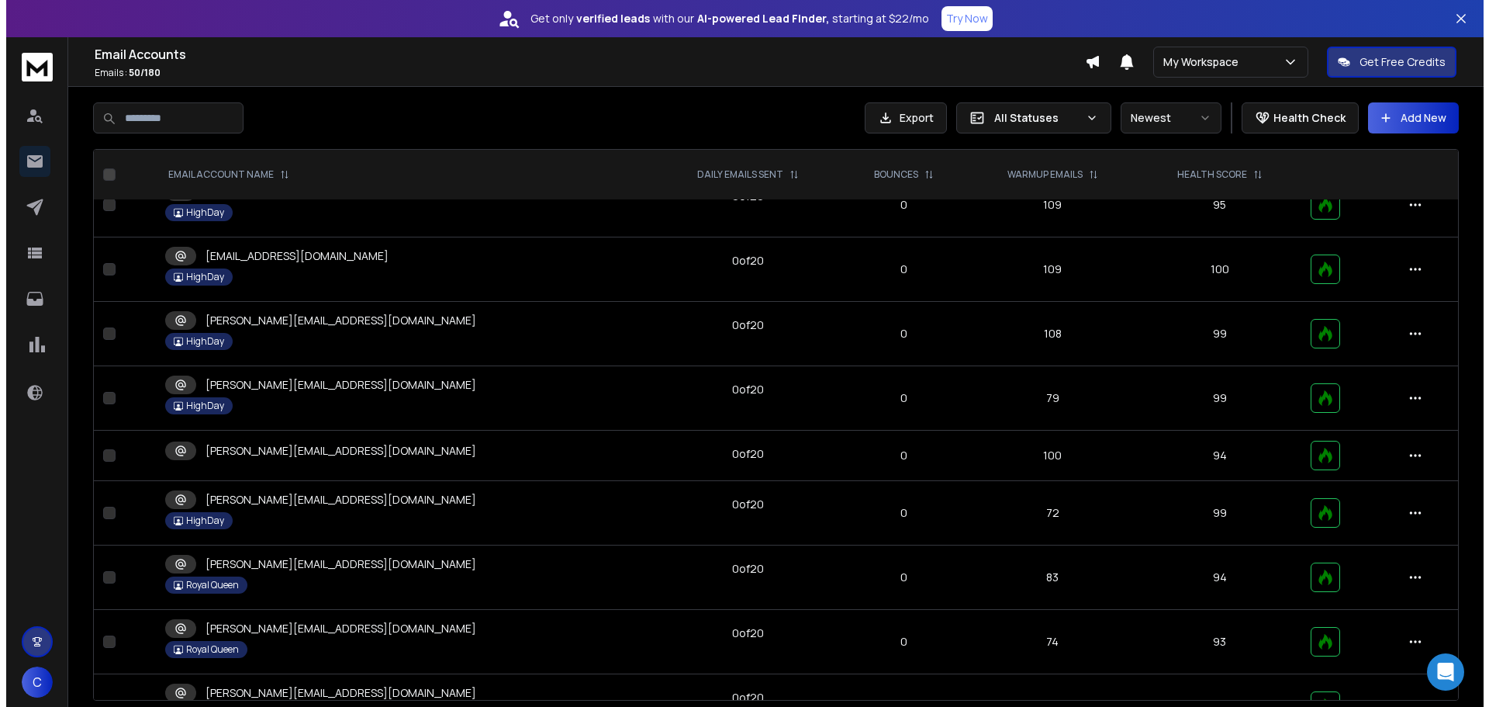
scroll to position [543, 0]
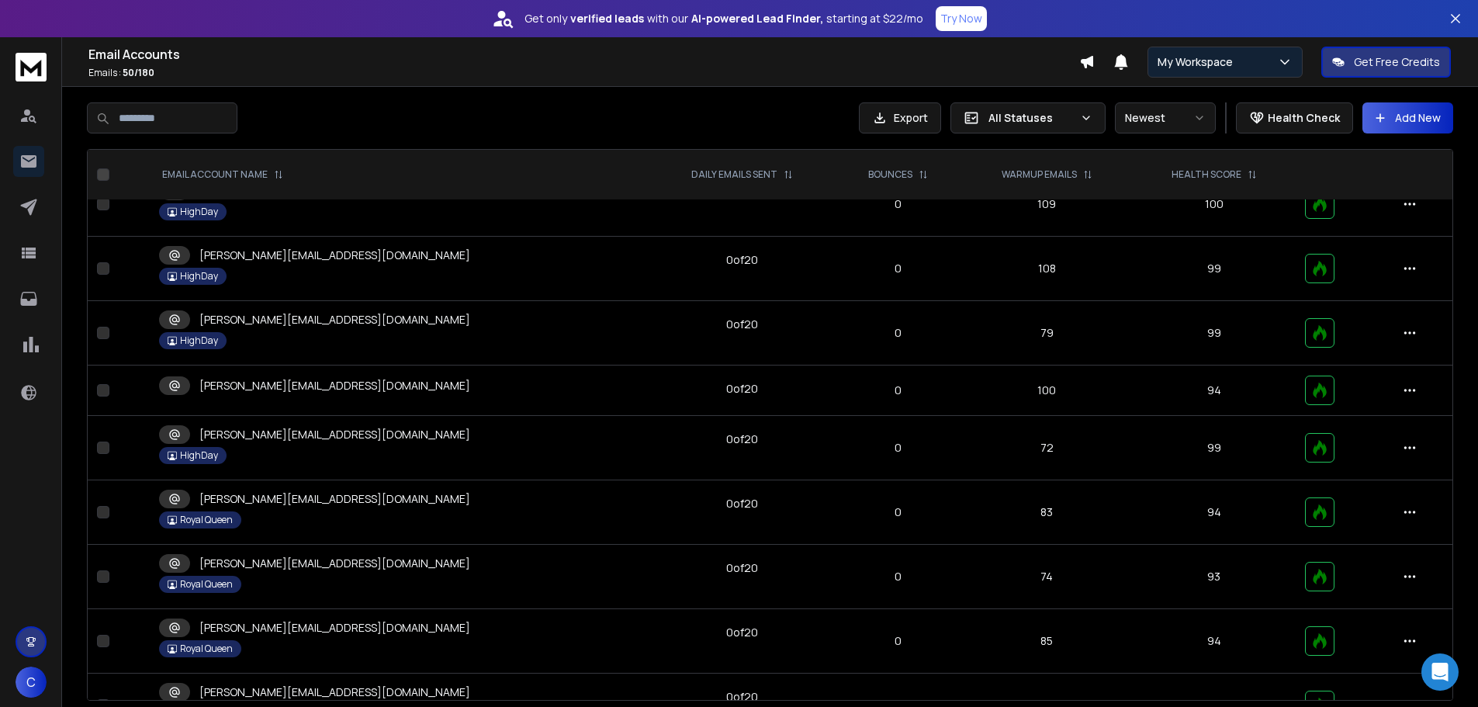
click at [1277, 65] on div "My Workspace" at bounding box center [1224, 62] width 135 height 16
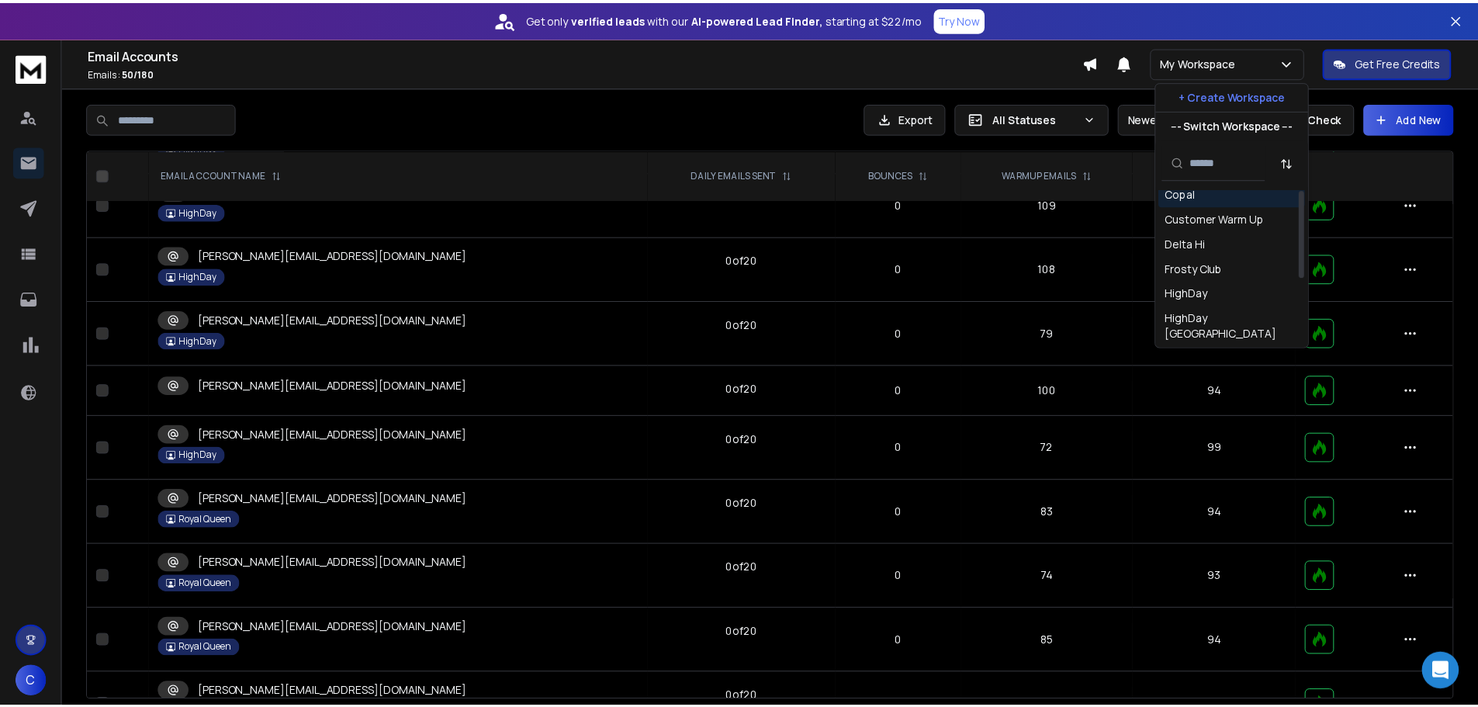
scroll to position [0, 0]
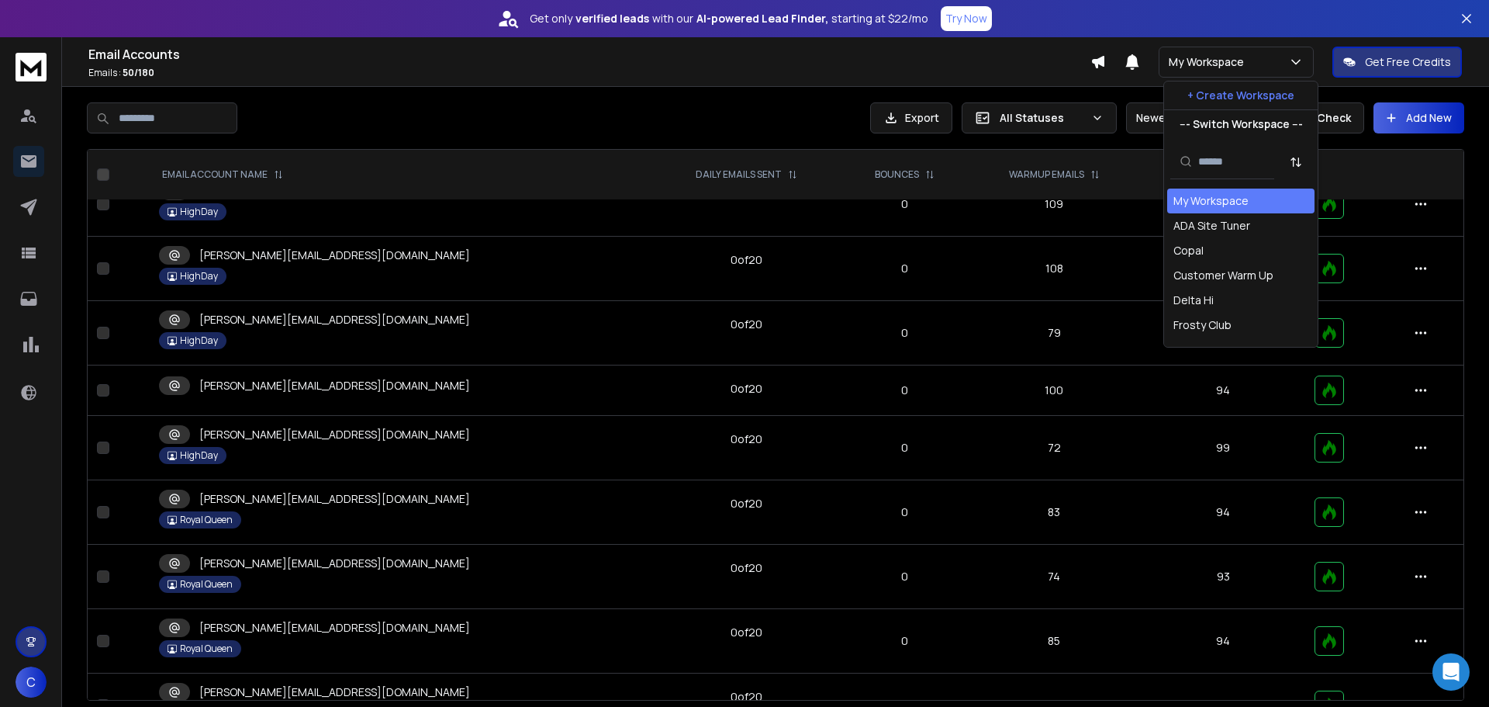
click at [1236, 97] on p "+ Create Workspace" at bounding box center [1240, 96] width 107 height 16
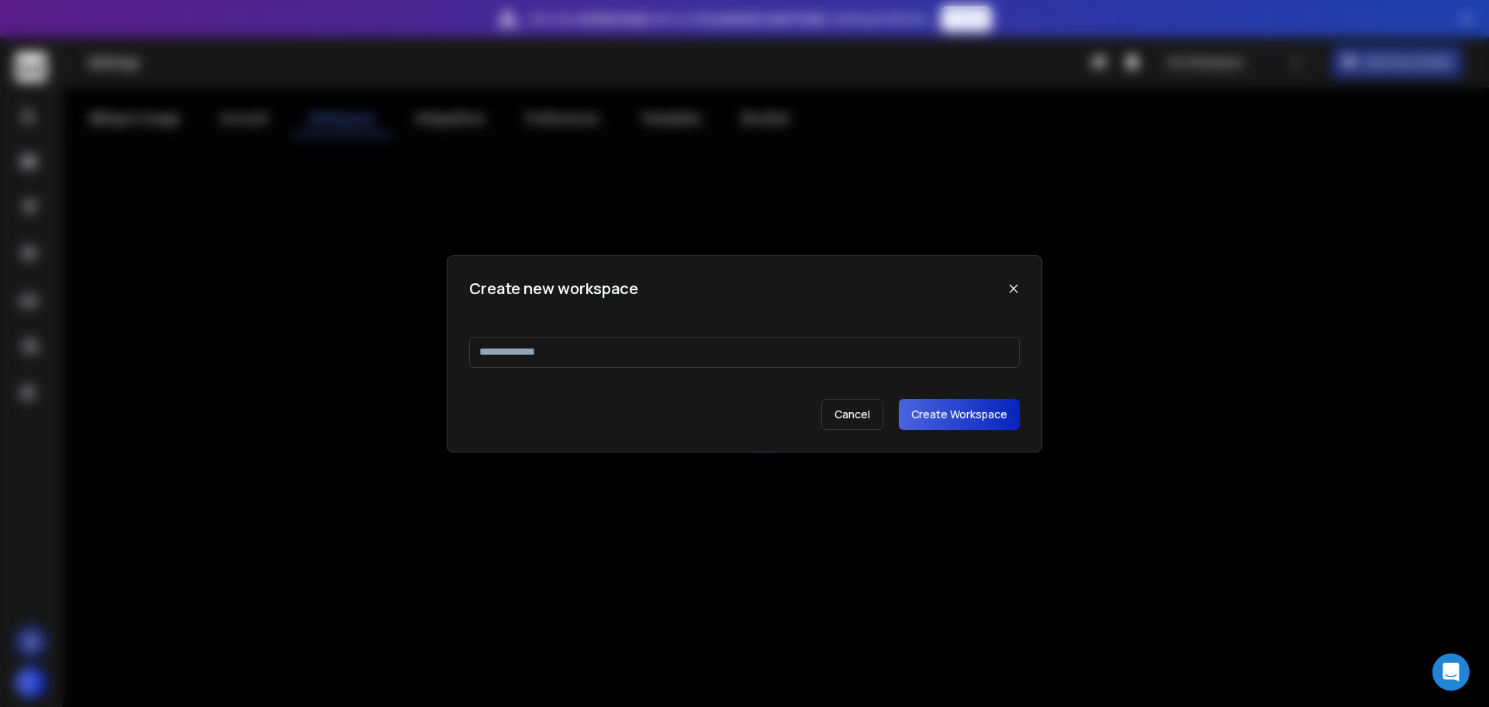
click at [624, 356] on input at bounding box center [744, 352] width 551 height 31
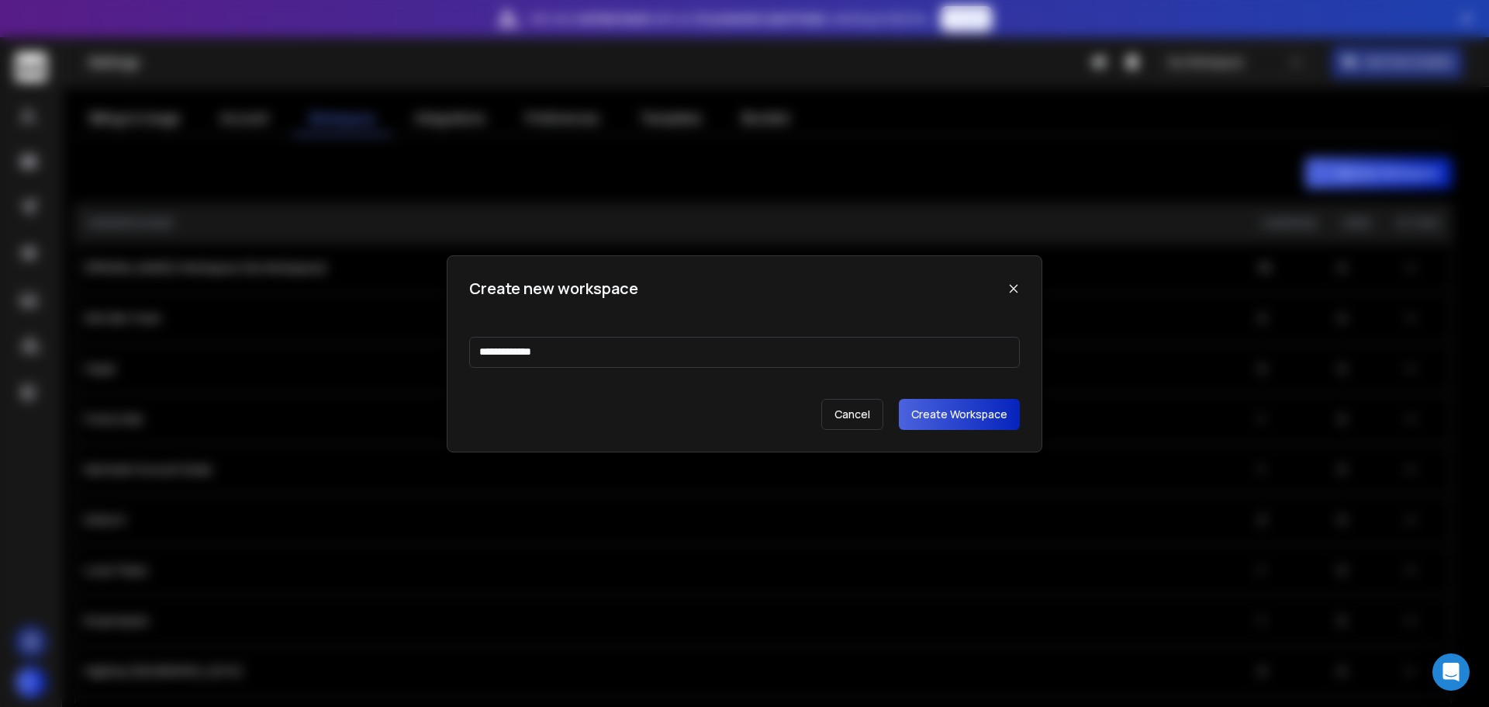
type input "**********"
click at [945, 409] on button "Create Workspace" at bounding box center [959, 414] width 121 height 31
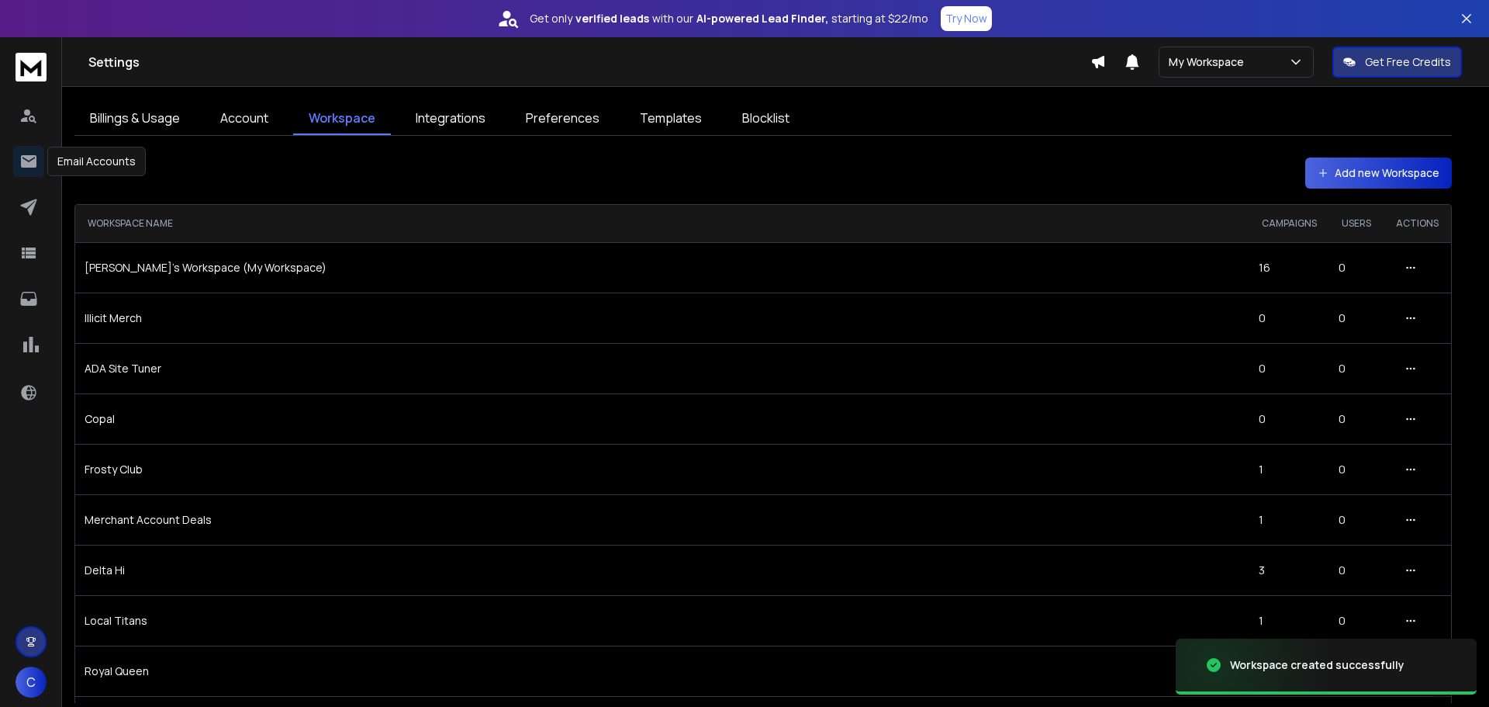
click at [23, 162] on icon at bounding box center [29, 161] width 16 height 12
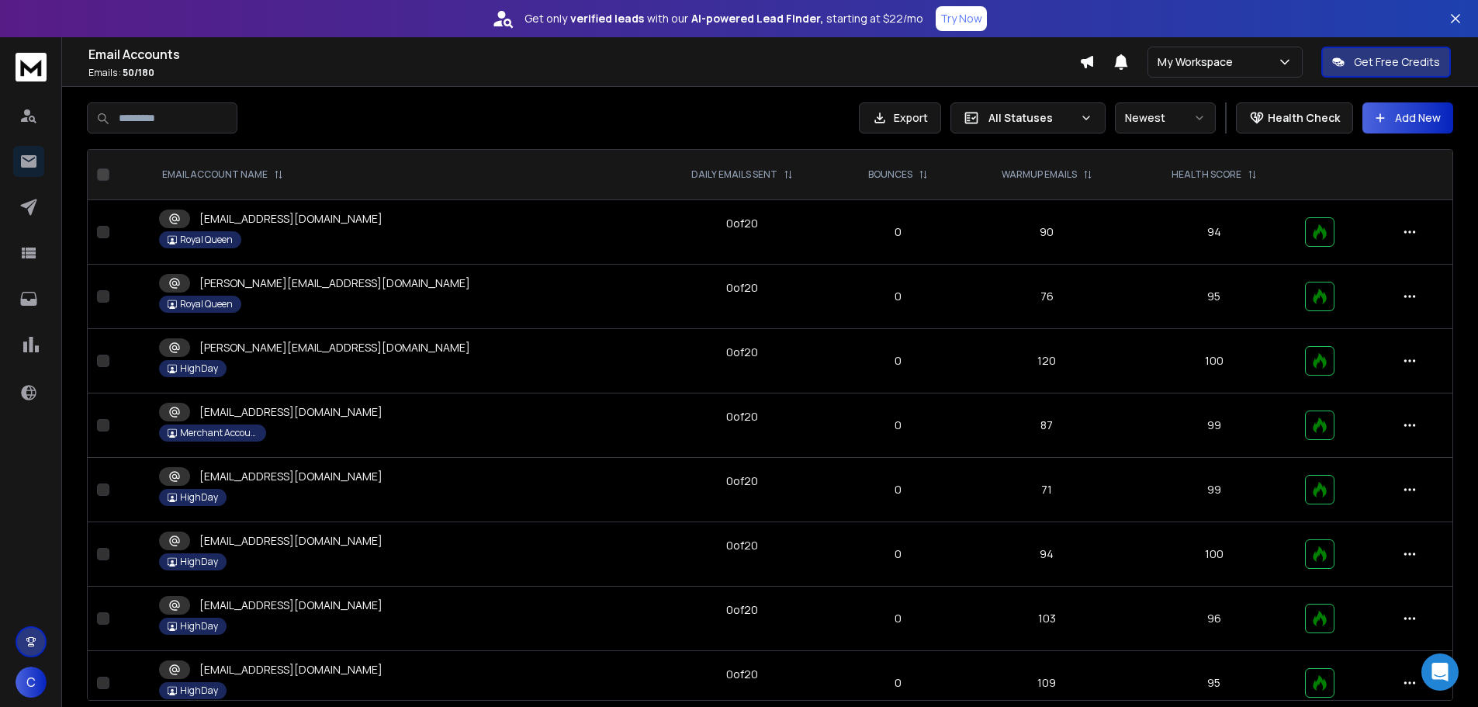
click at [186, 123] on input at bounding box center [162, 117] width 150 height 31
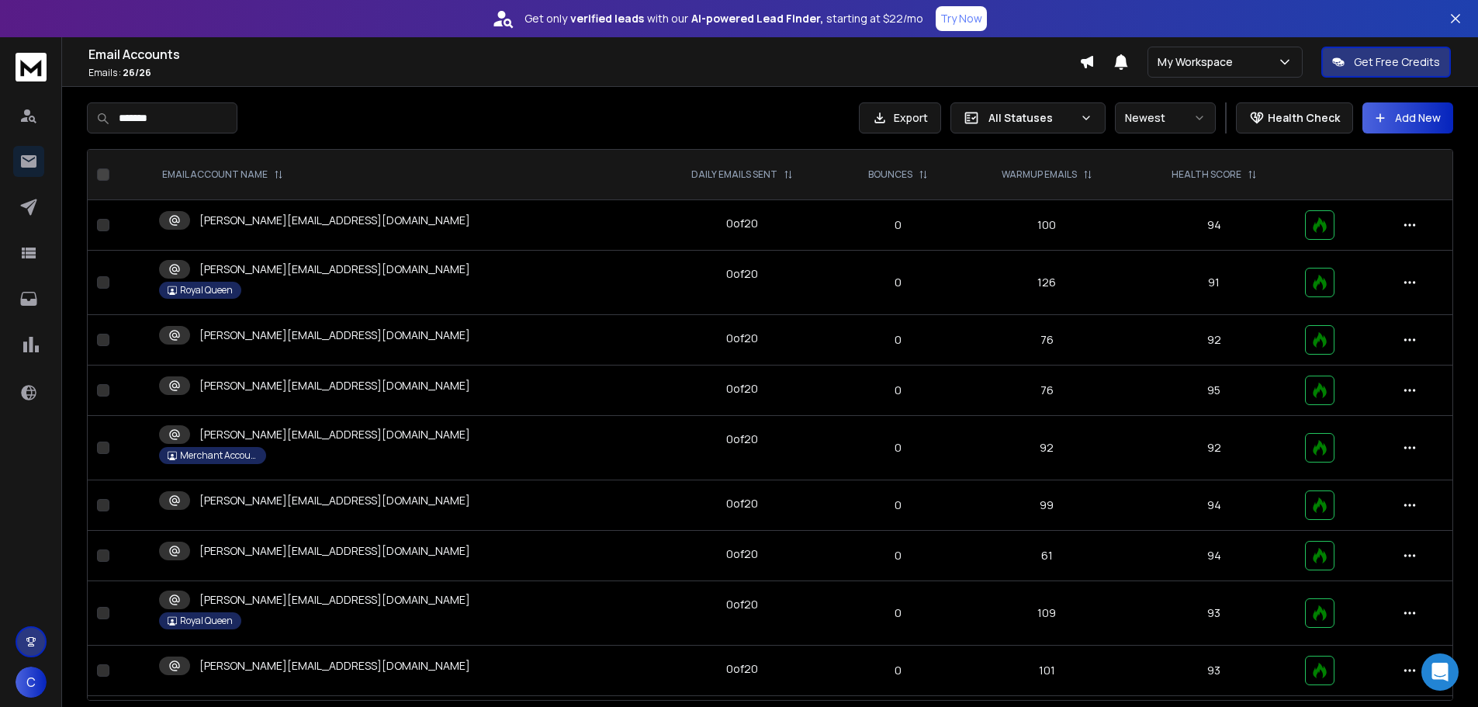
type input "*******"
click at [102, 223] on button "button" at bounding box center [103, 225] width 12 height 12
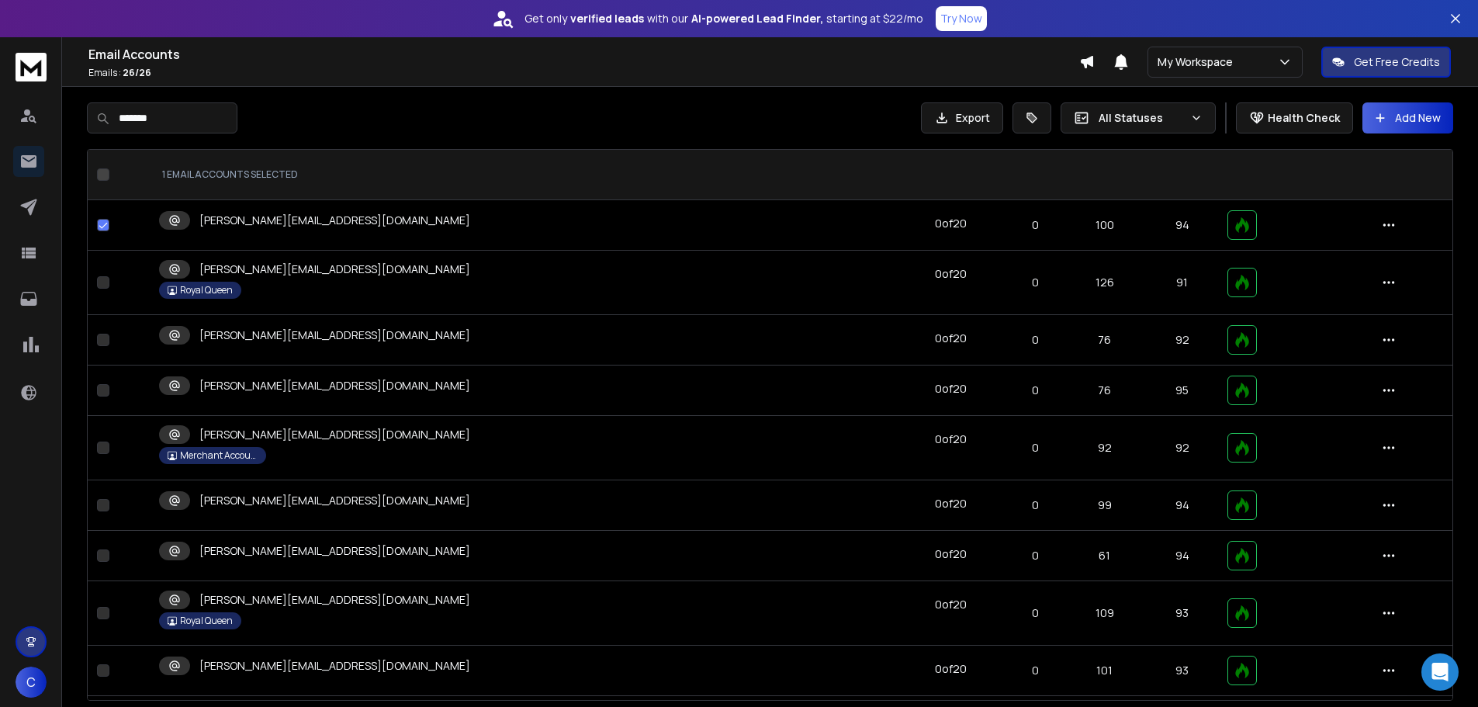
click at [105, 340] on button "button" at bounding box center [103, 340] width 12 height 12
click at [101, 389] on button "button" at bounding box center [103, 390] width 12 height 12
click at [102, 448] on button "button" at bounding box center [103, 447] width 12 height 12
click at [102, 505] on button "button" at bounding box center [103, 505] width 12 height 12
click at [103, 555] on button "button" at bounding box center [103, 555] width 12 height 12
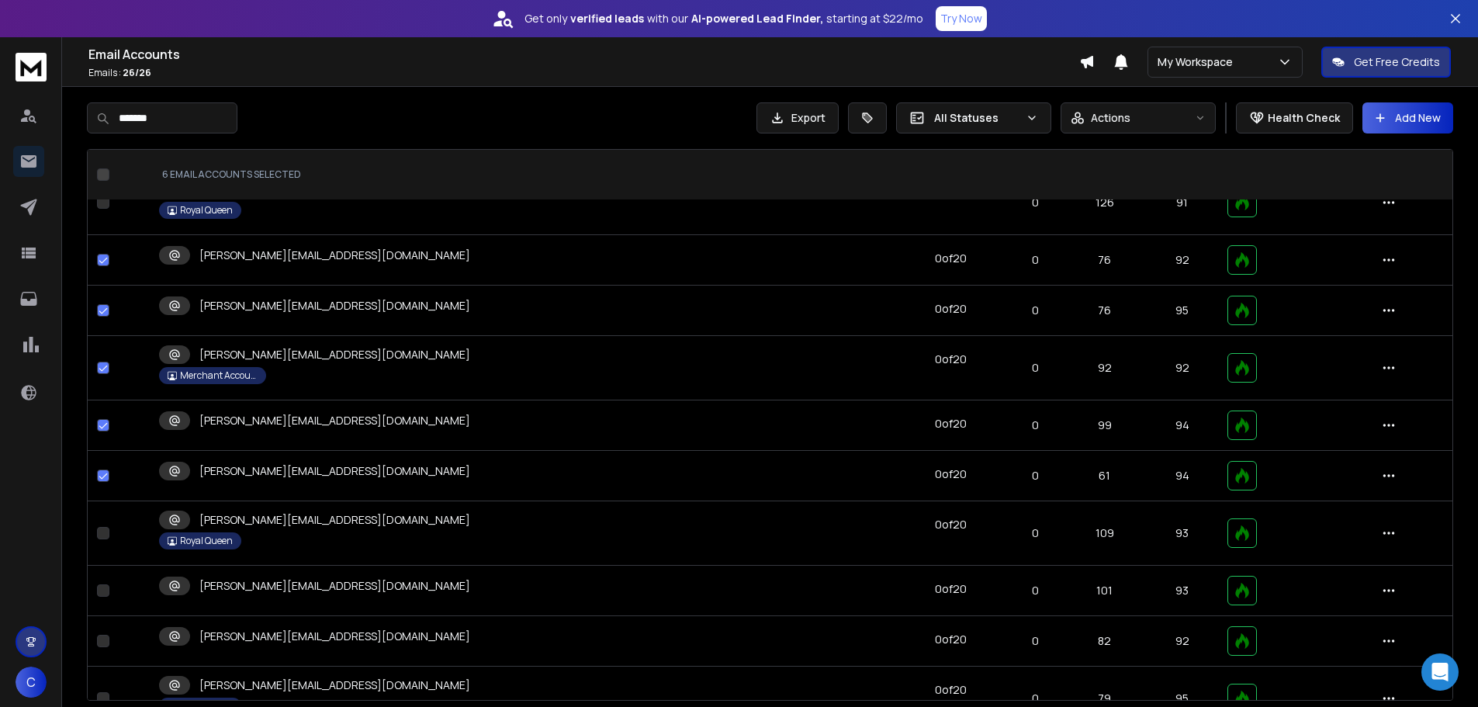
scroll to position [233, 0]
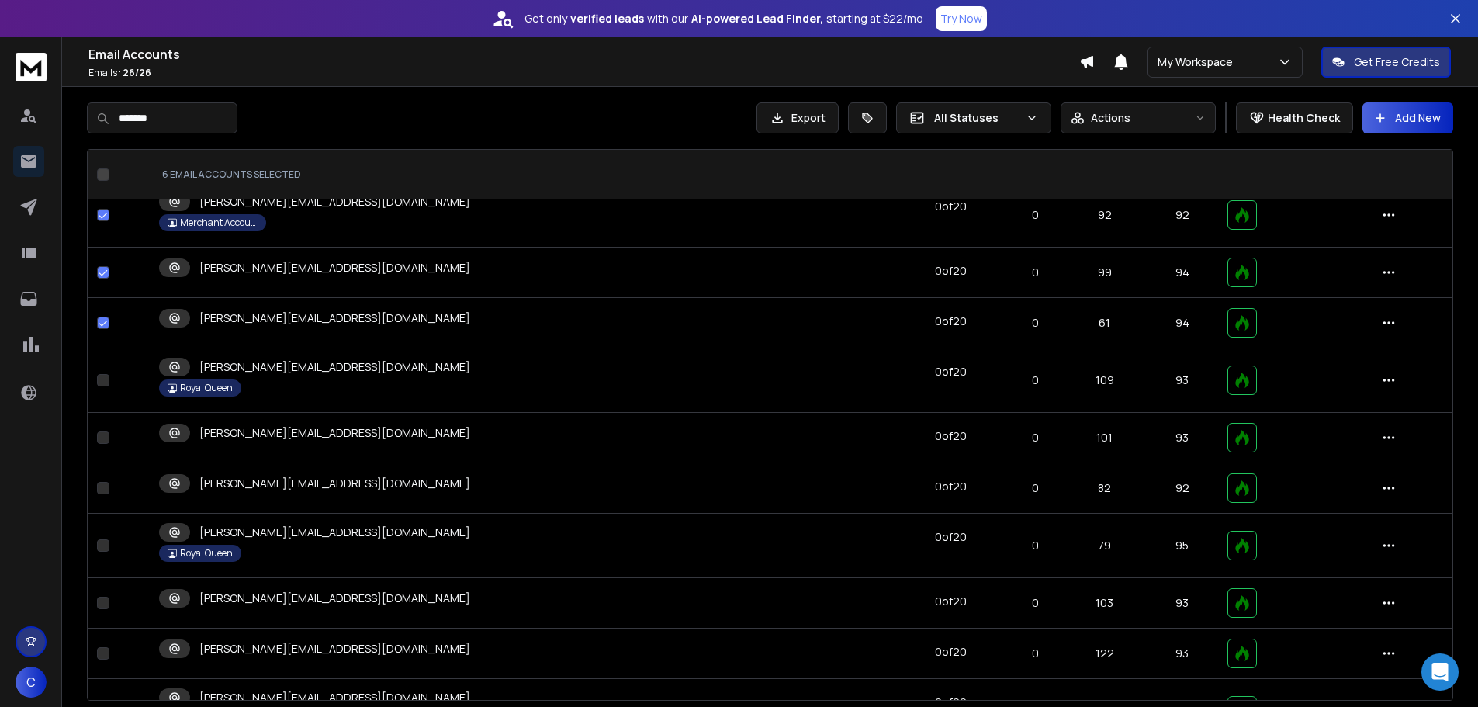
click at [99, 441] on button "button" at bounding box center [103, 437] width 12 height 12
click at [104, 486] on button "button" at bounding box center [103, 488] width 12 height 12
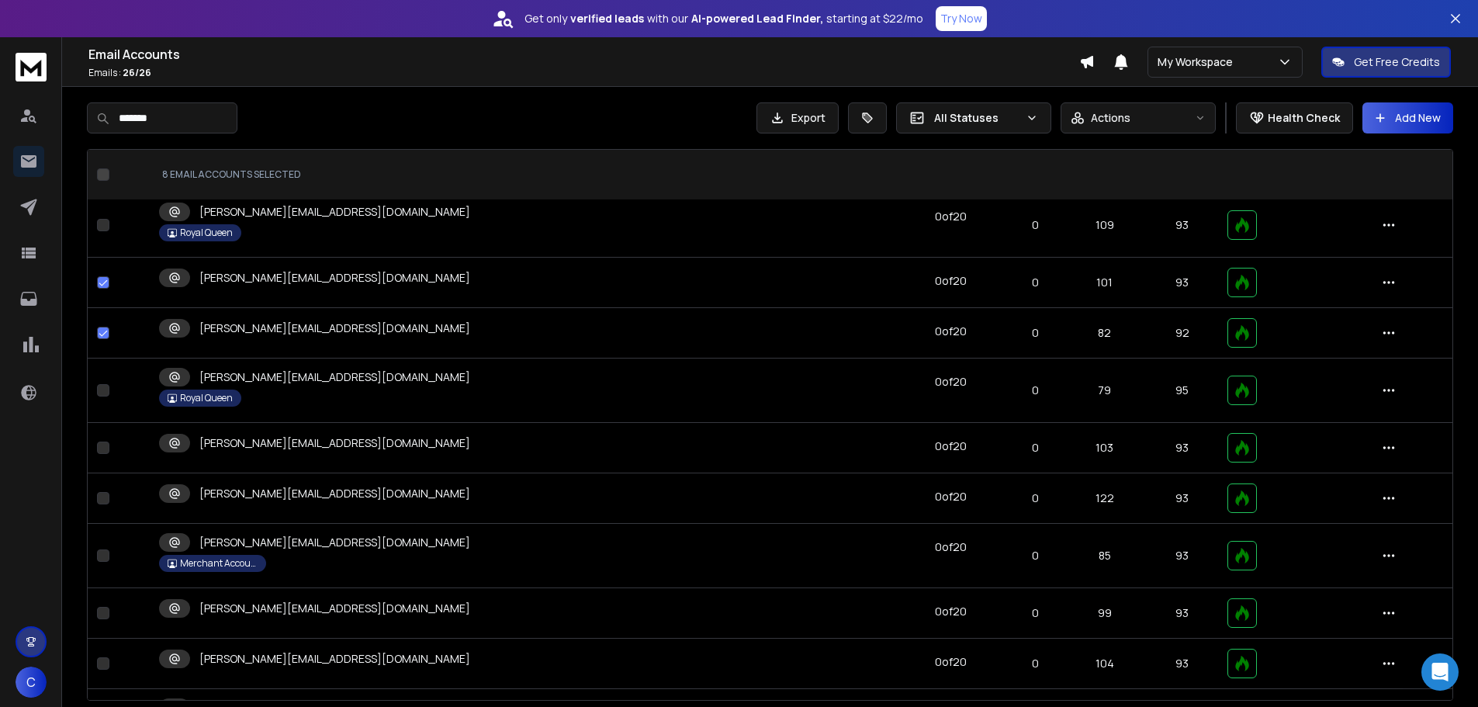
click at [105, 451] on button "button" at bounding box center [103, 447] width 12 height 12
click at [104, 495] on button "button" at bounding box center [103, 498] width 12 height 12
click at [102, 555] on button "button" at bounding box center [103, 555] width 12 height 12
click at [102, 614] on button "button" at bounding box center [103, 613] width 12 height 12
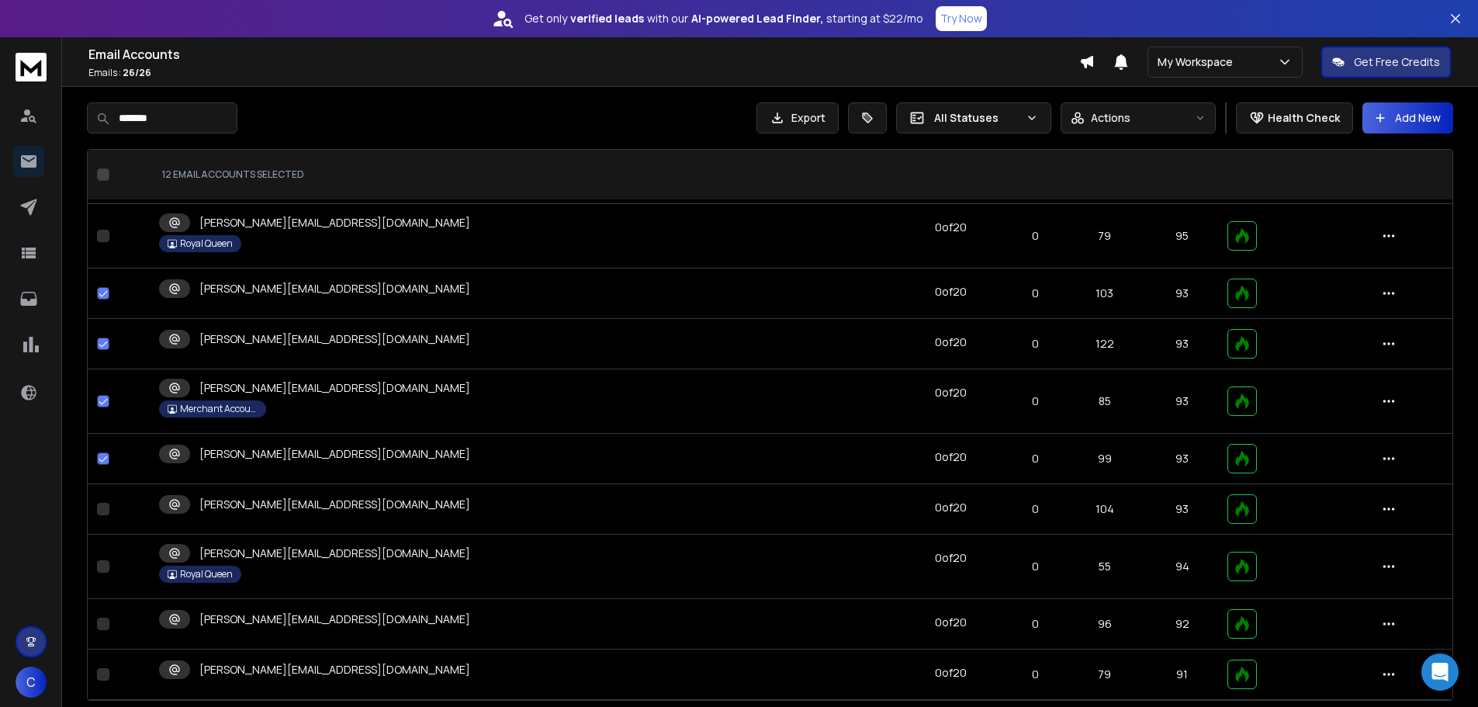
scroll to position [543, 0]
click at [103, 511] on button "button" at bounding box center [103, 508] width 12 height 12
click at [103, 620] on button "button" at bounding box center [103, 623] width 12 height 12
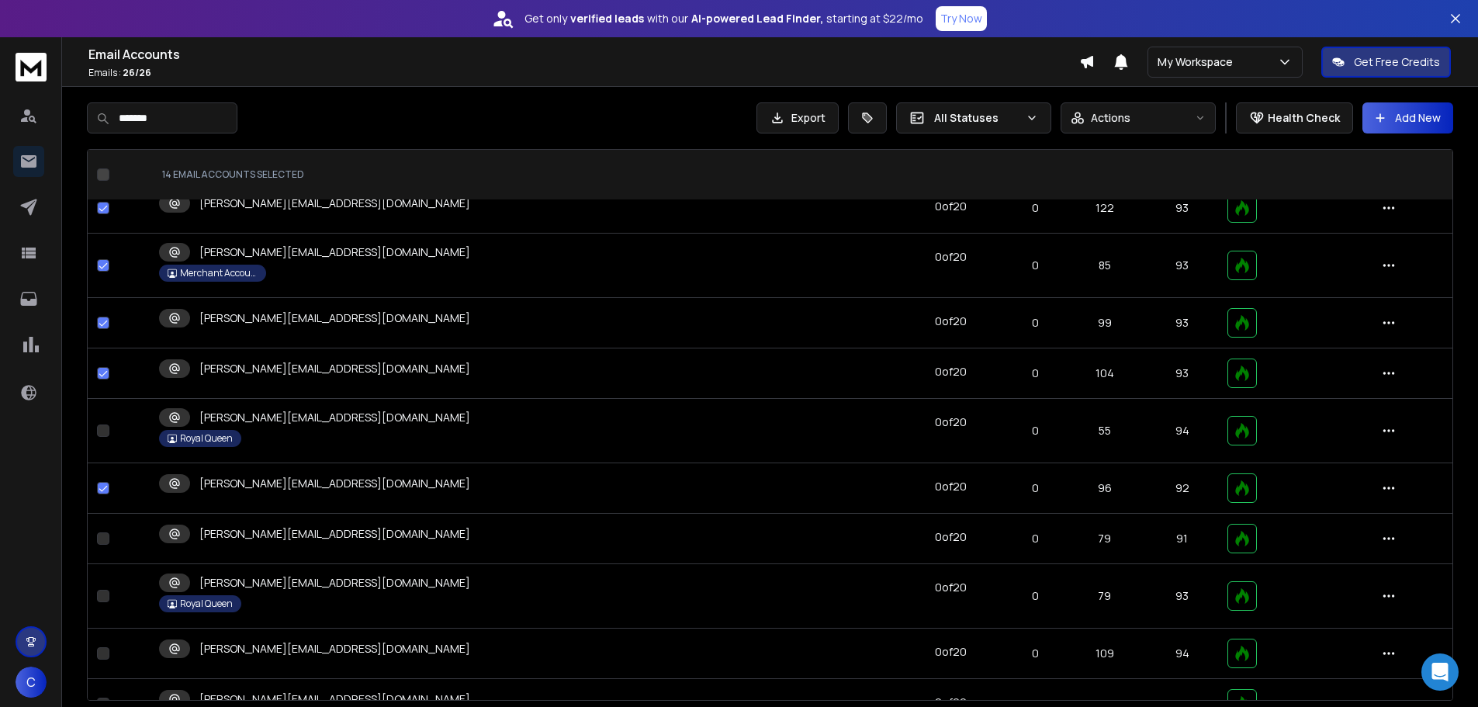
scroll to position [698, 0]
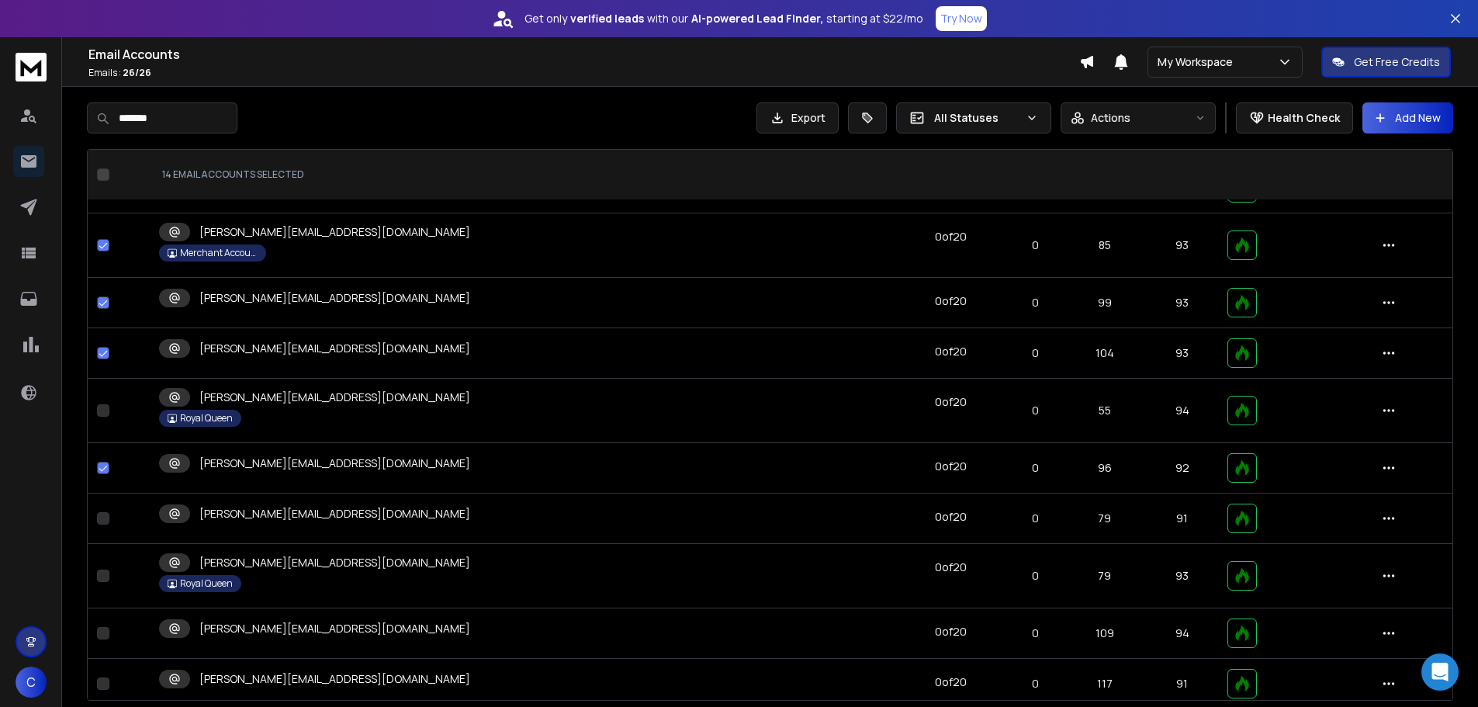
click at [109, 515] on button "button" at bounding box center [103, 518] width 12 height 12
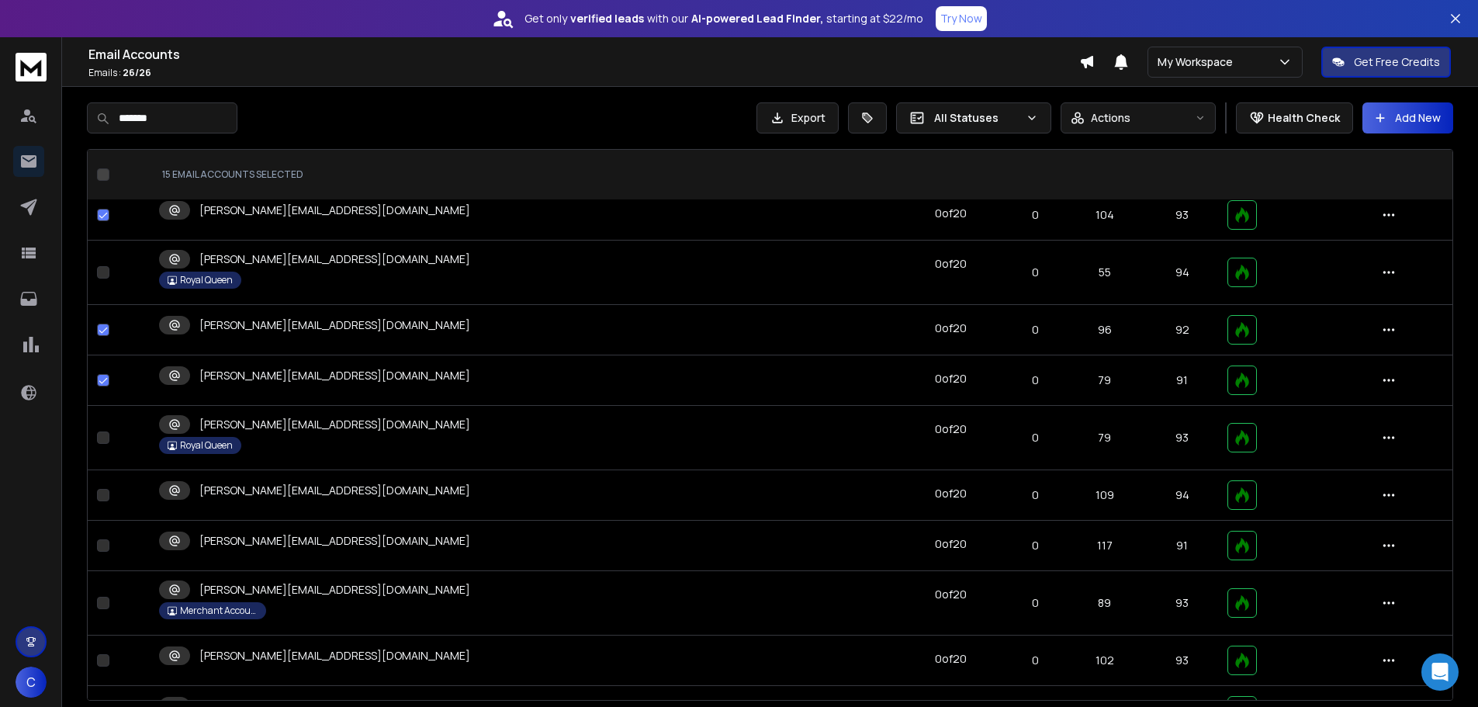
scroll to position [931, 0]
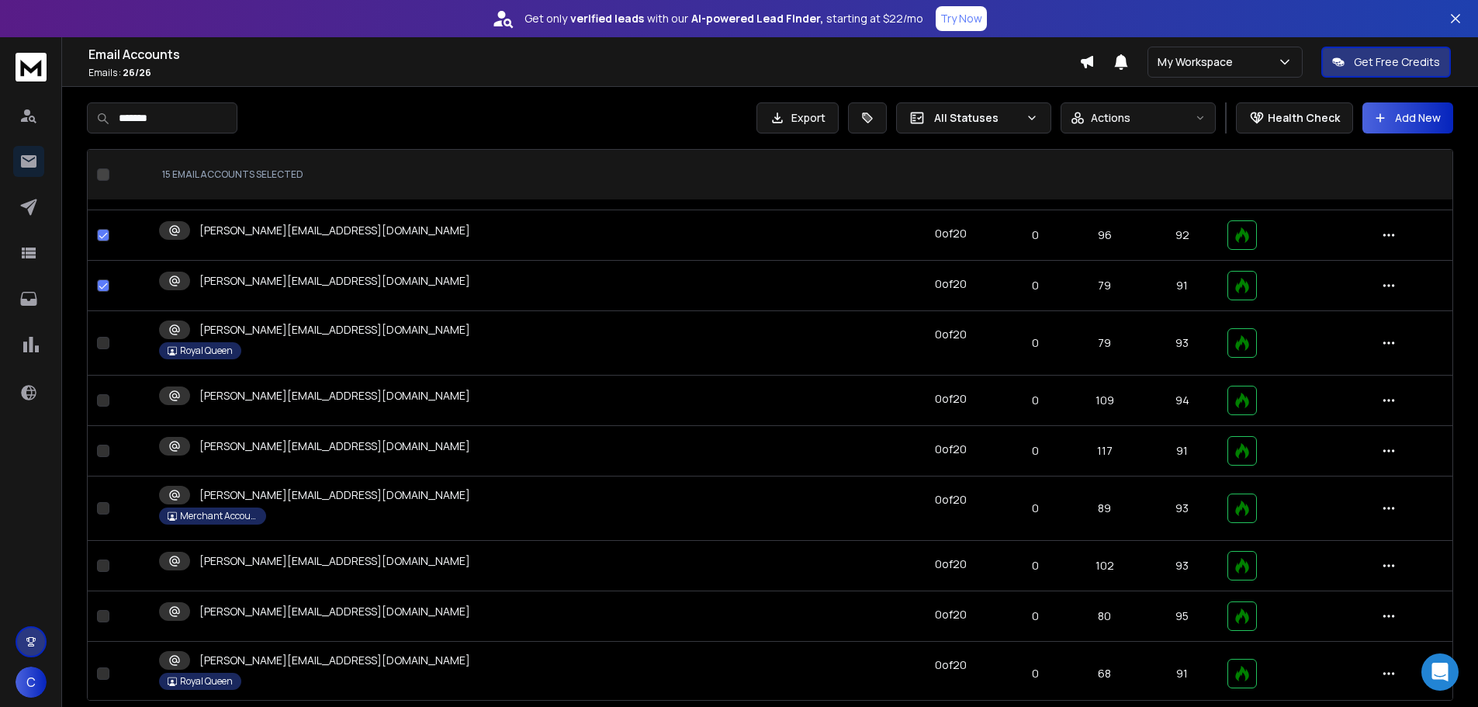
click at [102, 397] on button "button" at bounding box center [103, 400] width 12 height 12
click at [101, 453] on button "button" at bounding box center [103, 450] width 12 height 12
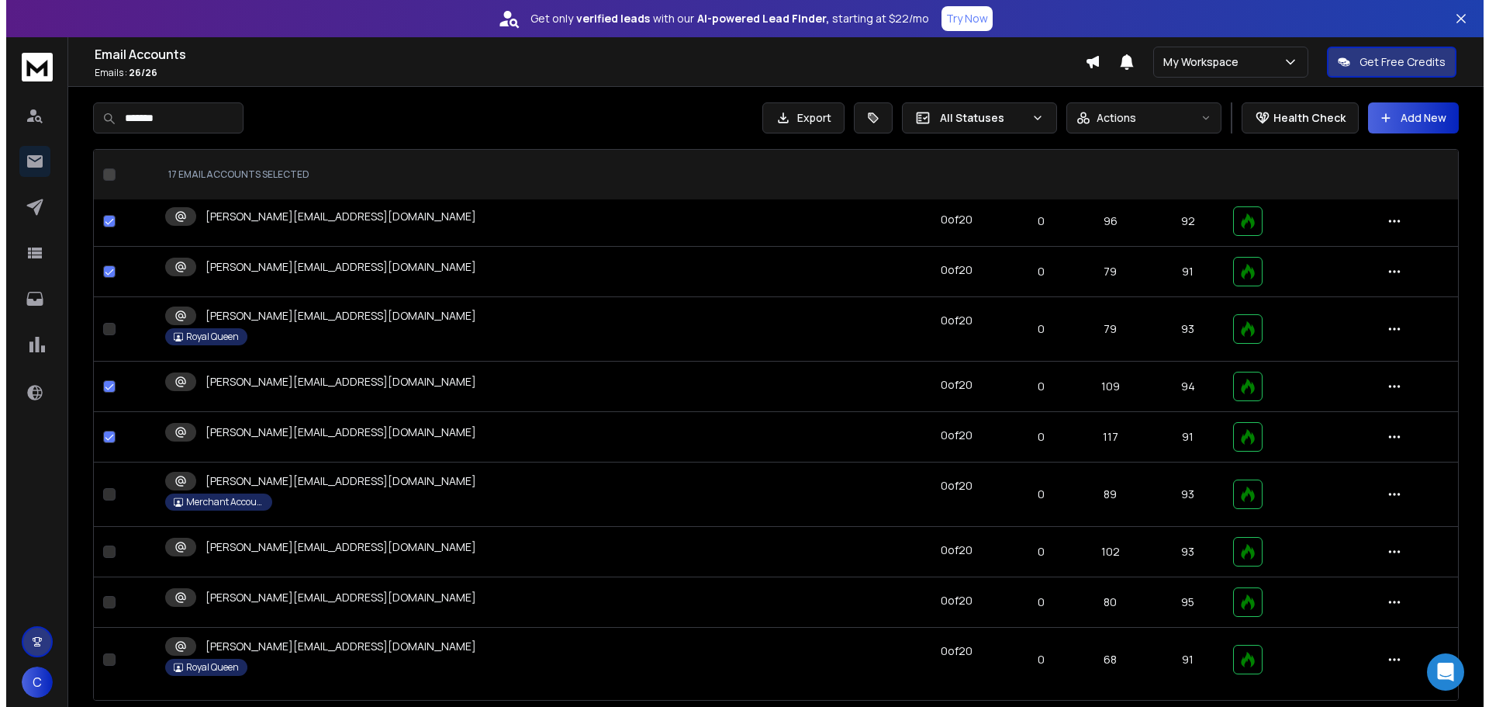
scroll to position [949, 0]
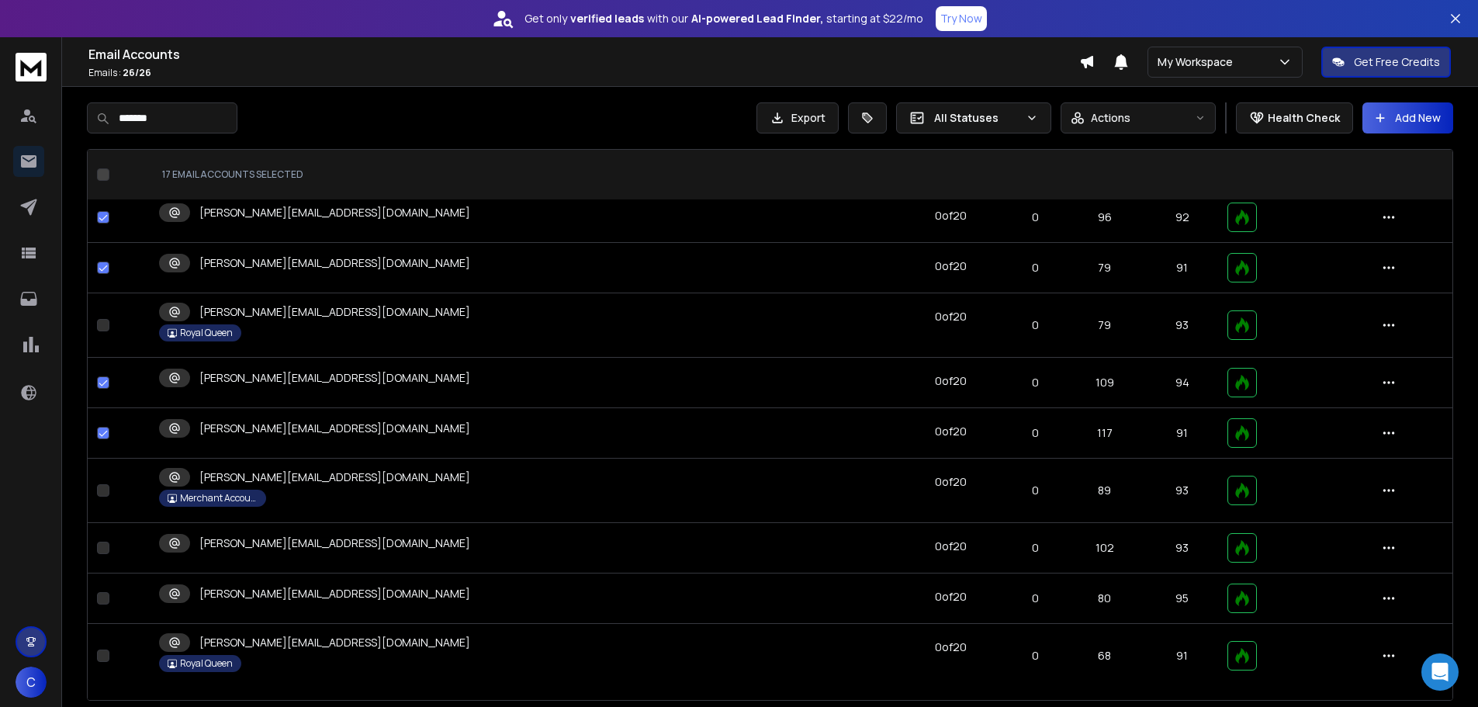
click at [102, 545] on button "button" at bounding box center [103, 547] width 12 height 12
click at [103, 600] on button "button" at bounding box center [103, 598] width 12 height 12
click at [1253, 64] on div "My Workspace" at bounding box center [1224, 62] width 135 height 16
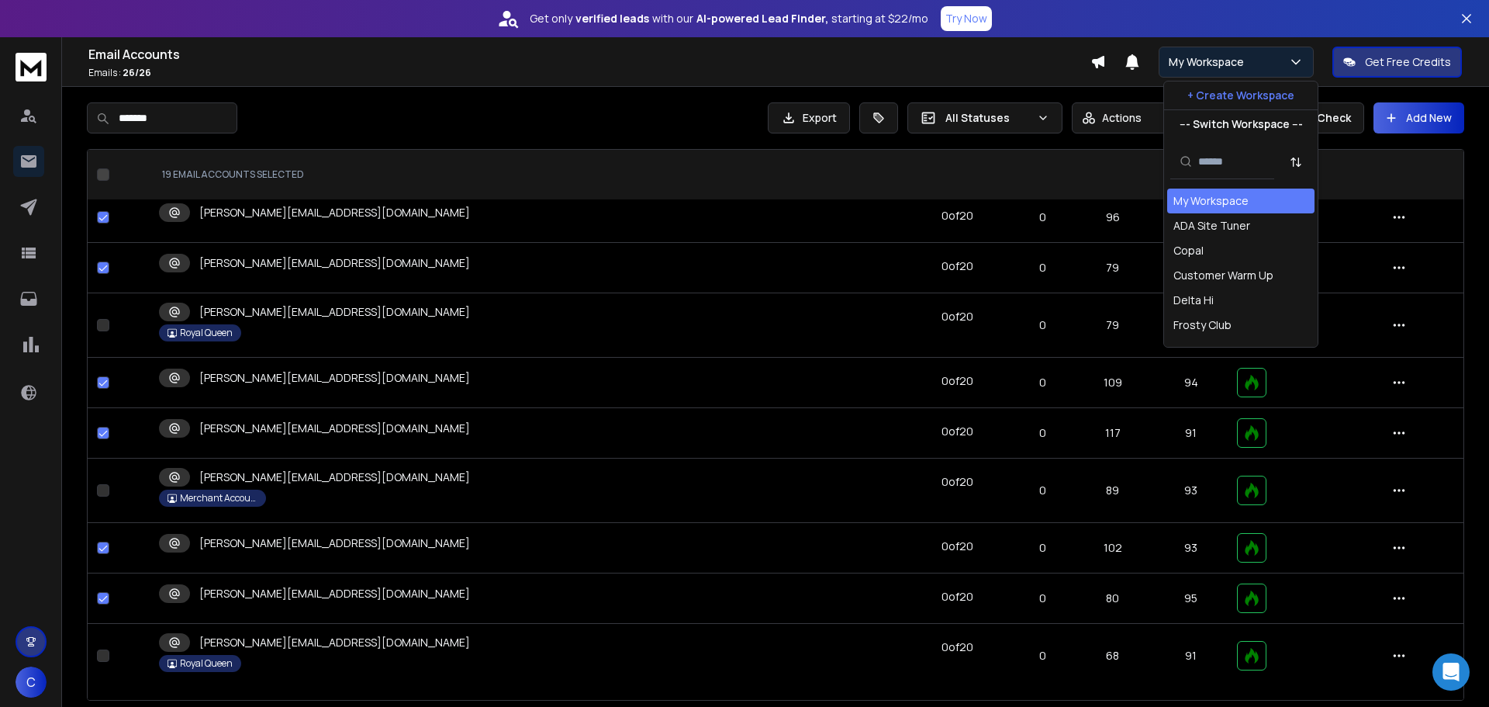
click at [1253, 64] on div "My Workspace" at bounding box center [1236, 62] width 135 height 16
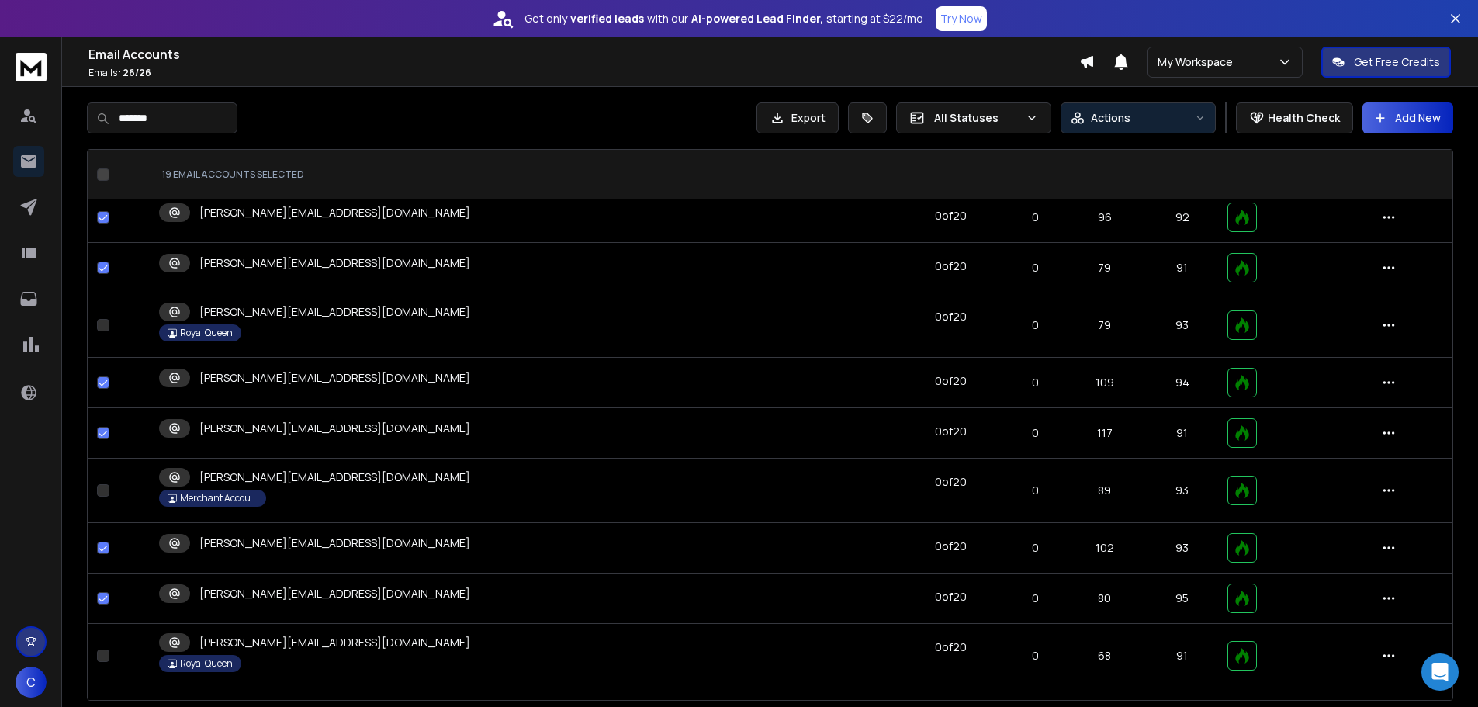
click at [1182, 126] on button "Actions" at bounding box center [1137, 117] width 155 height 31
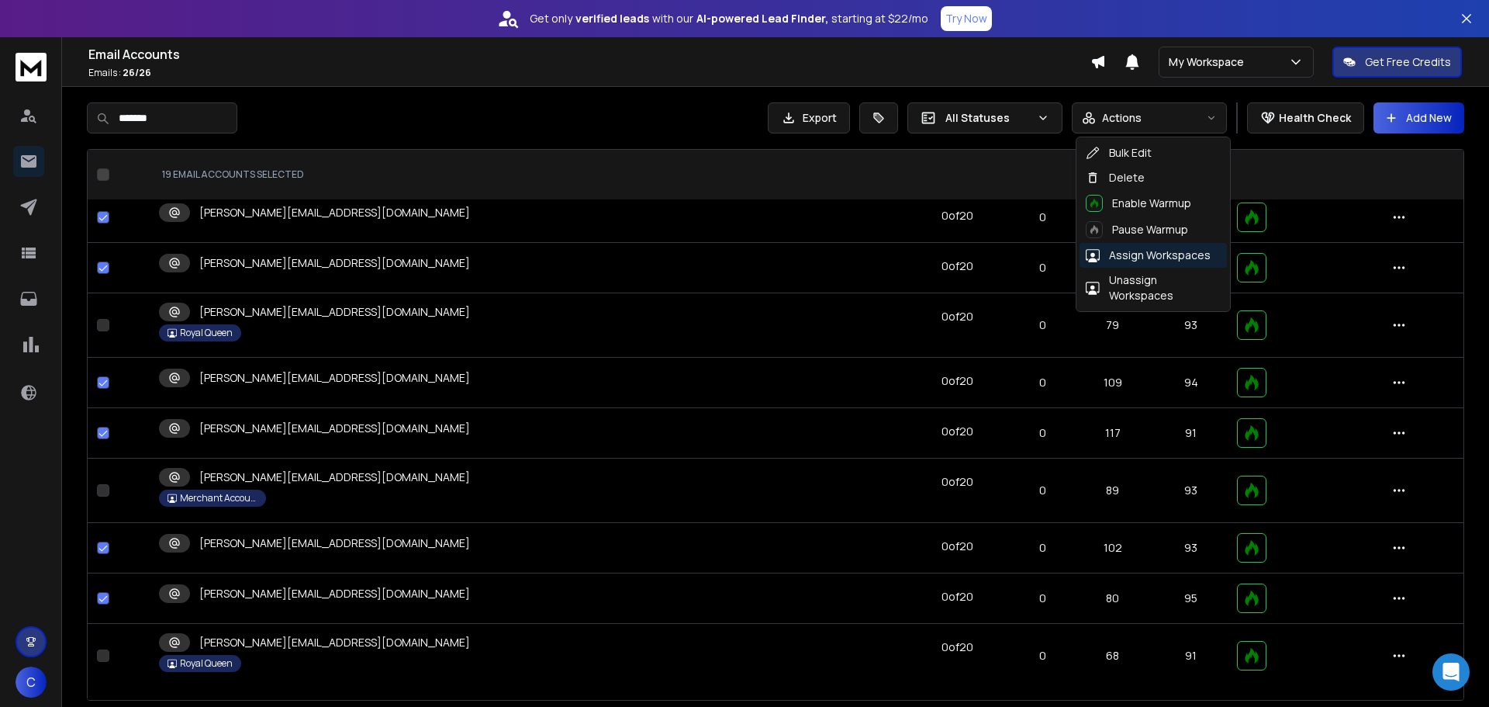
click at [1153, 256] on div "Assign Workspaces" at bounding box center [1148, 255] width 125 height 16
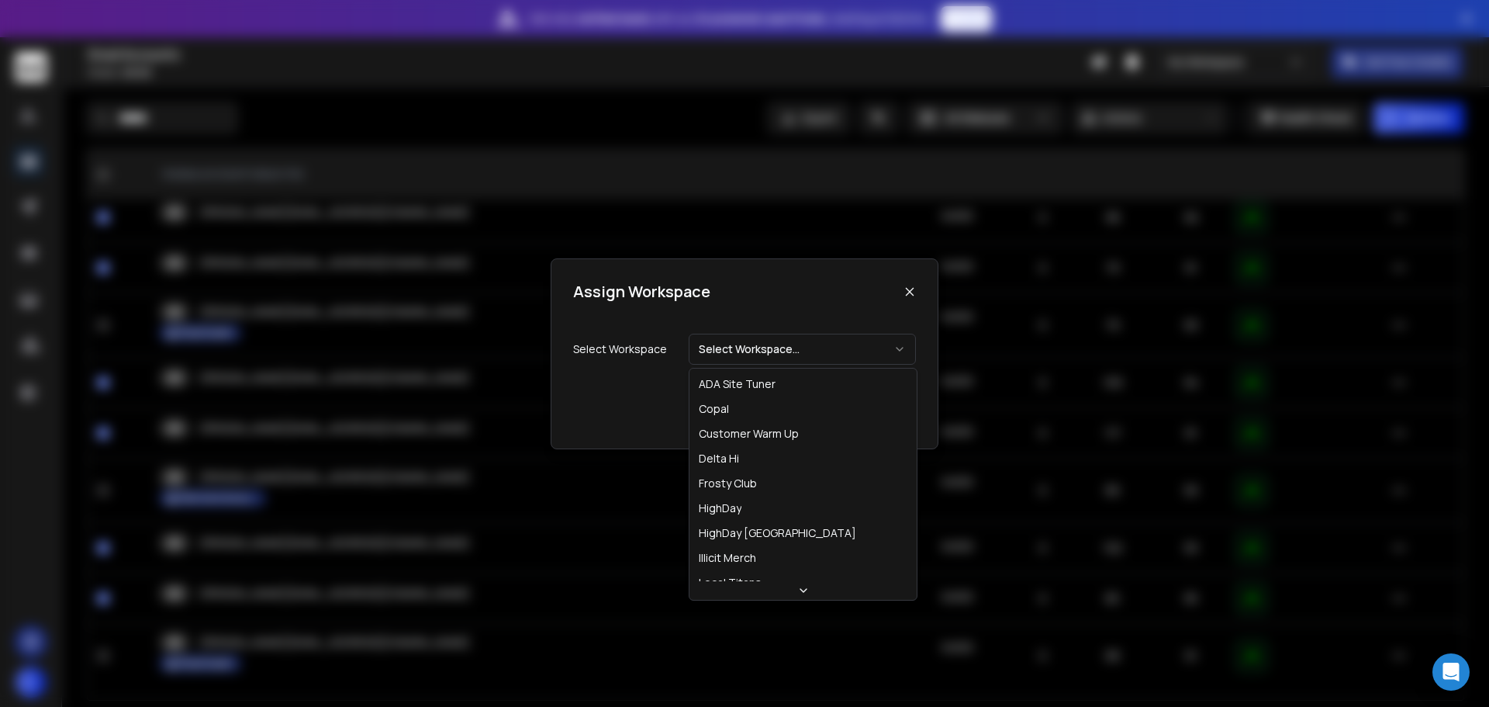
click at [883, 347] on button "Select Workspace..." at bounding box center [802, 349] width 227 height 31
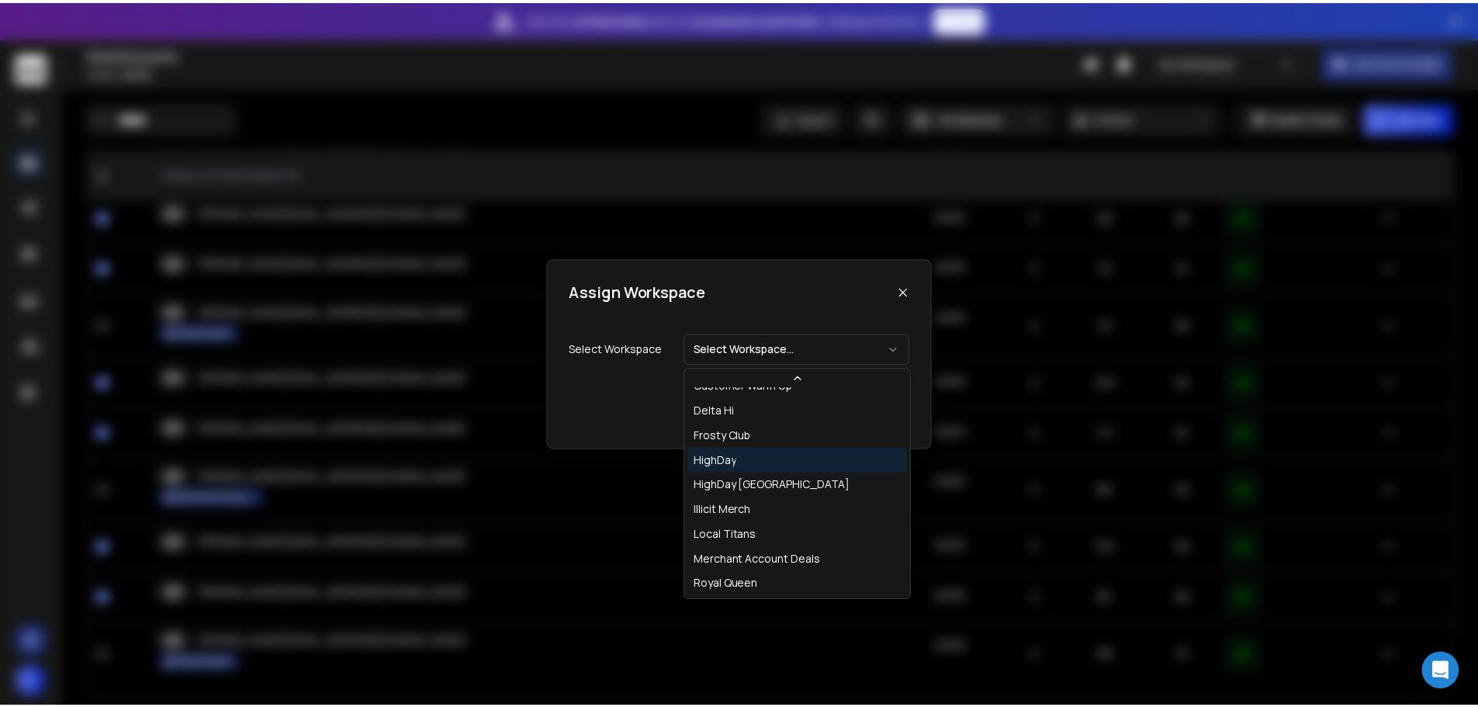
scroll to position [67, 0]
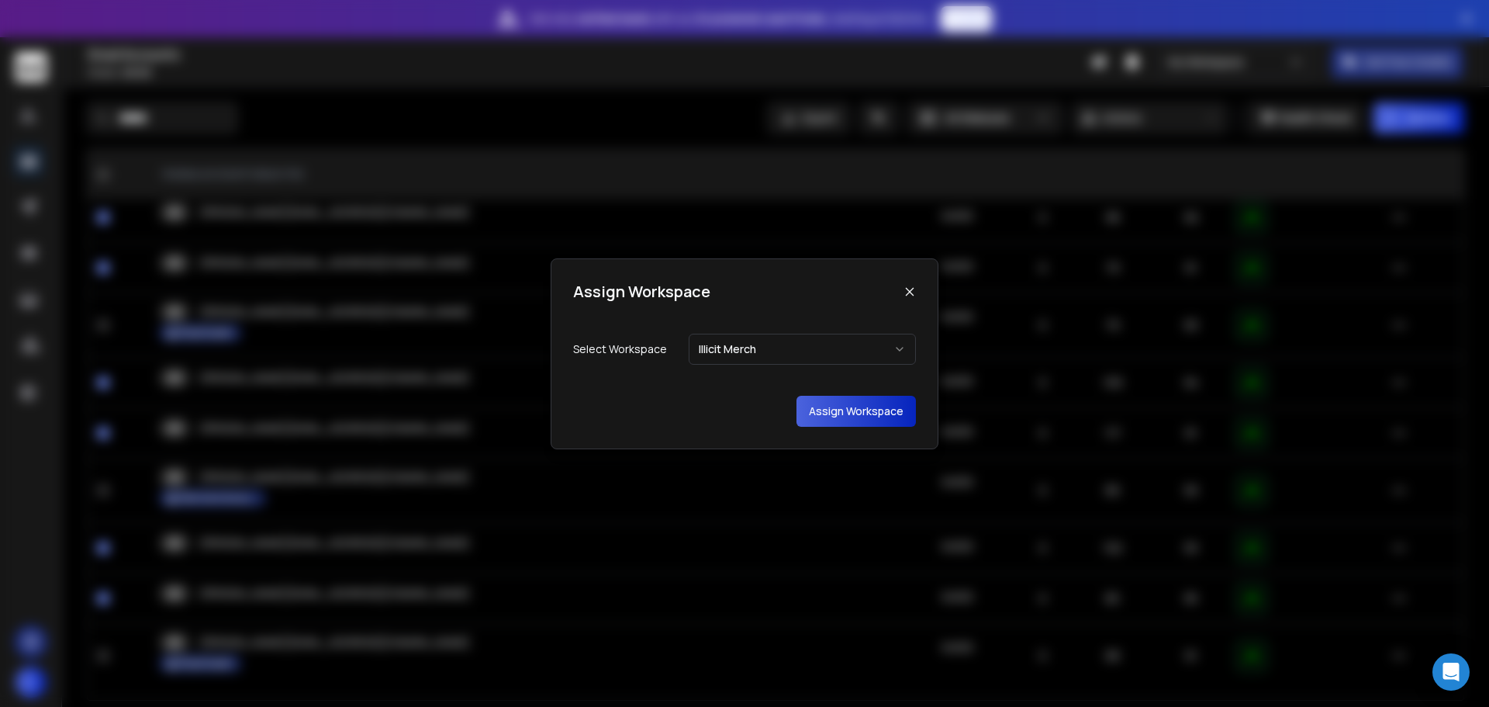
click at [848, 411] on button "Assign Workspace" at bounding box center [856, 411] width 119 height 31
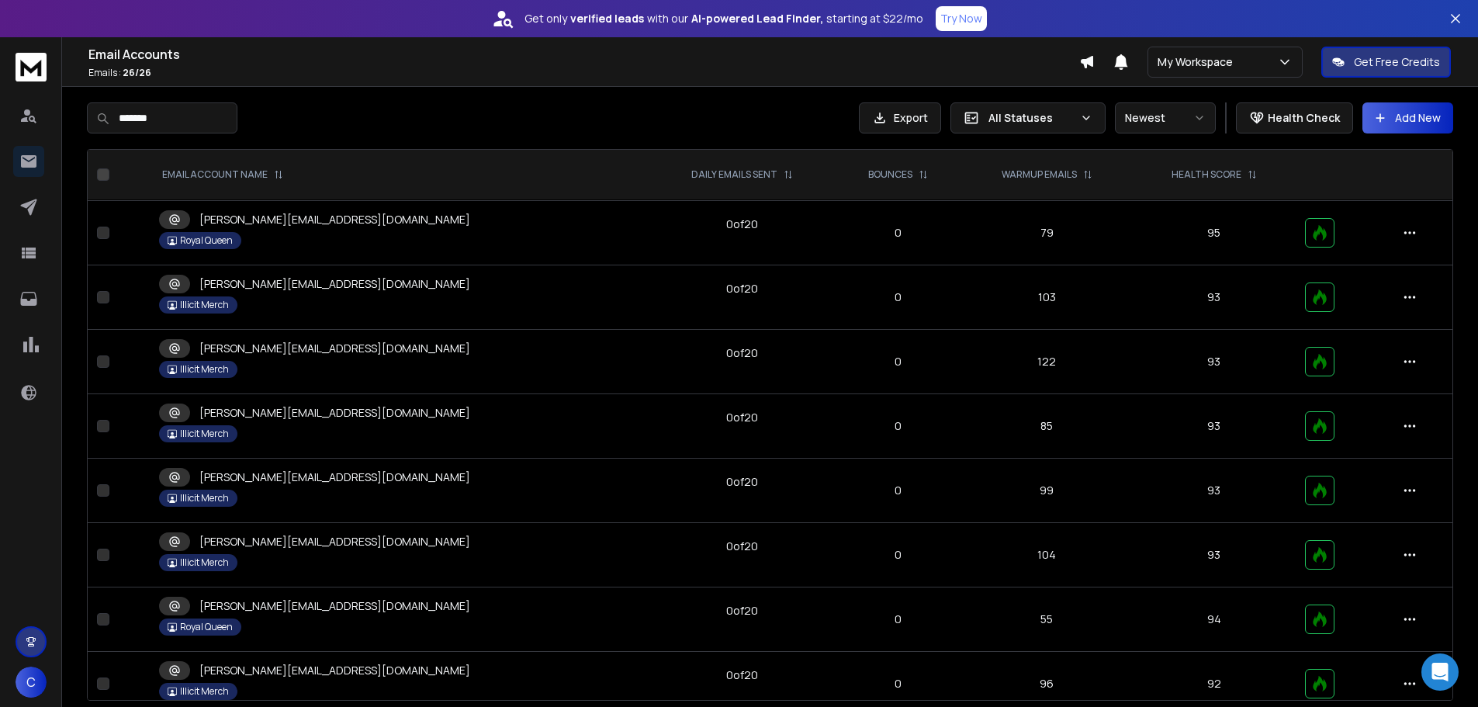
scroll to position [255, 0]
